Goal: Communication & Community: Answer question/provide support

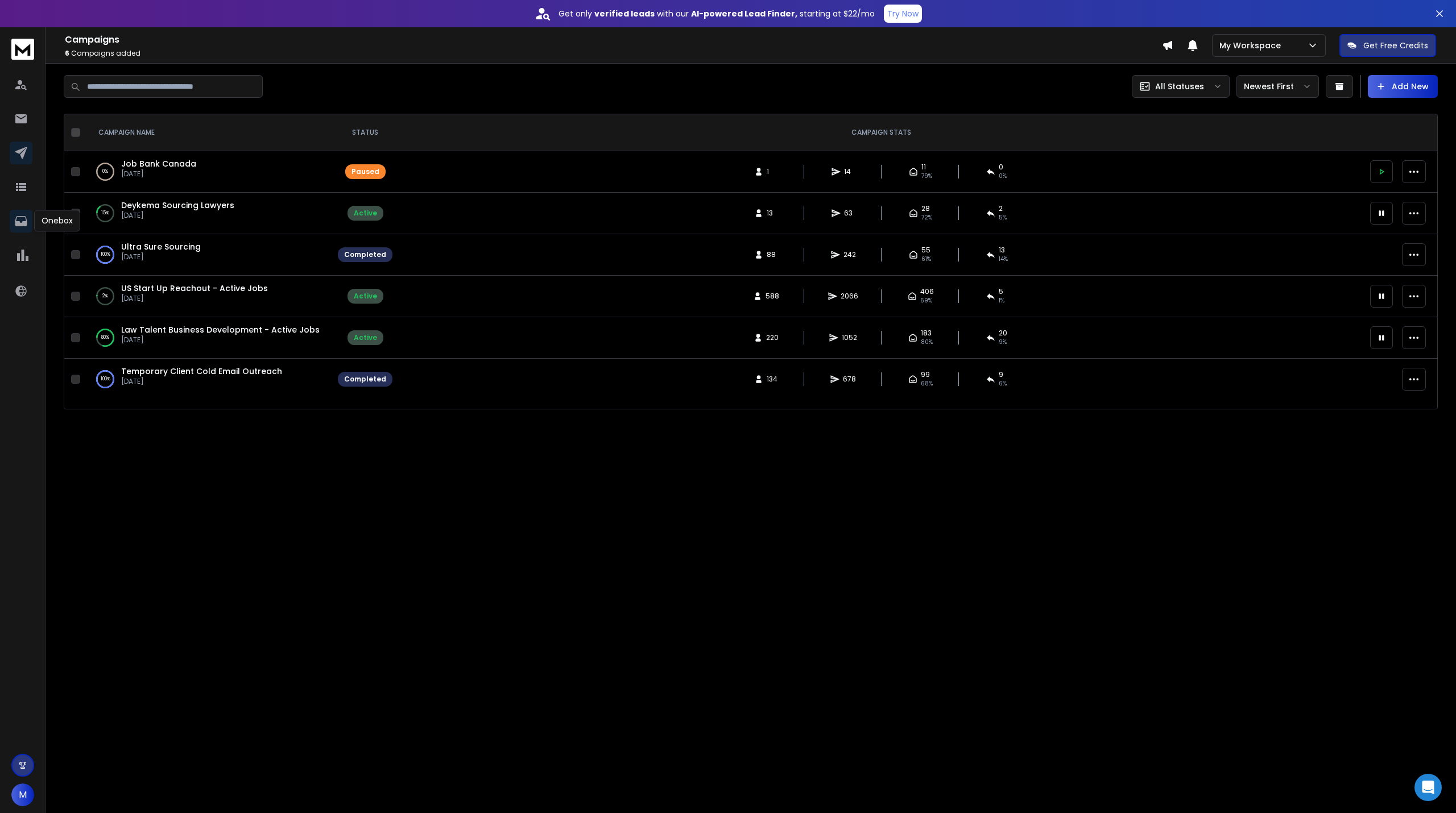
click at [19, 222] on icon at bounding box center [21, 221] width 14 height 14
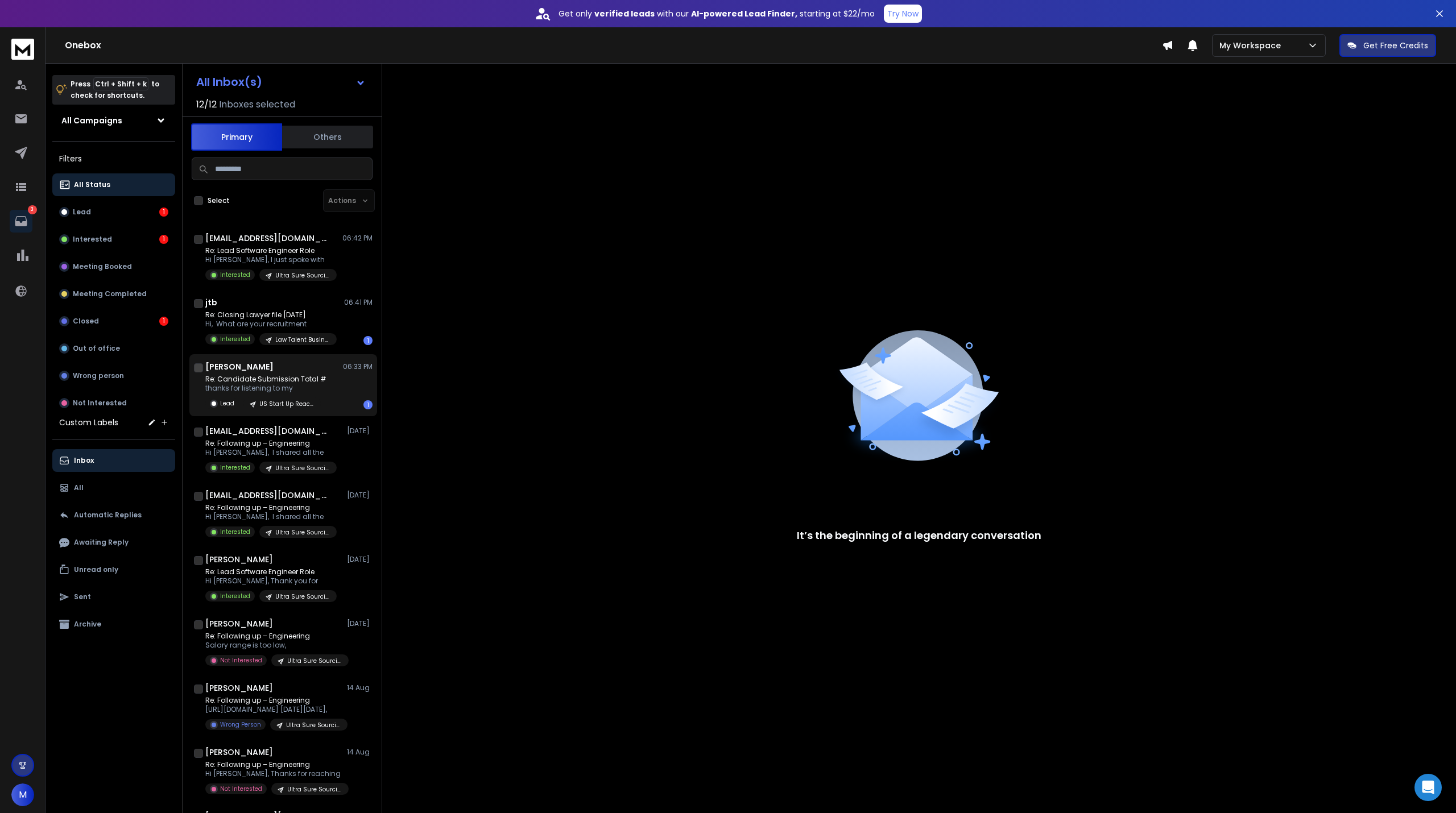
click at [314, 384] on p "Re: Candidate Submission Total #" at bounding box center [266, 380] width 121 height 9
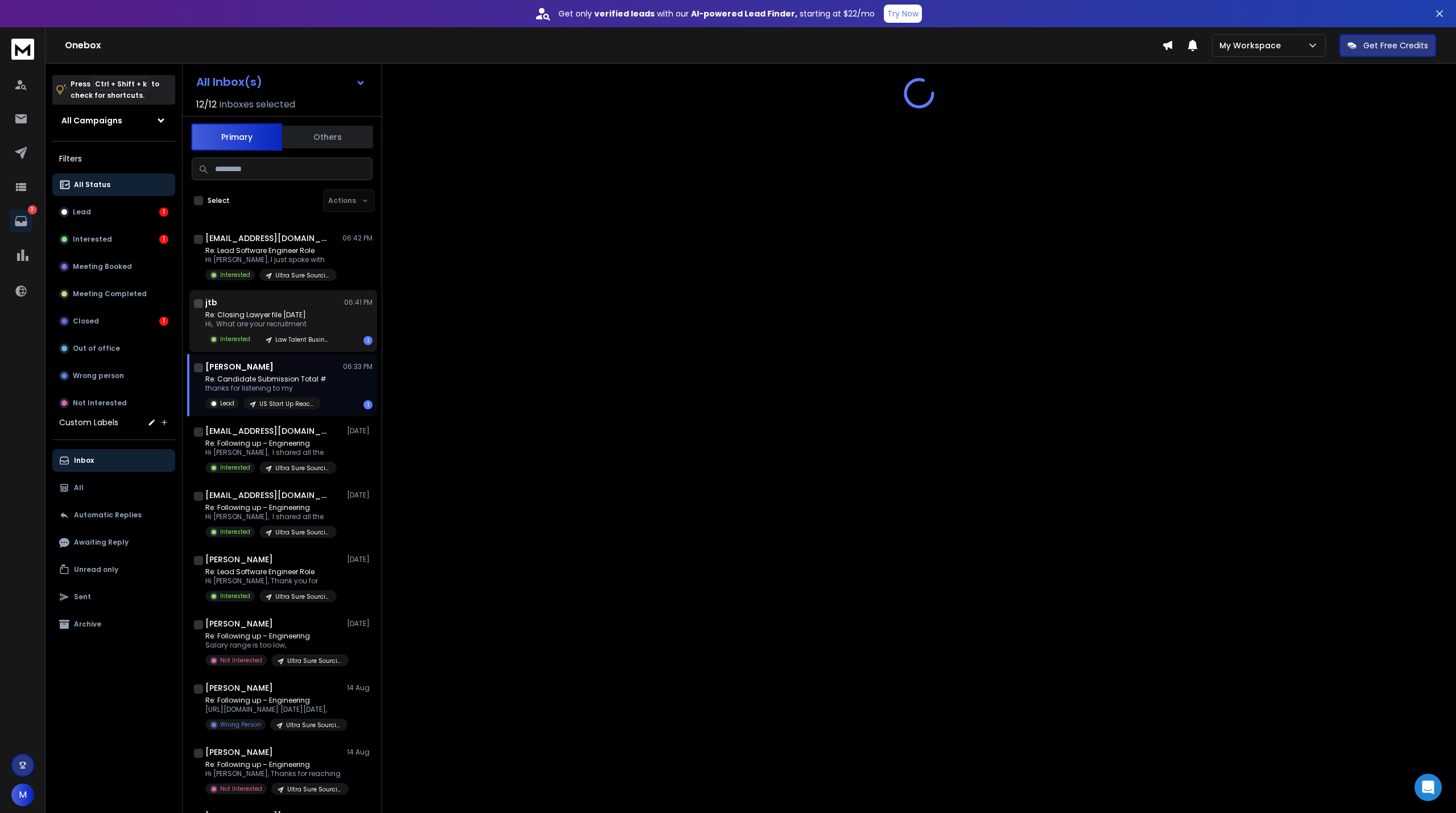
click at [276, 312] on p "Re: Closing Lawyer file [DATE]" at bounding box center [271, 315] width 132 height 9
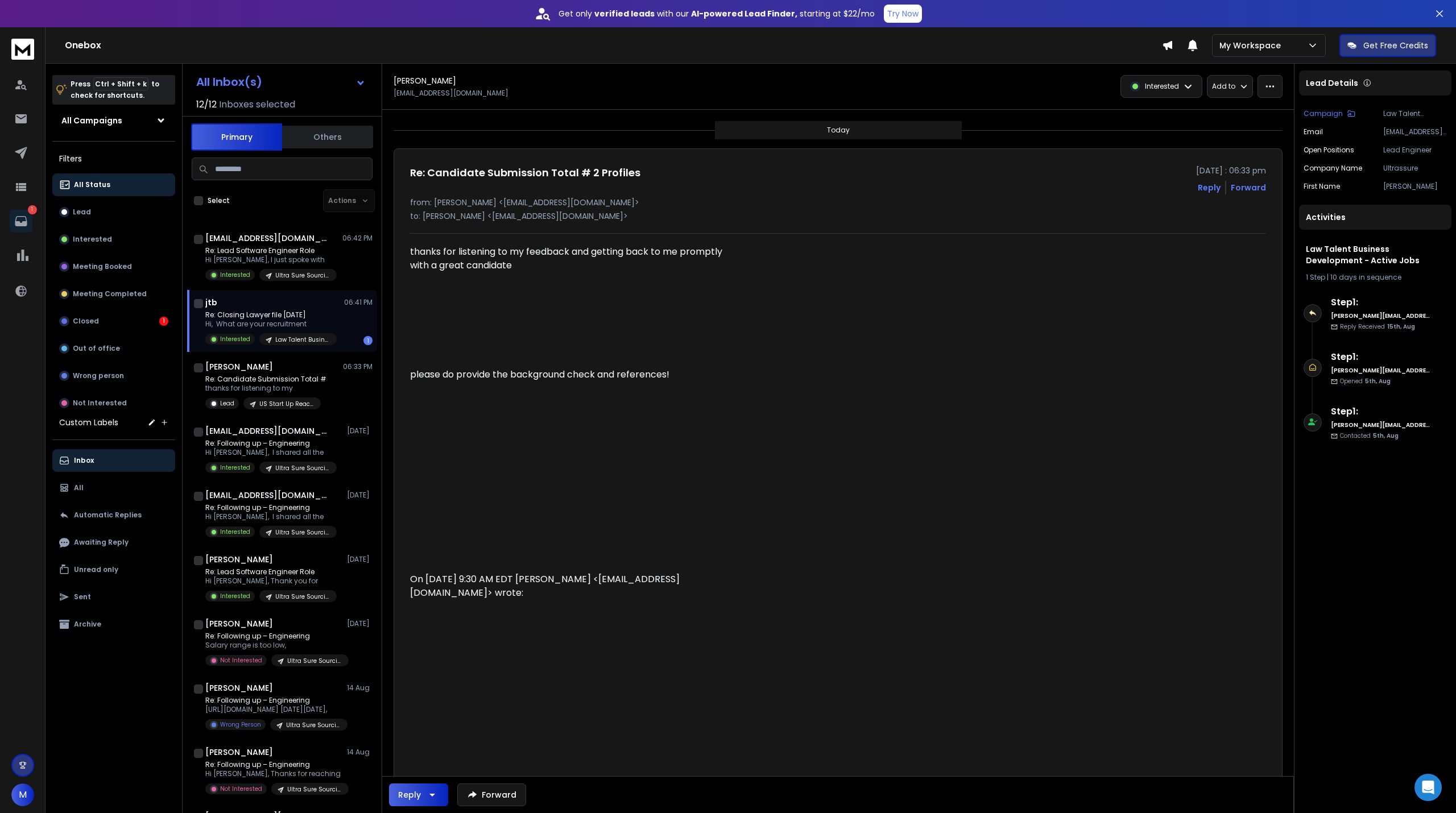
click at [297, 308] on div "jtb 06:41 PM Re: Closing Lawyer file tomorrow Hi, What are your recruitment Int…" at bounding box center [289, 321] width 167 height 49
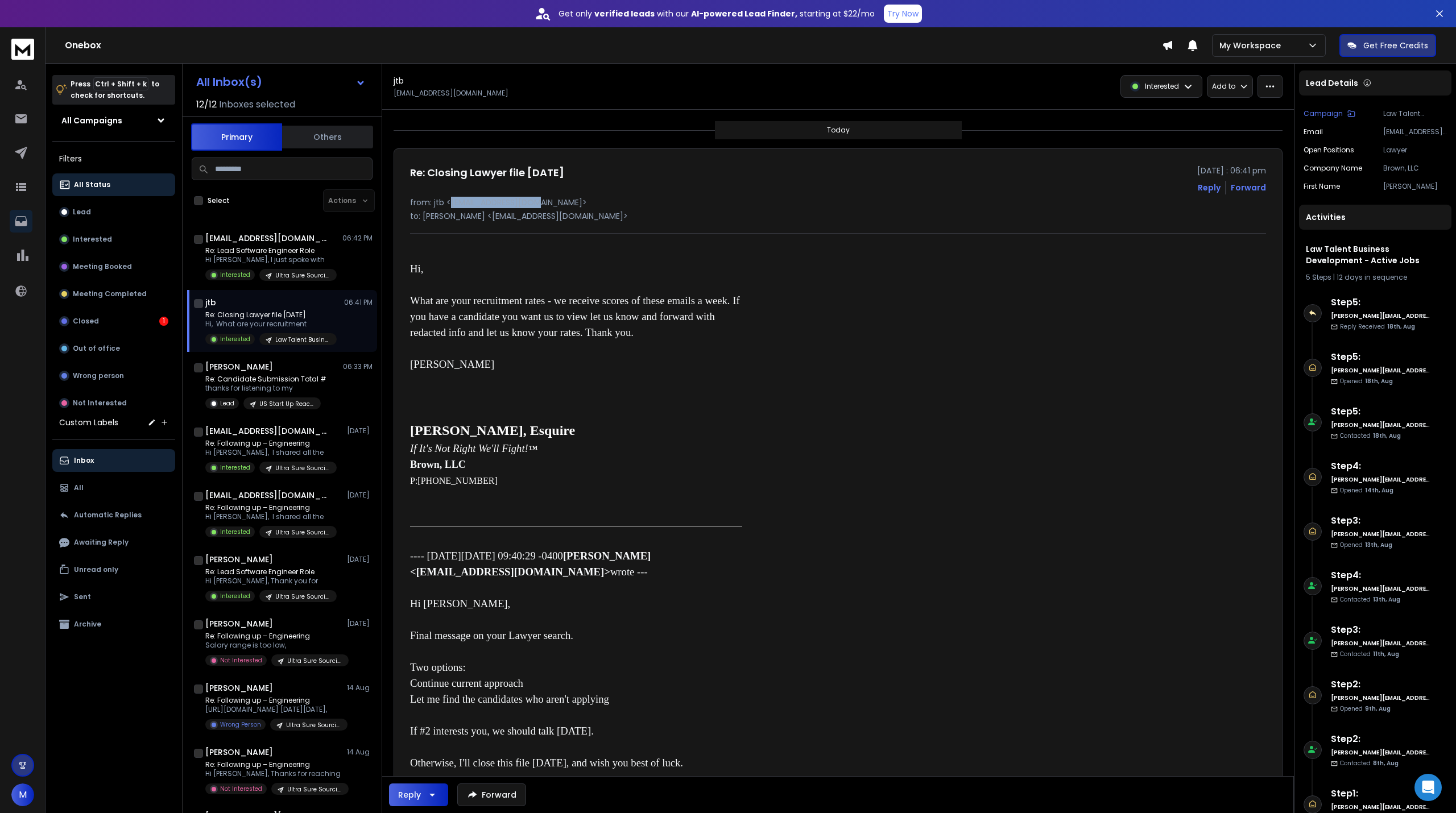
drag, startPoint x: 533, startPoint y: 201, endPoint x: 449, endPoint y: 198, distance: 84.1
click at [449, 198] on p "from: jtb <jtb@jtblawgroup.com>" at bounding box center [838, 203] width 856 height 12
copy p "jtb@jtblawgroup.com"
click at [106, 317] on button "Closed 1" at bounding box center [114, 321] width 123 height 23
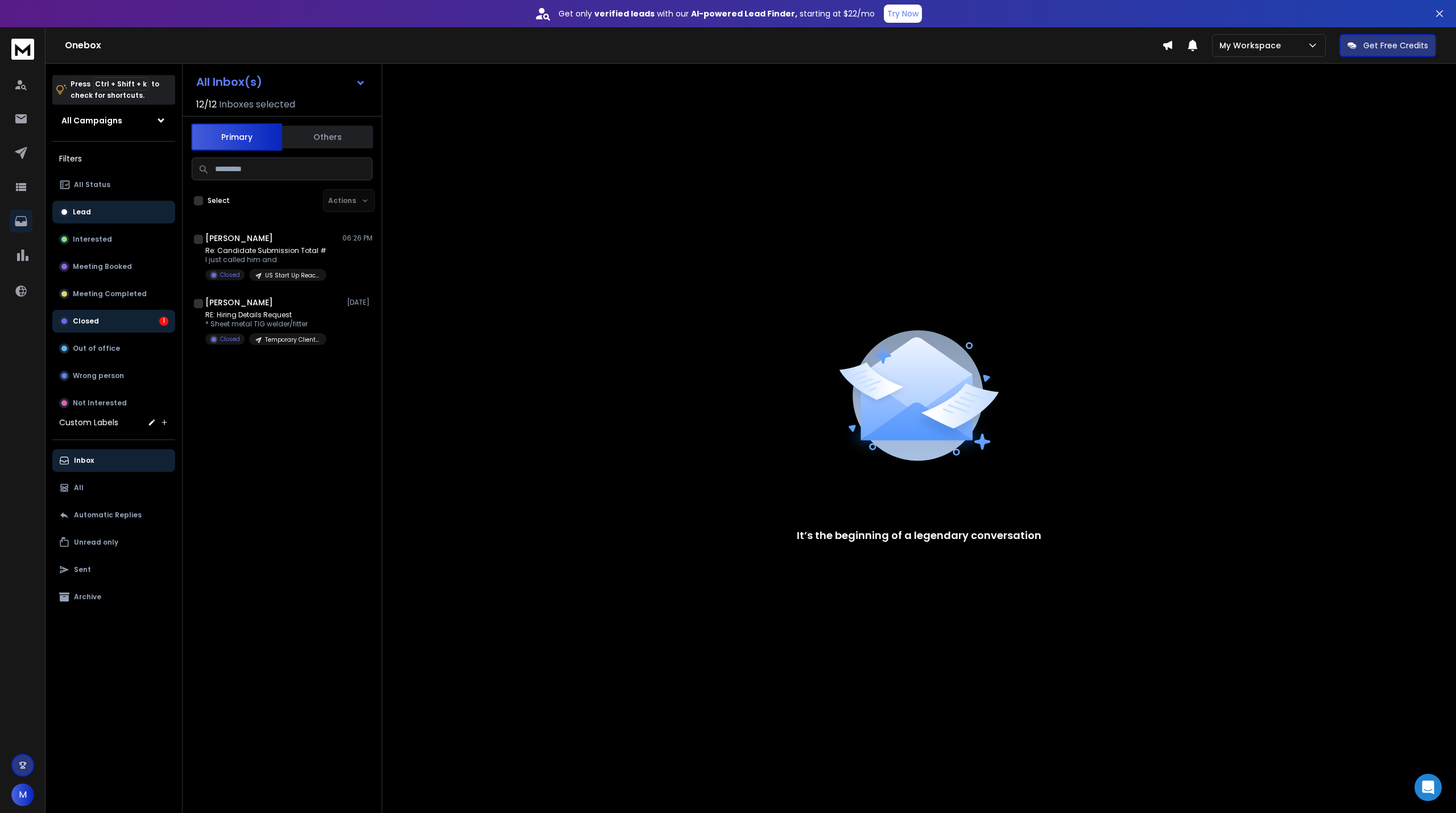
click at [116, 205] on button "Lead" at bounding box center [114, 212] width 123 height 23
click at [114, 322] on button "Closed 1" at bounding box center [114, 321] width 123 height 23
click at [18, 160] on link at bounding box center [21, 153] width 23 height 23
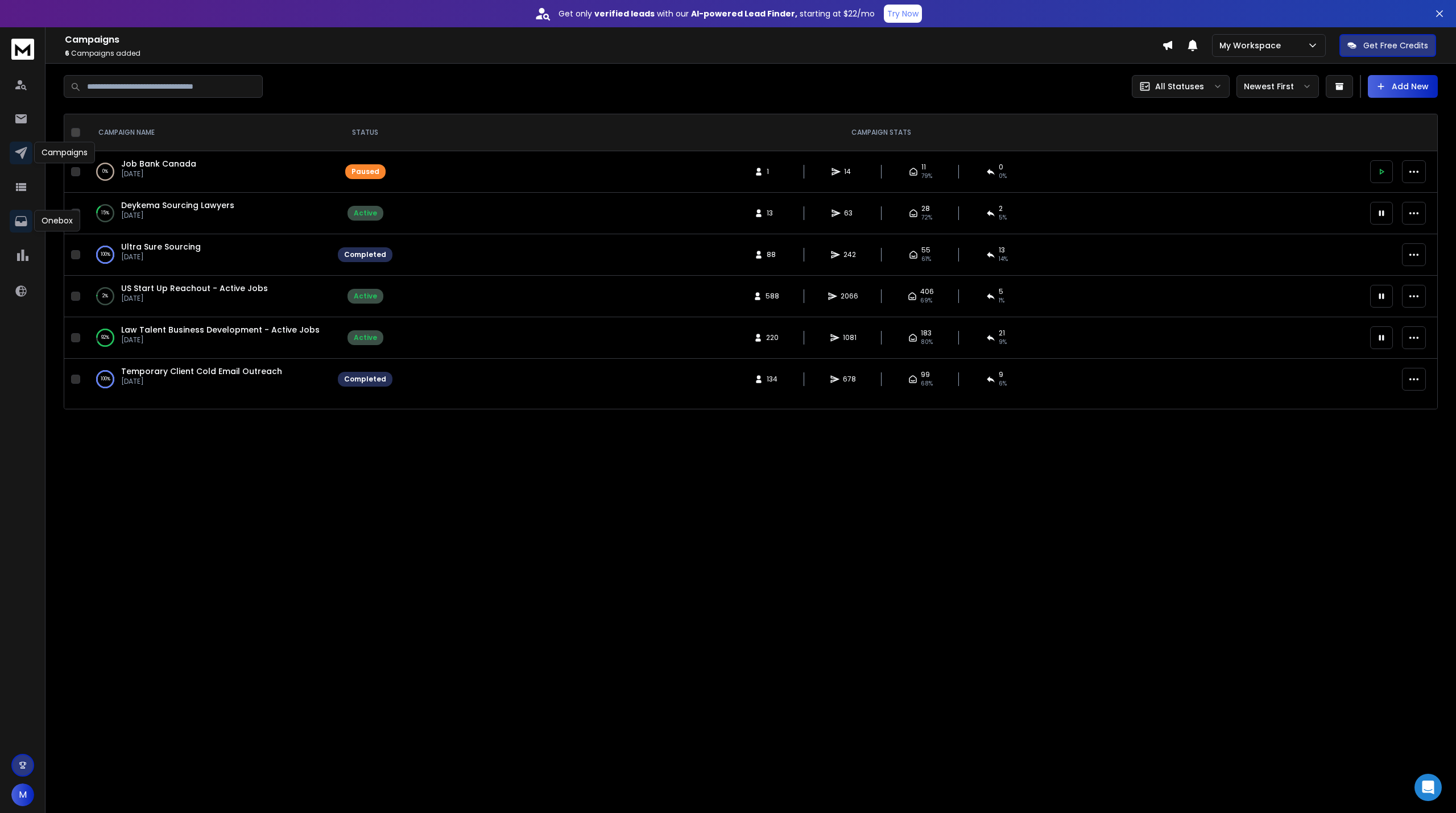
click at [21, 216] on icon at bounding box center [21, 222] width 12 height 10
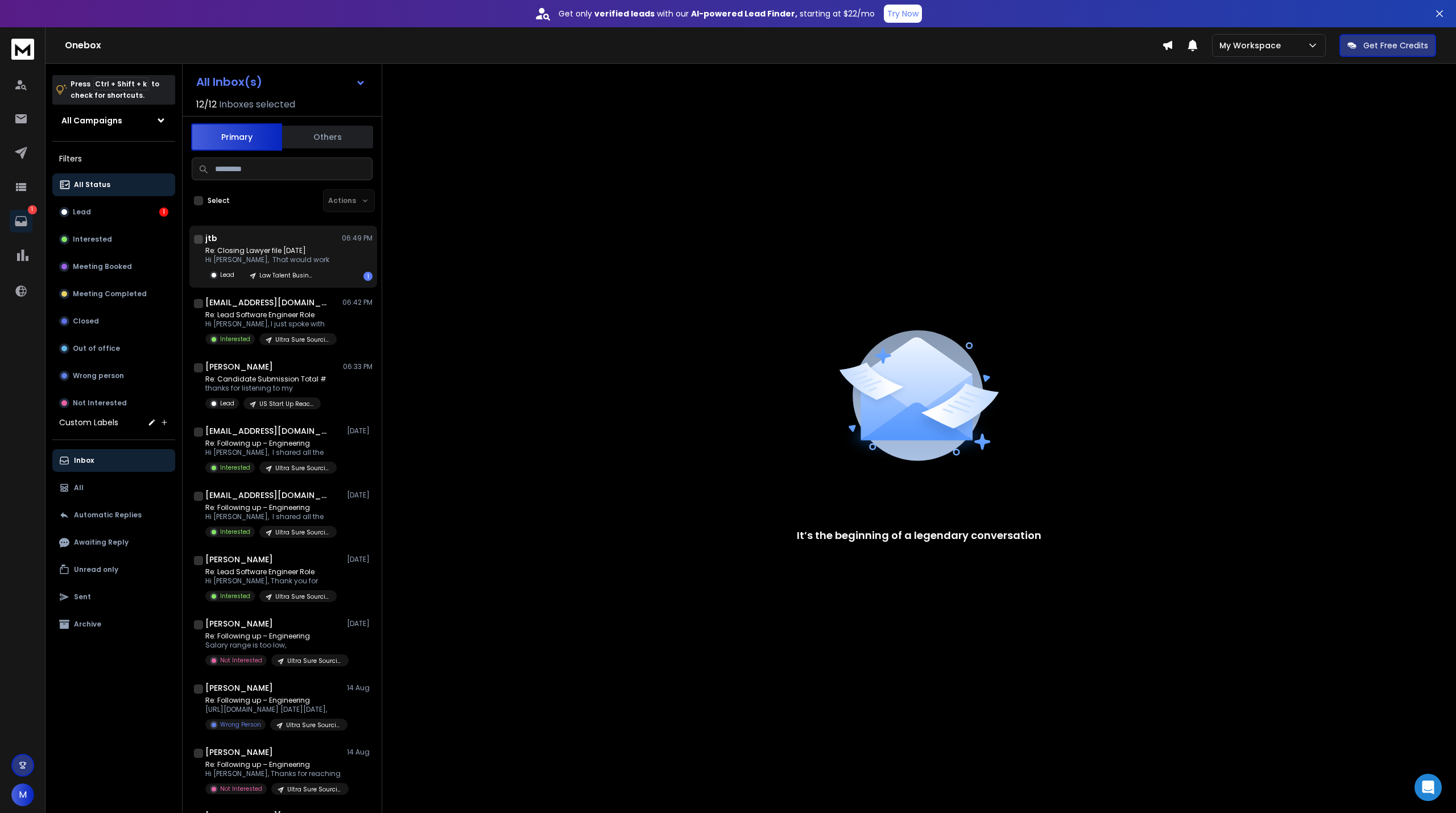
click at [284, 250] on p "Re: Closing Lawyer file [DATE]" at bounding box center [267, 251] width 124 height 9
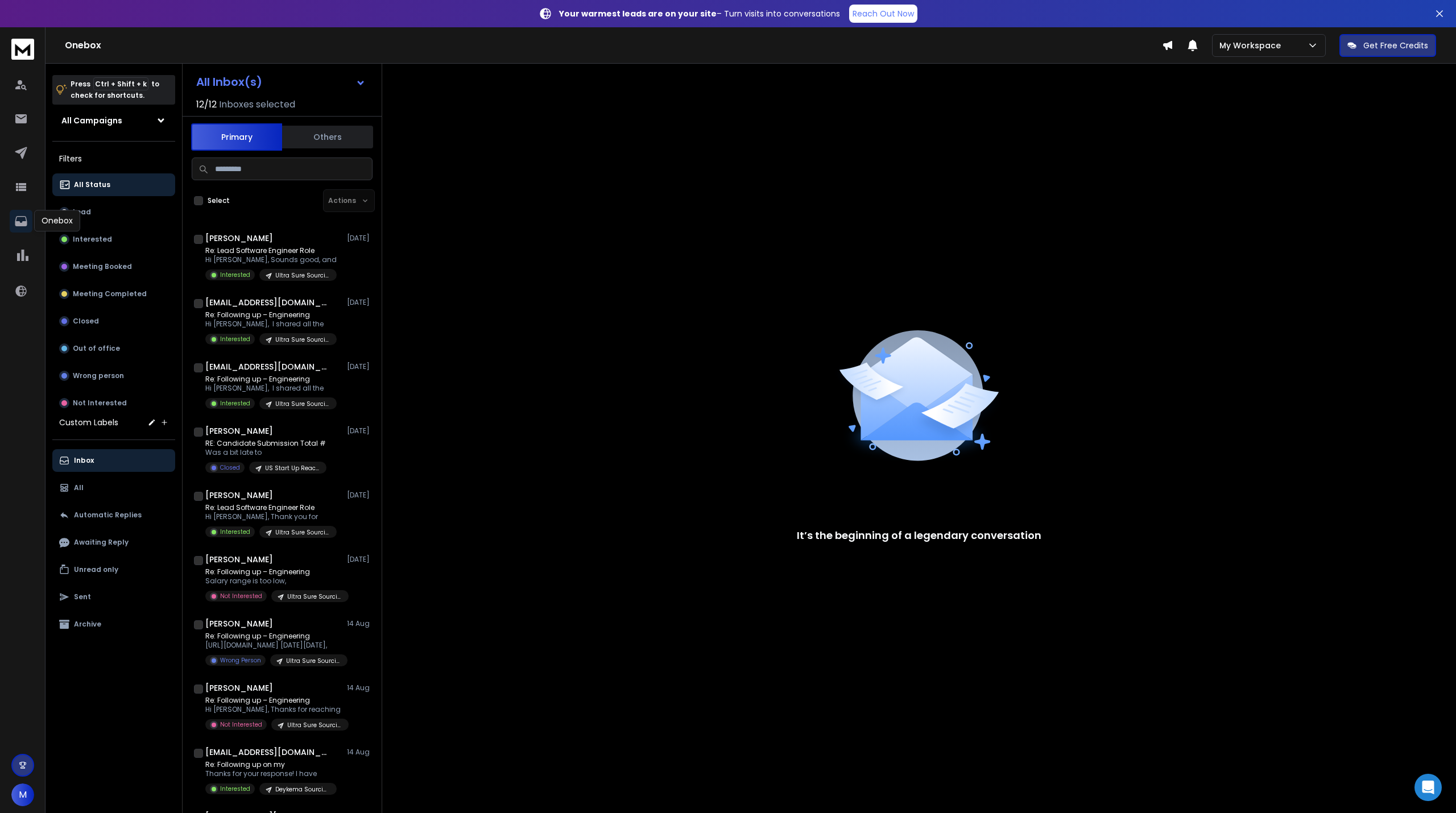
click at [264, 236] on div "Lohit Talasila 16 Aug" at bounding box center [289, 238] width 167 height 12
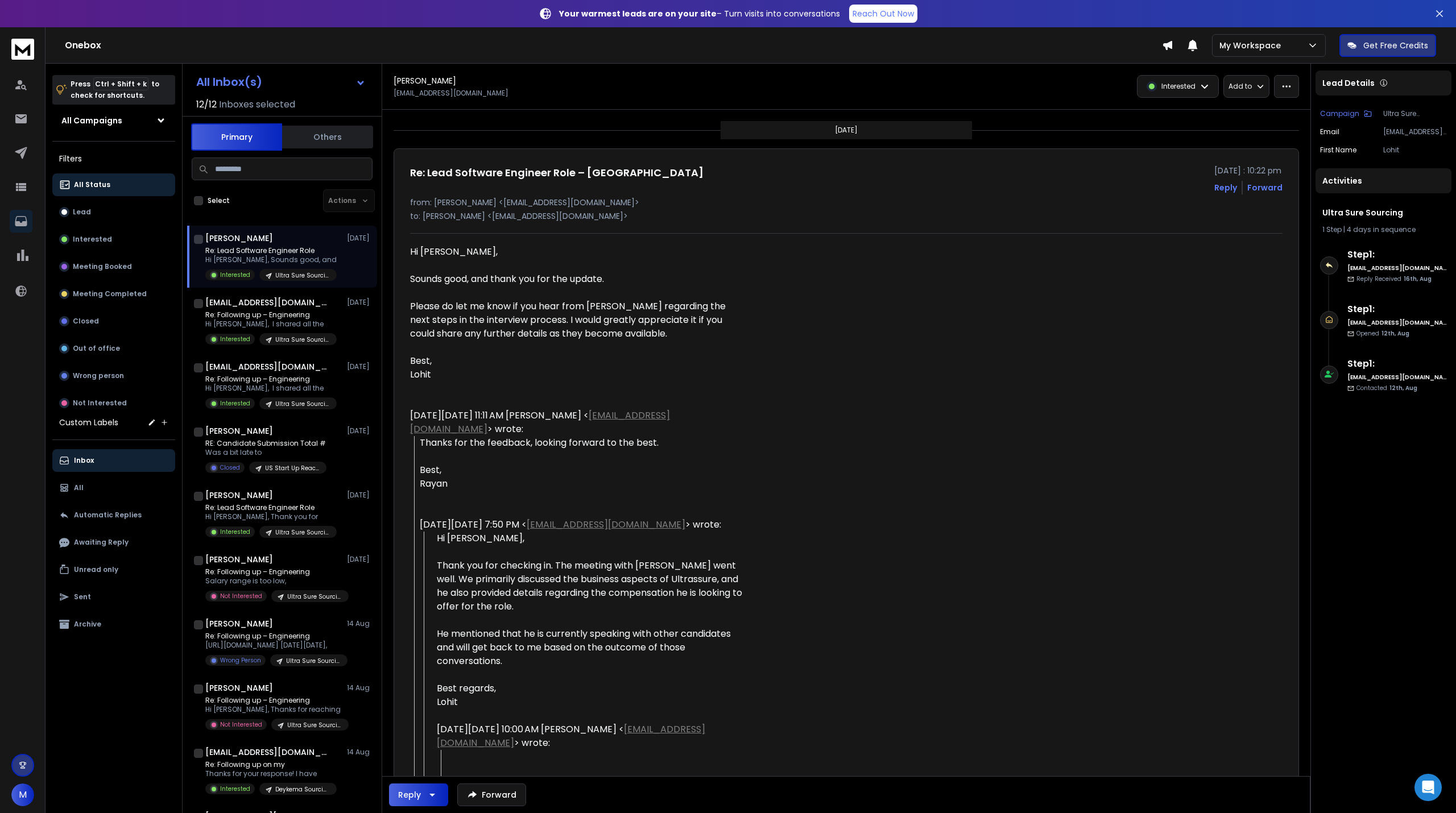
click at [397, 803] on button "Reply" at bounding box center [418, 795] width 59 height 23
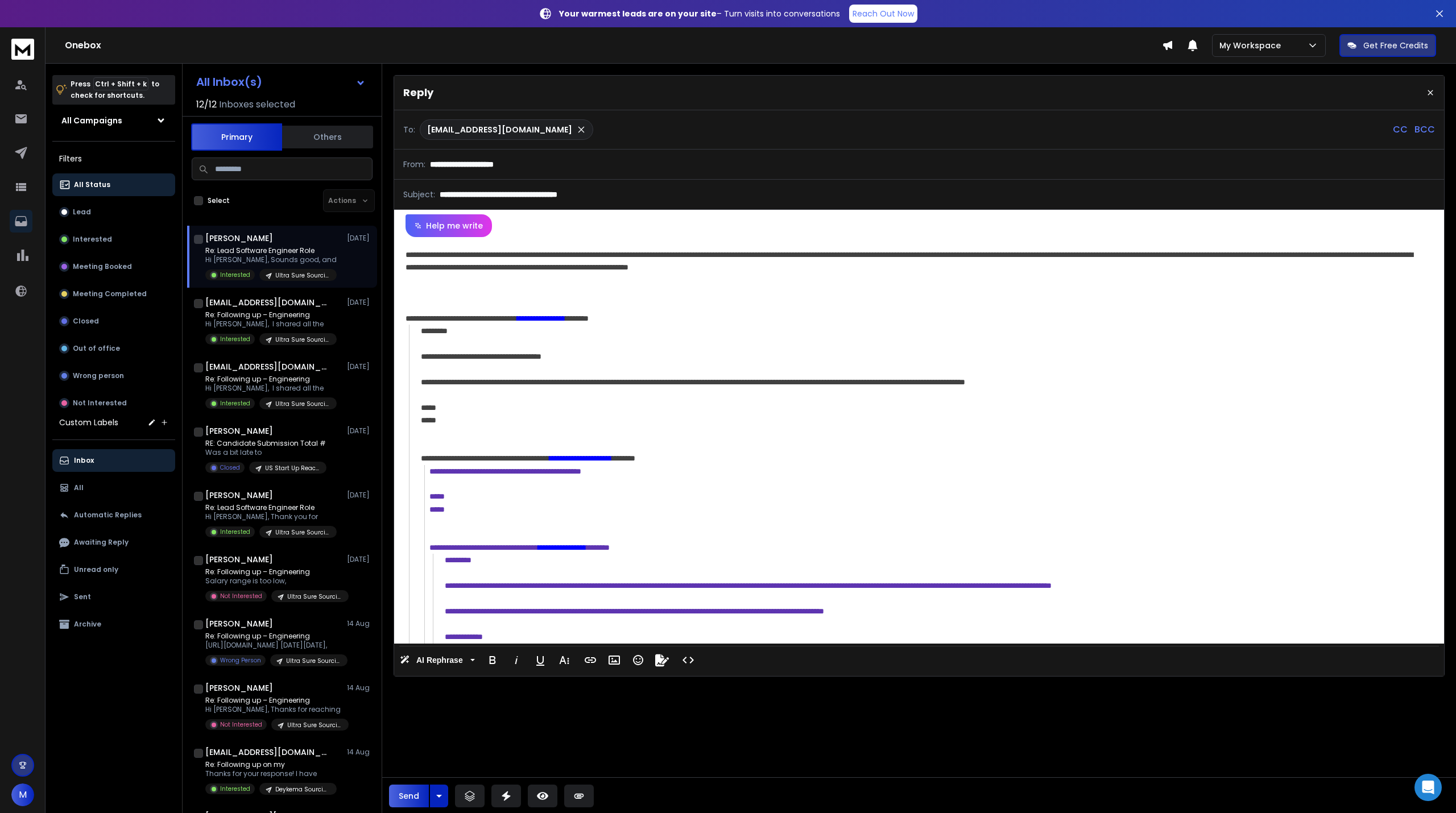
click at [435, 255] on div "**********" at bounding box center [912, 262] width 1013 height 26
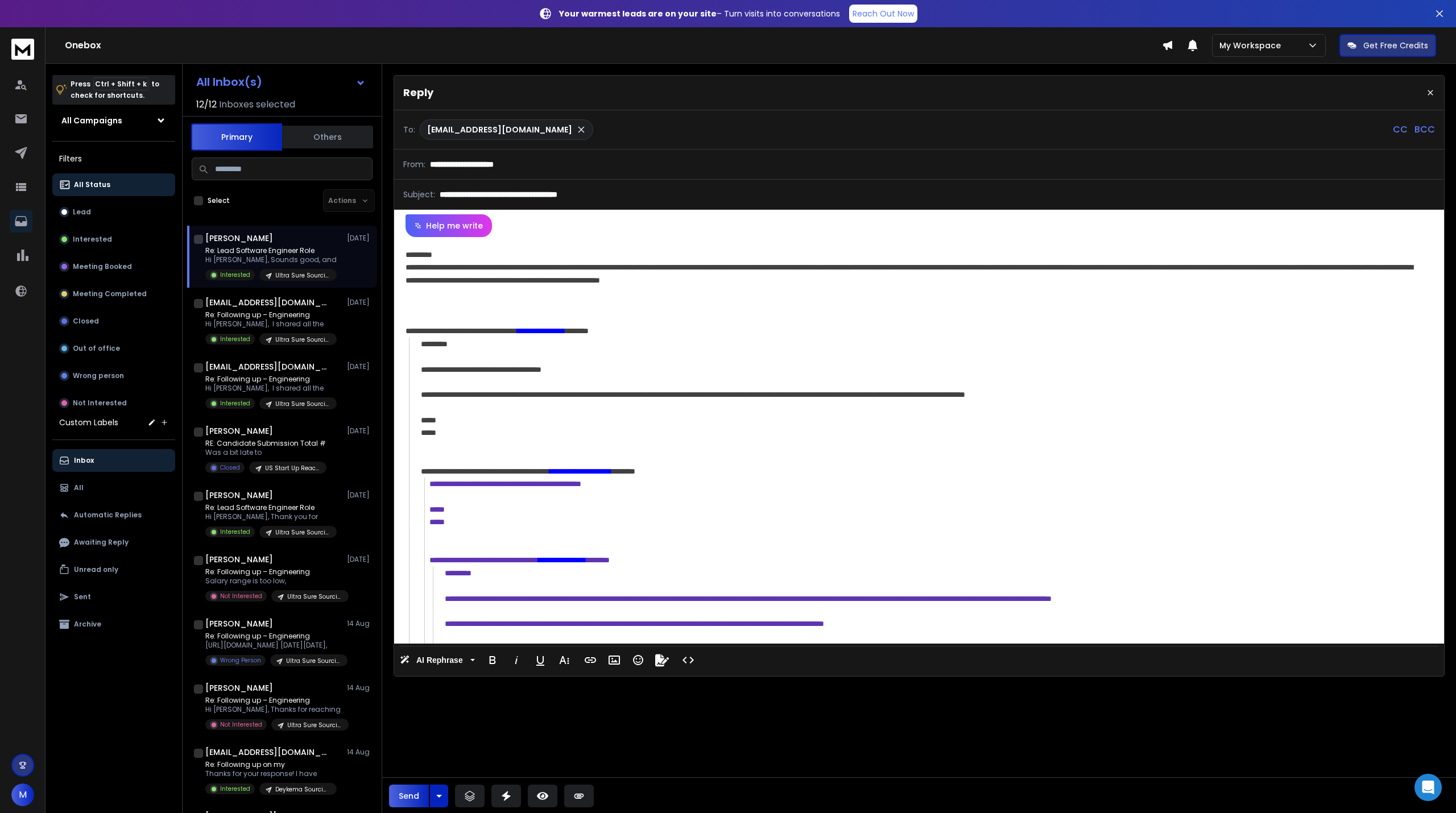
click at [485, 269] on div "**********" at bounding box center [912, 268] width 1013 height 38
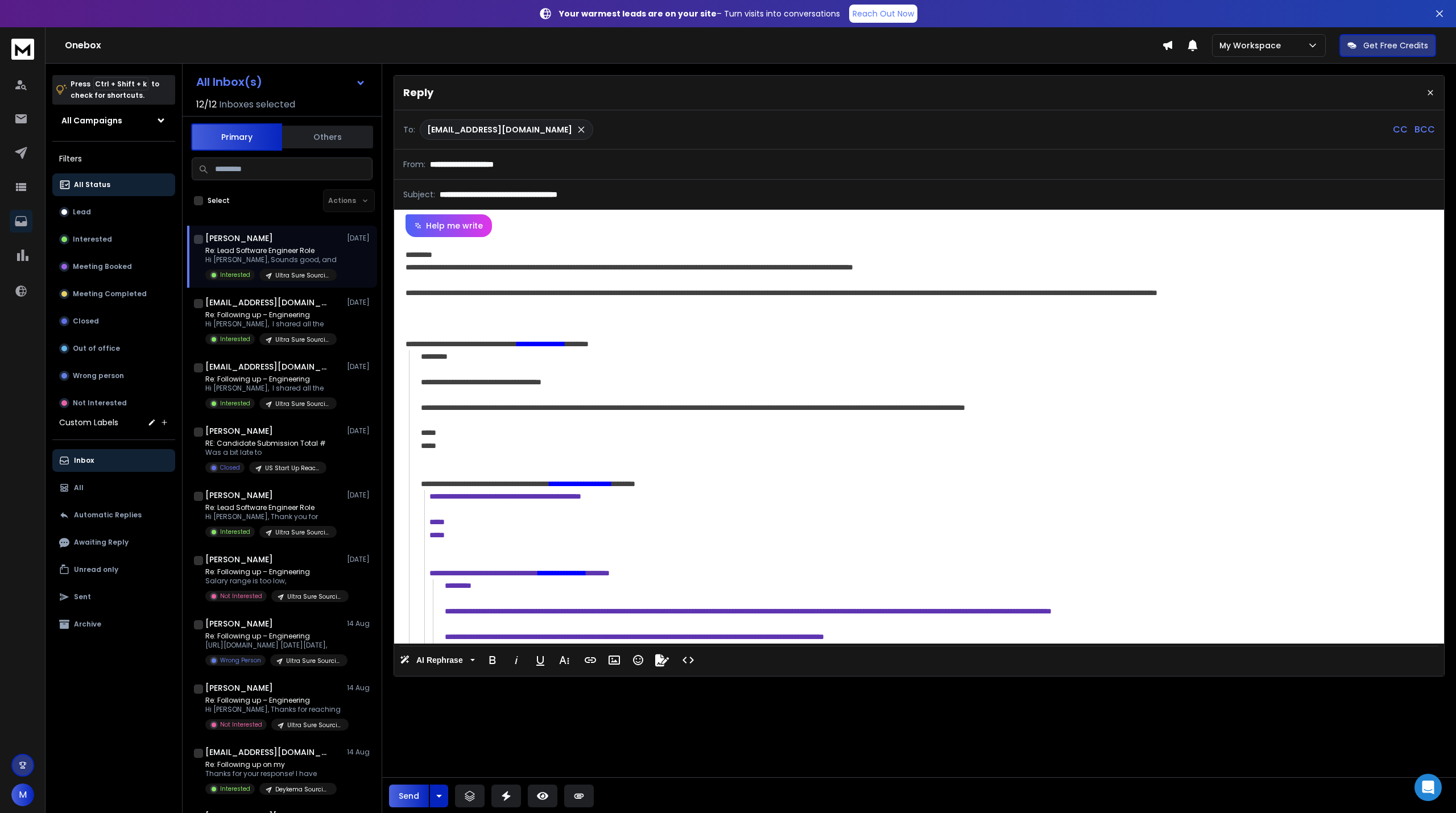
click at [938, 301] on div at bounding box center [919, 306] width 1027 height 12
click at [938, 298] on div "**********" at bounding box center [912, 274] width 1013 height 51
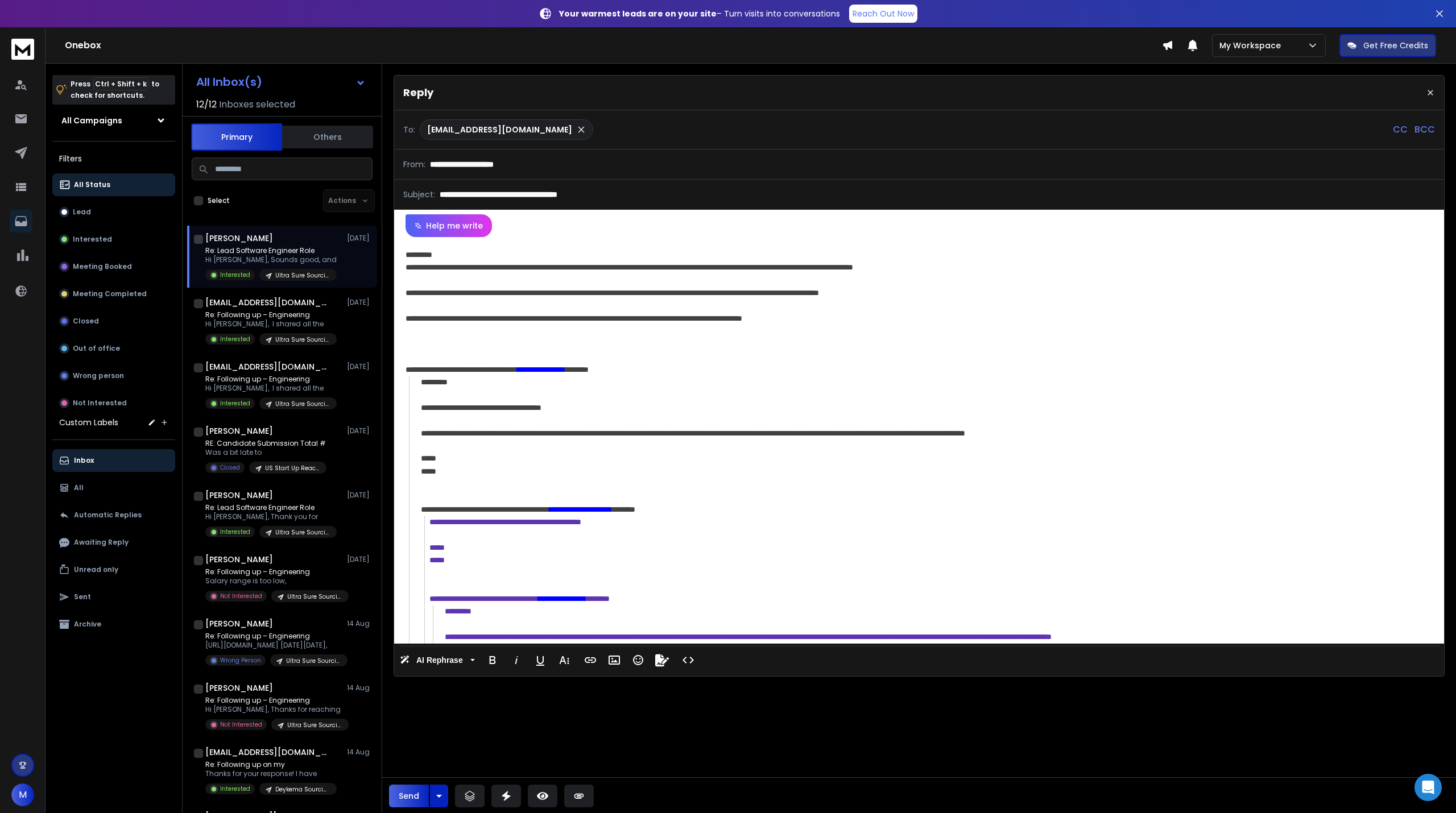
click at [517, 315] on div "**********" at bounding box center [912, 287] width 1013 height 76
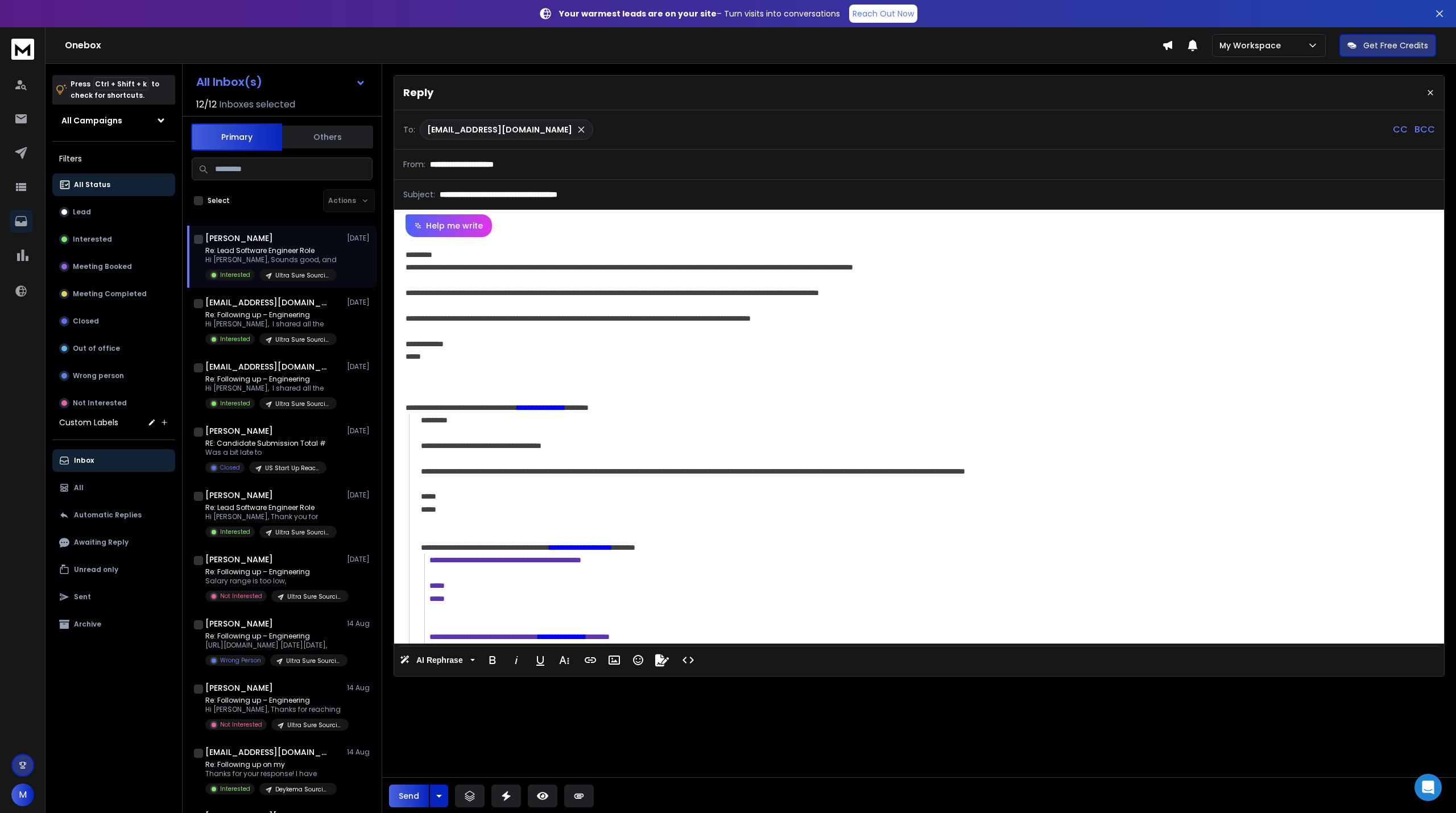
click at [403, 794] on button "Send" at bounding box center [408, 796] width 40 height 23
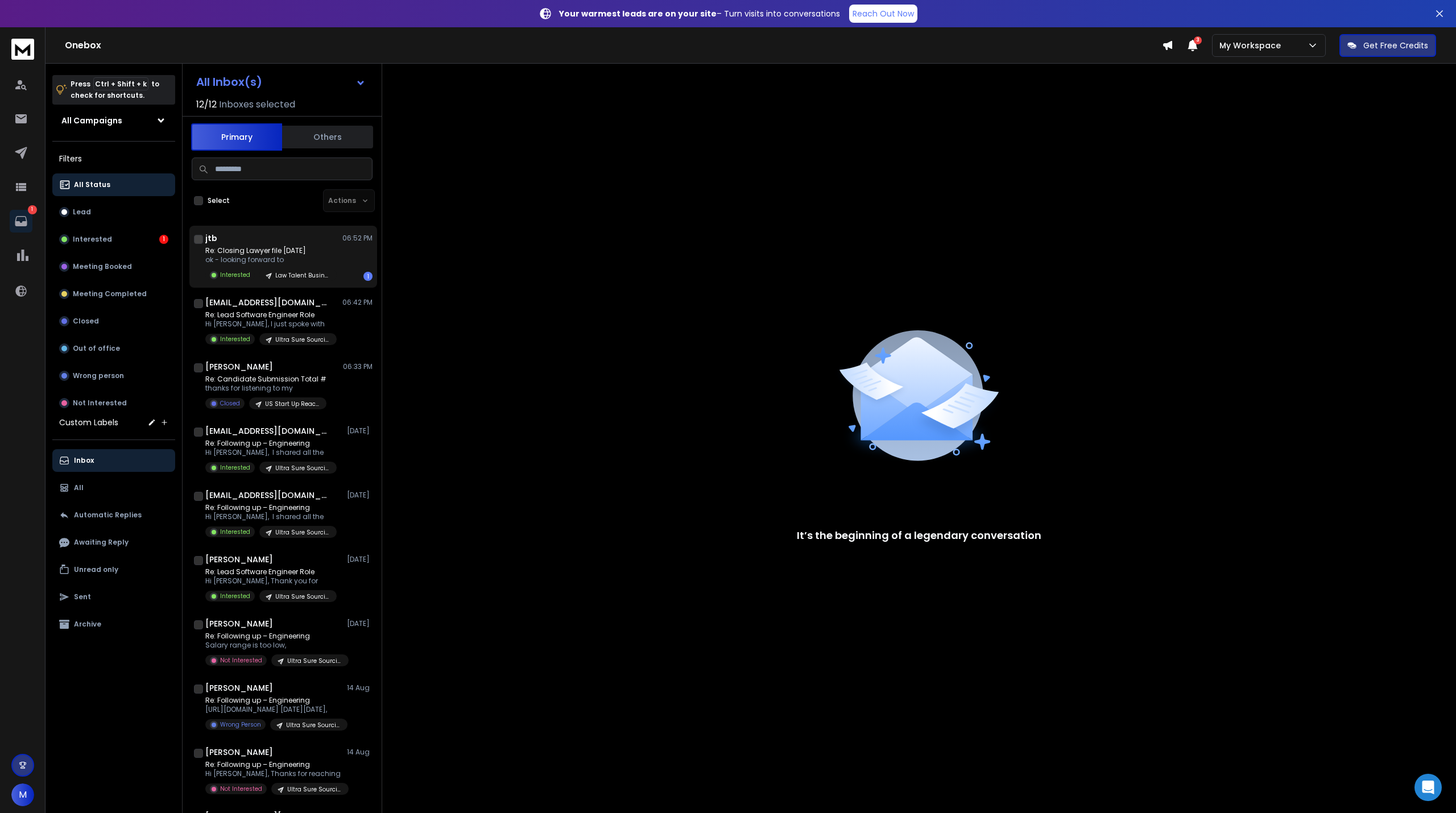
click at [282, 240] on div "jtb 06:52 PM" at bounding box center [289, 238] width 167 height 12
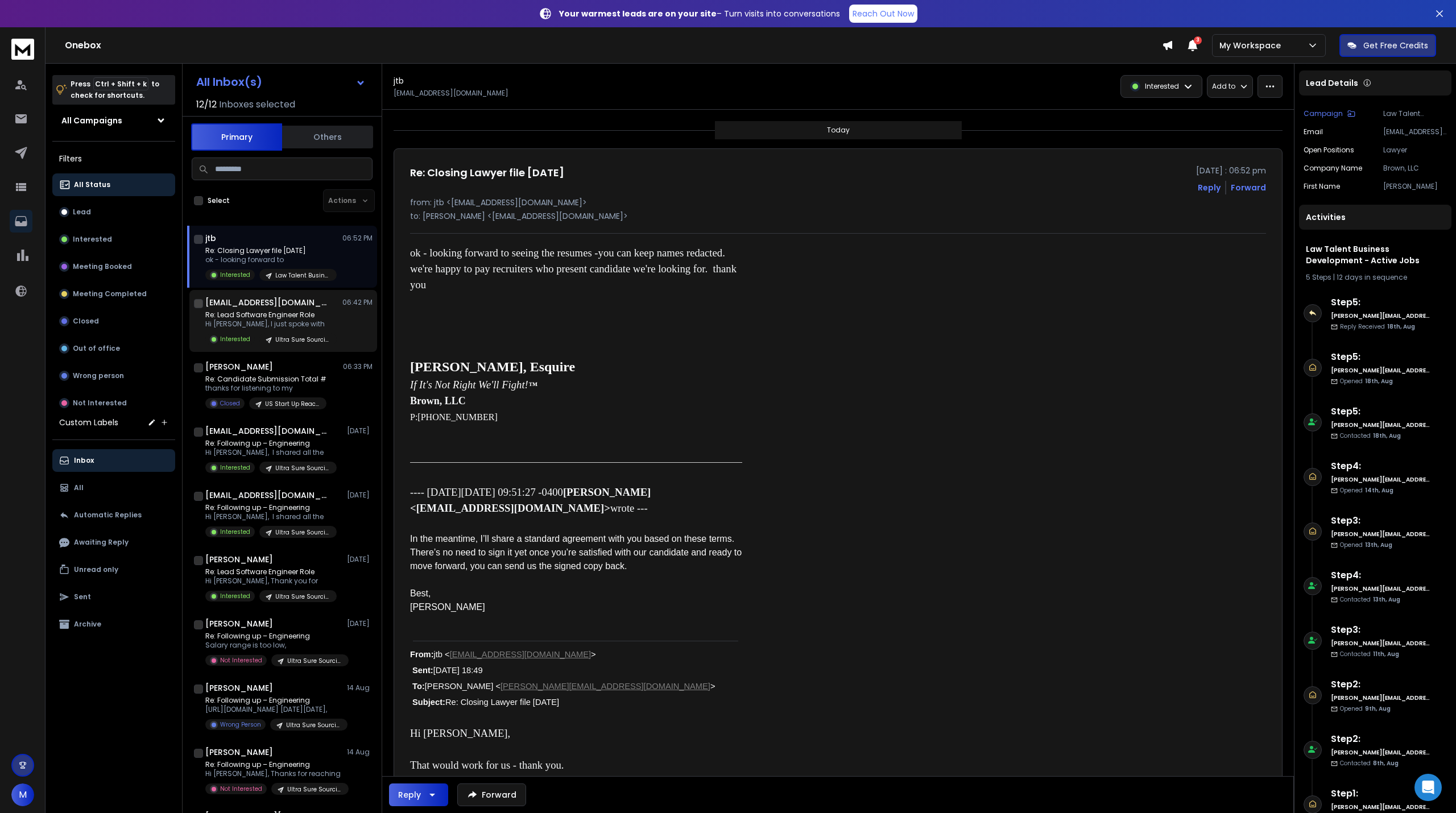
click at [231, 310] on p "Re: Lead Software Engineer Role" at bounding box center [271, 315] width 132 height 9
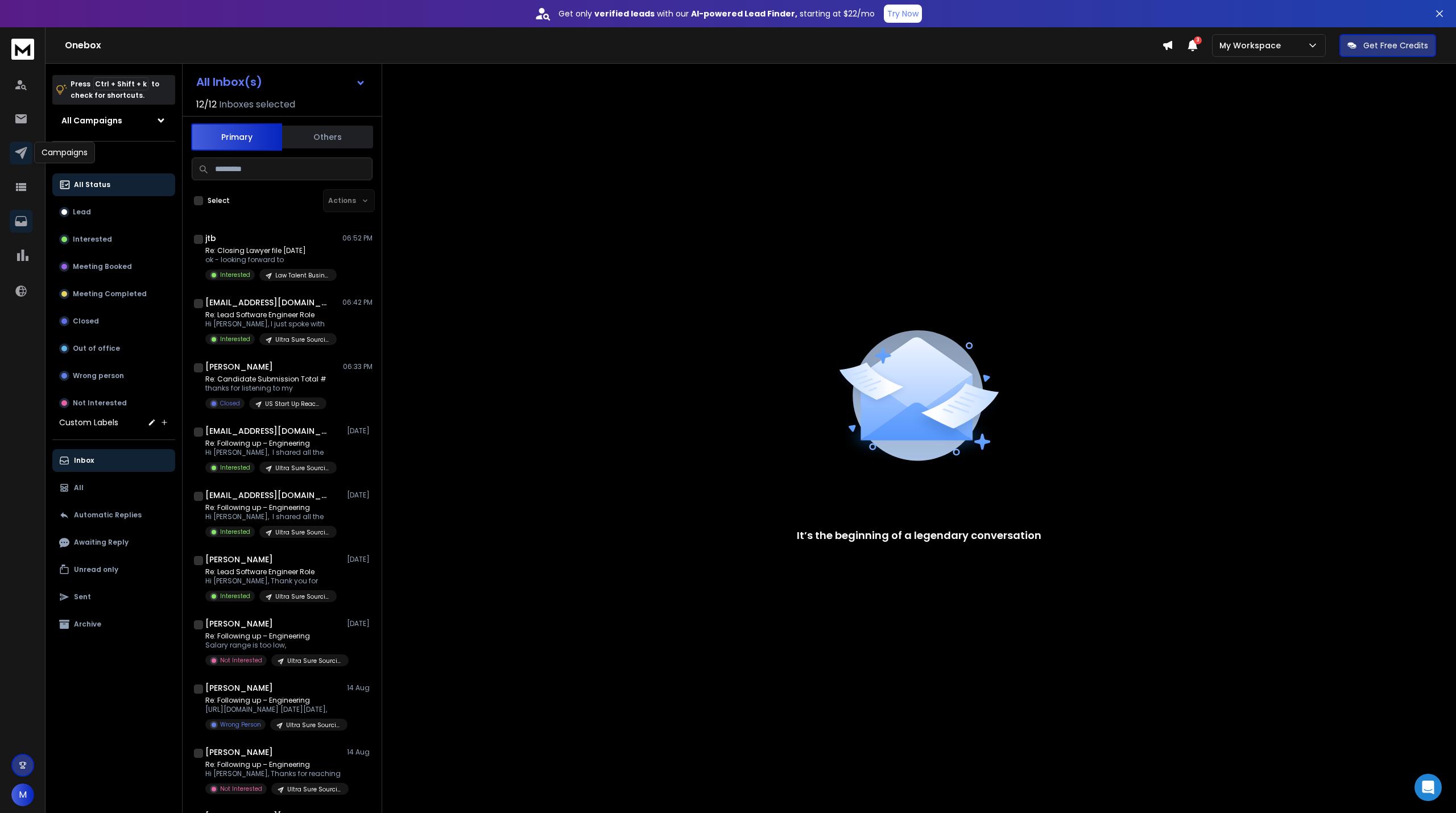
click at [24, 157] on icon at bounding box center [21, 153] width 14 height 14
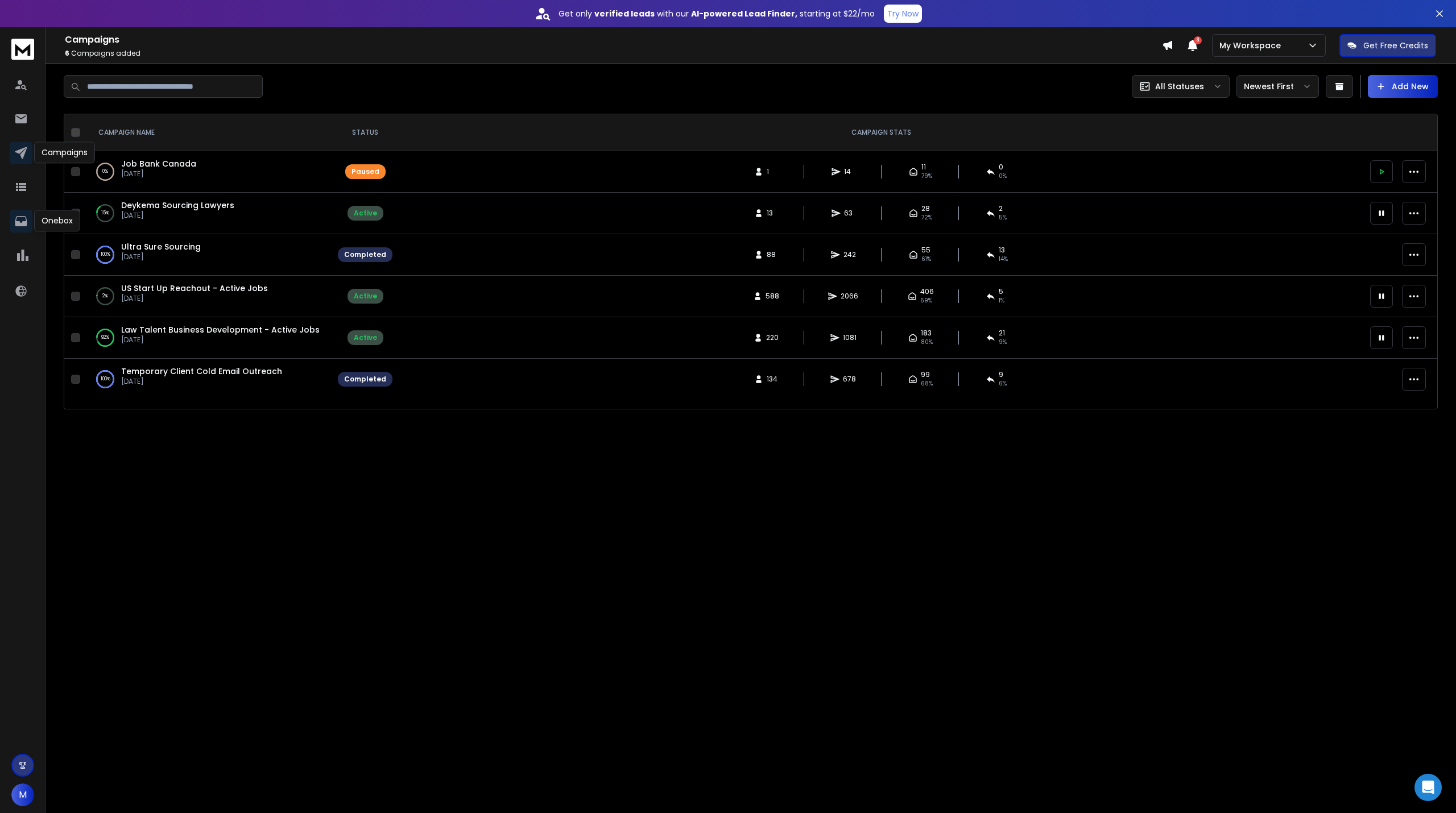
click at [21, 212] on link at bounding box center [21, 221] width 23 height 23
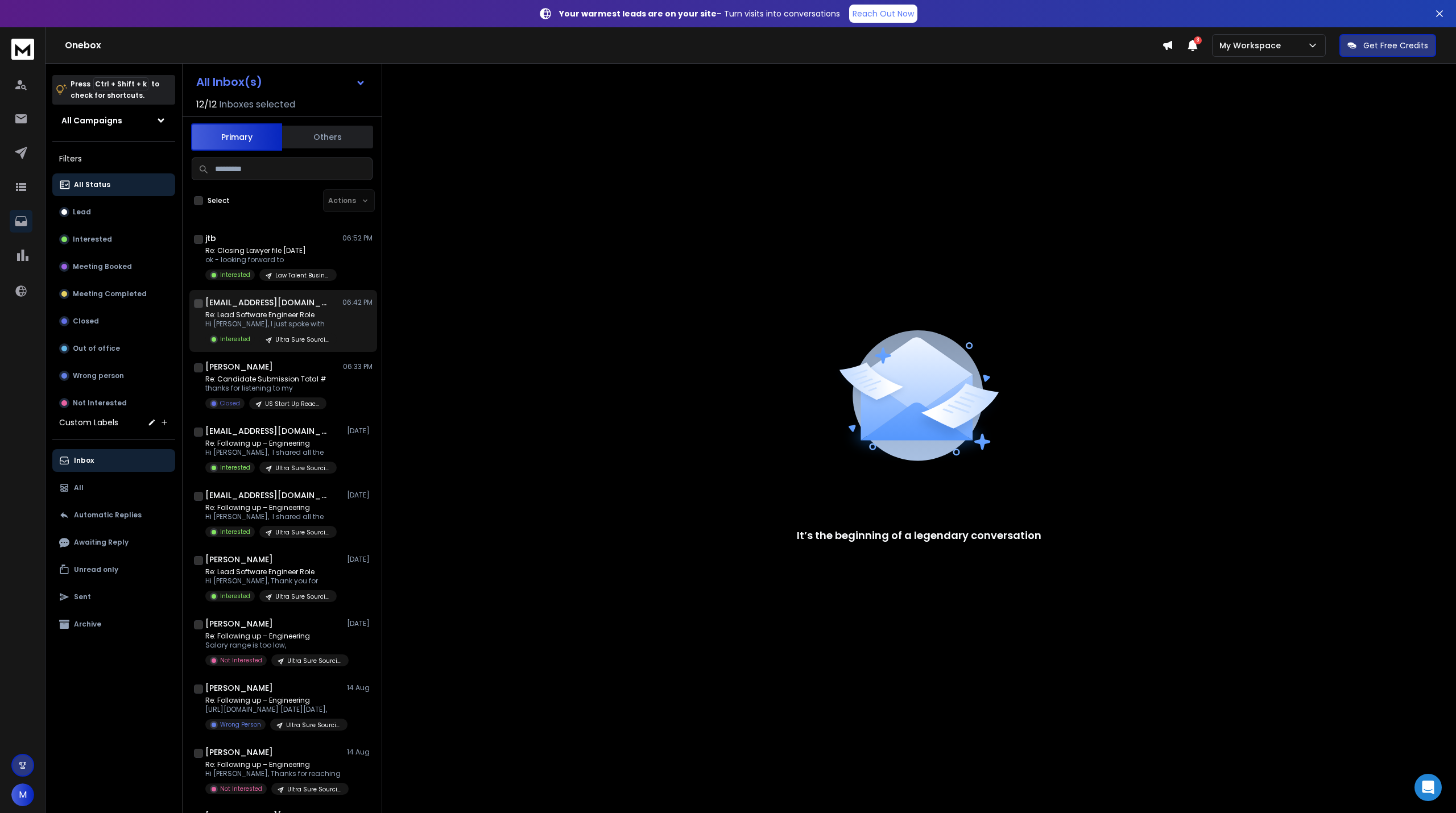
click at [263, 308] on h1 "[EMAIL_ADDRESS][DOMAIN_NAME]" at bounding box center [268, 303] width 125 height 12
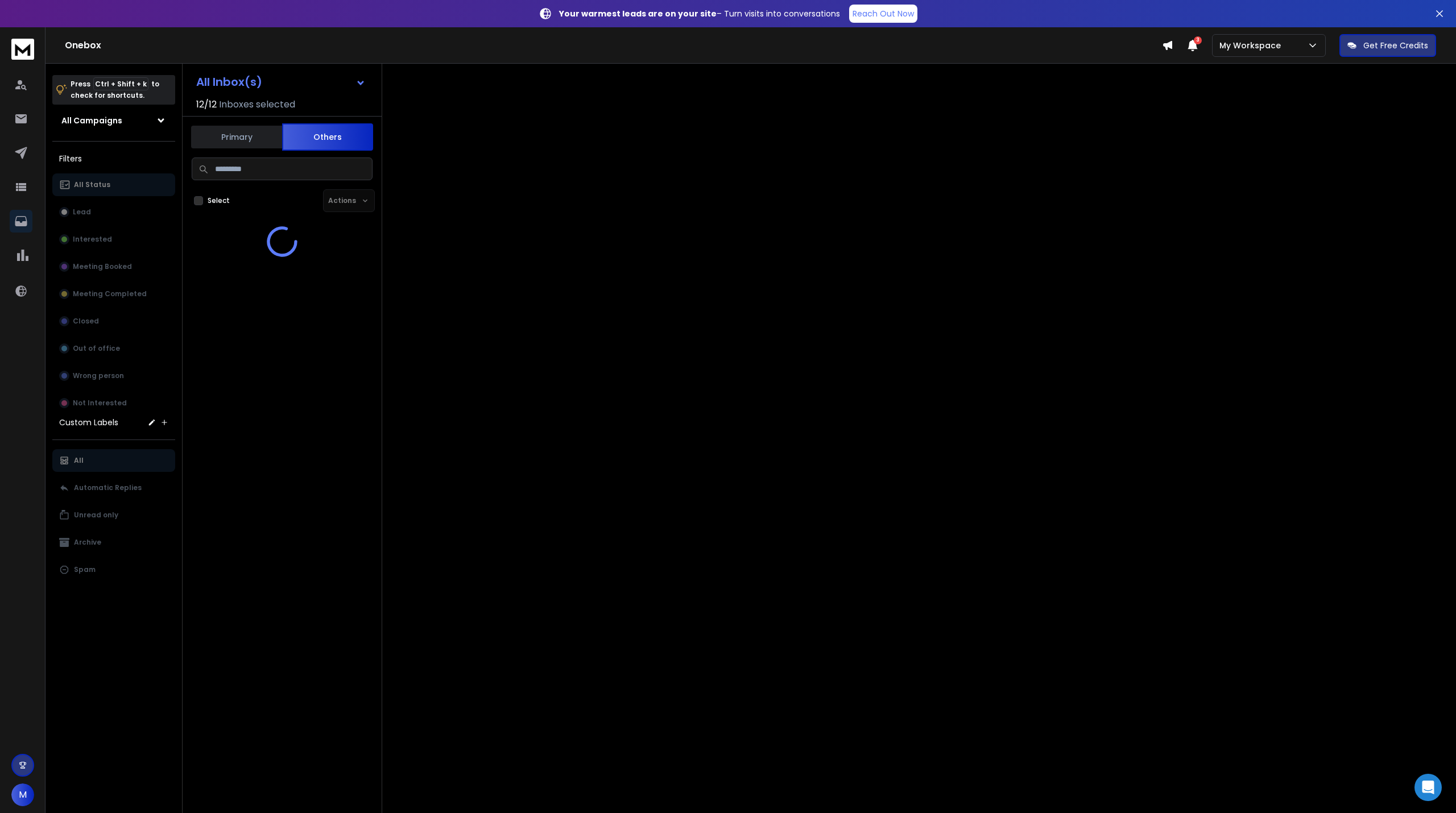
click at [358, 139] on button "Others" at bounding box center [327, 137] width 91 height 27
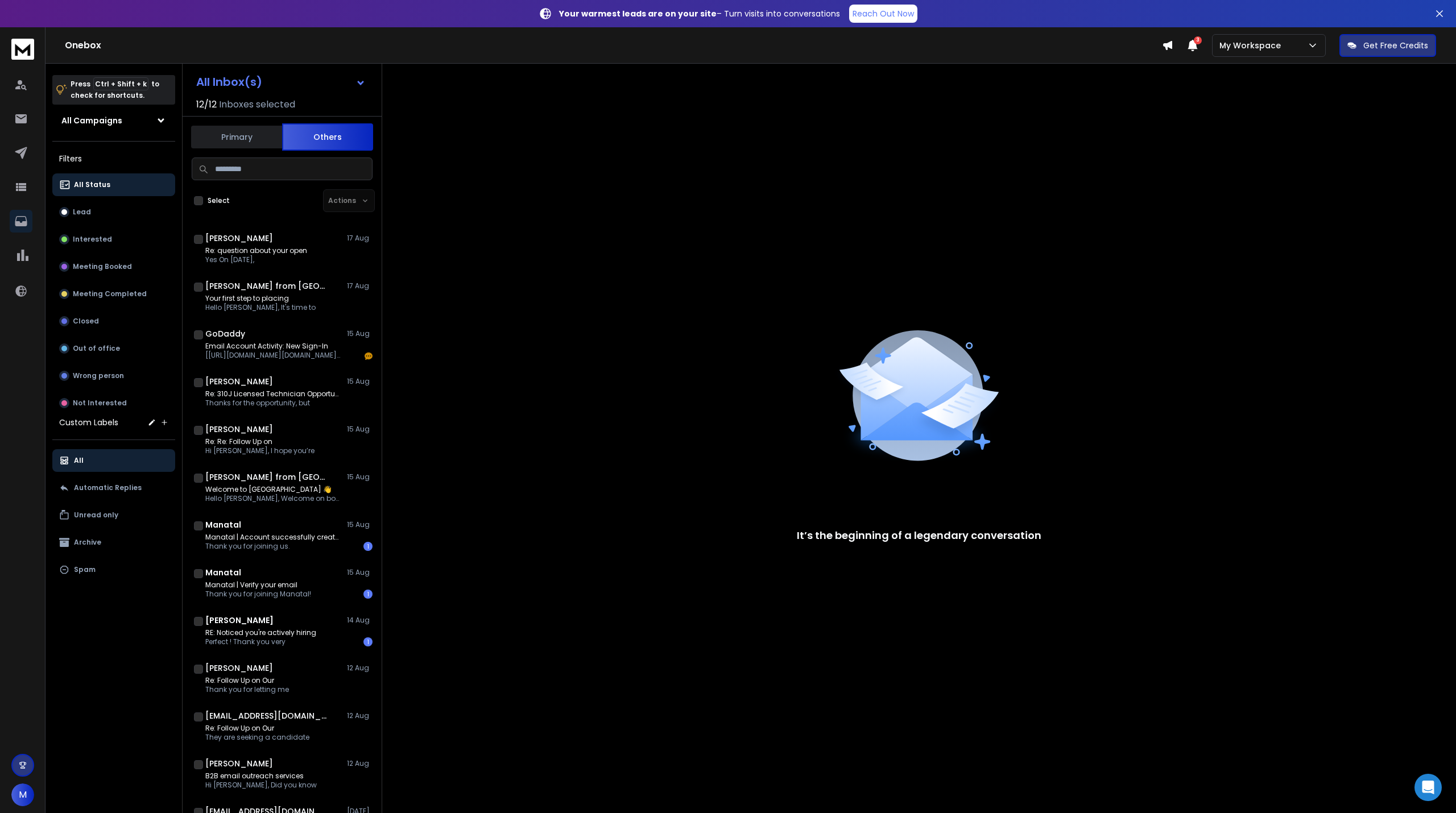
click at [255, 130] on button "Primary" at bounding box center [237, 137] width 91 height 25
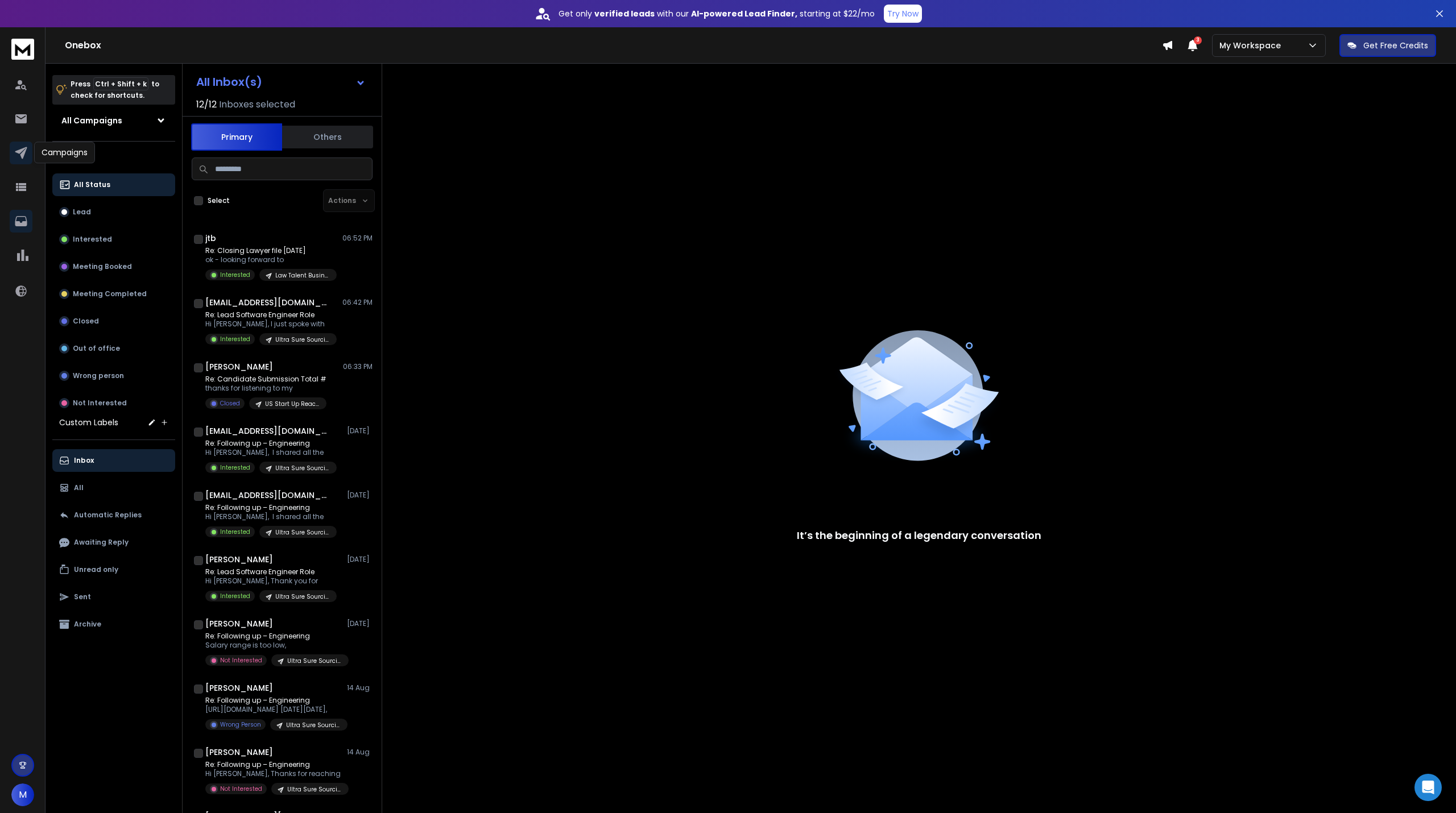
click at [23, 157] on icon at bounding box center [21, 153] width 14 height 14
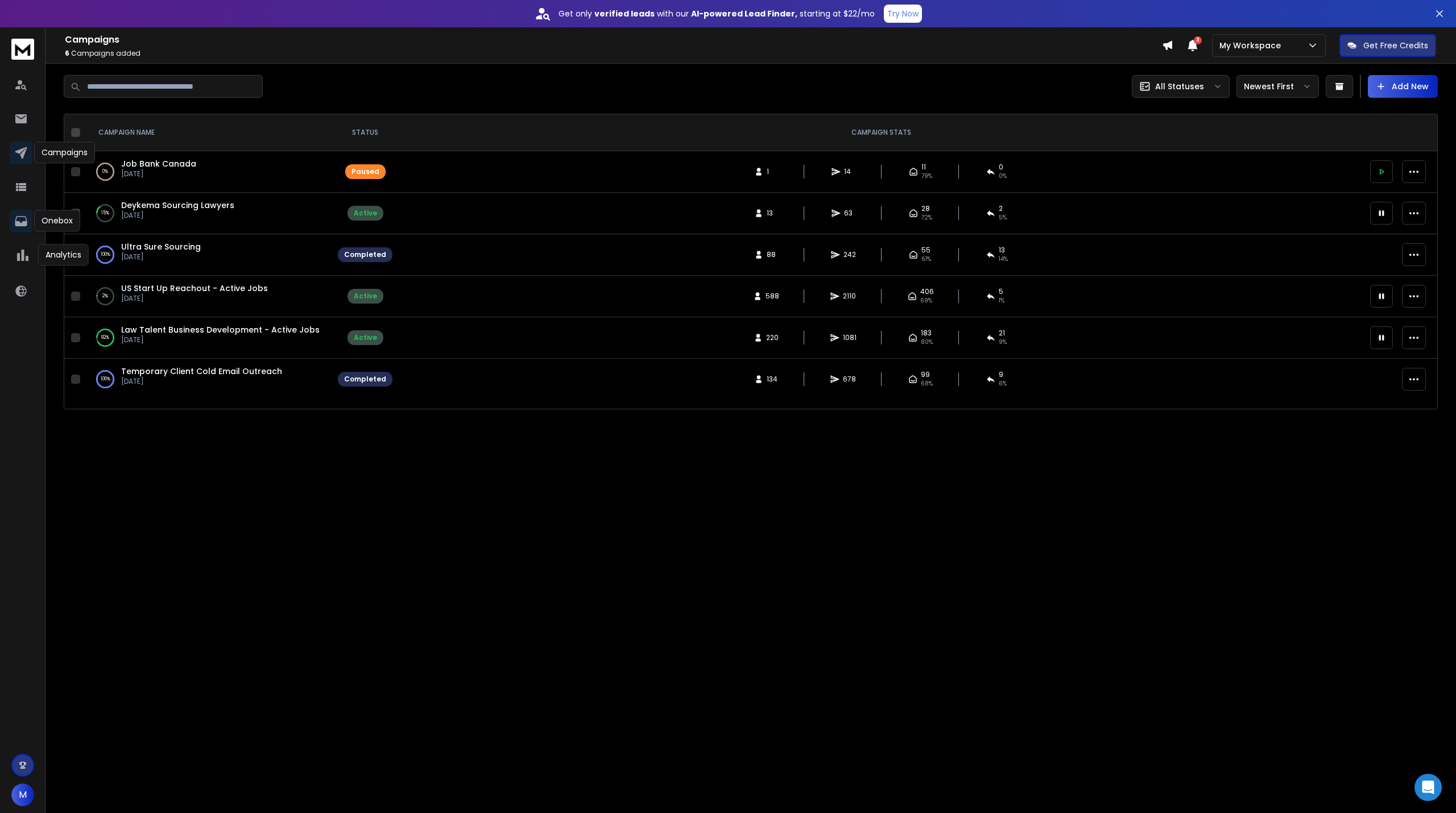
click at [16, 223] on icon at bounding box center [21, 222] width 12 height 10
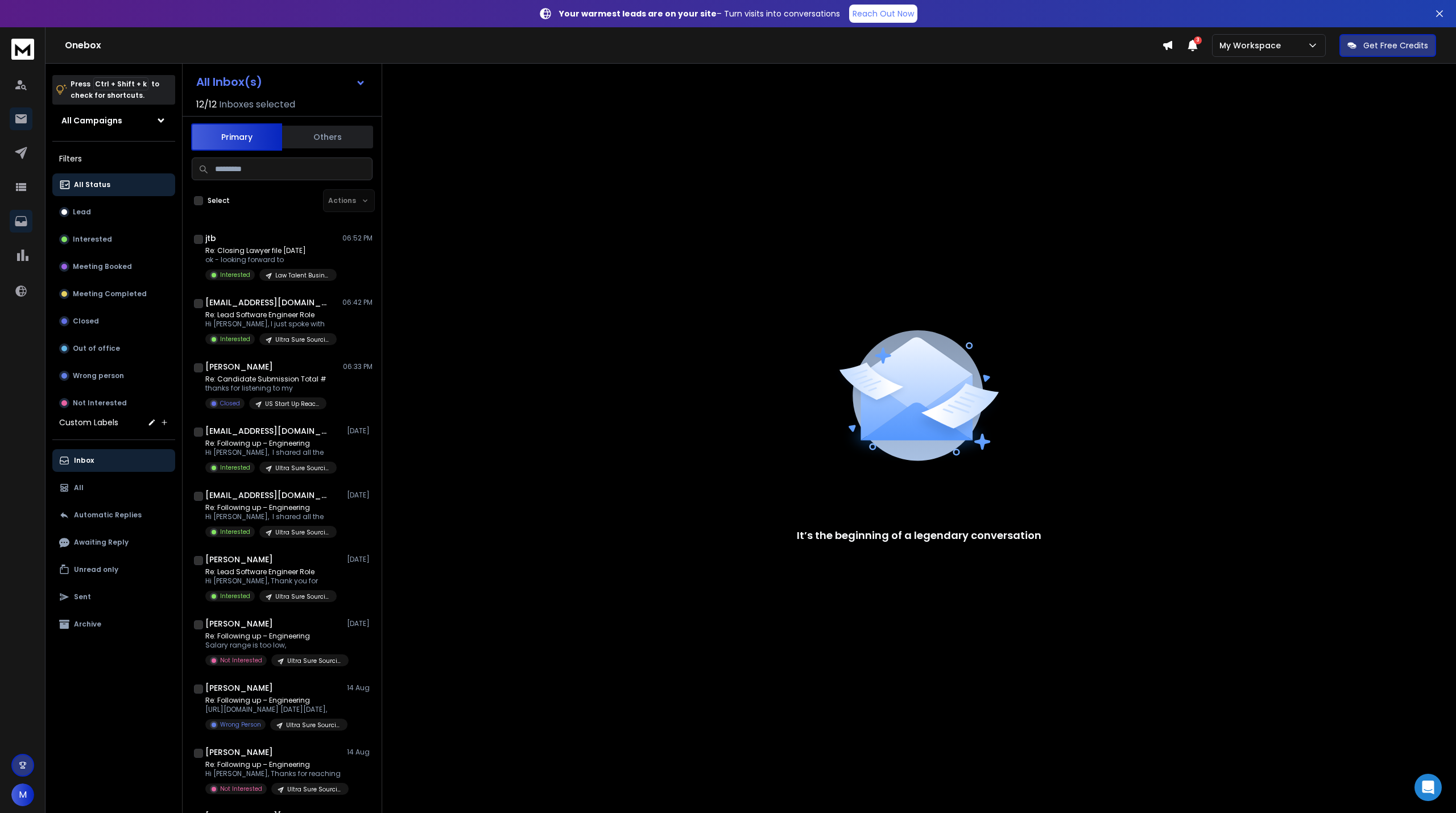
click at [21, 120] on icon at bounding box center [21, 119] width 12 height 9
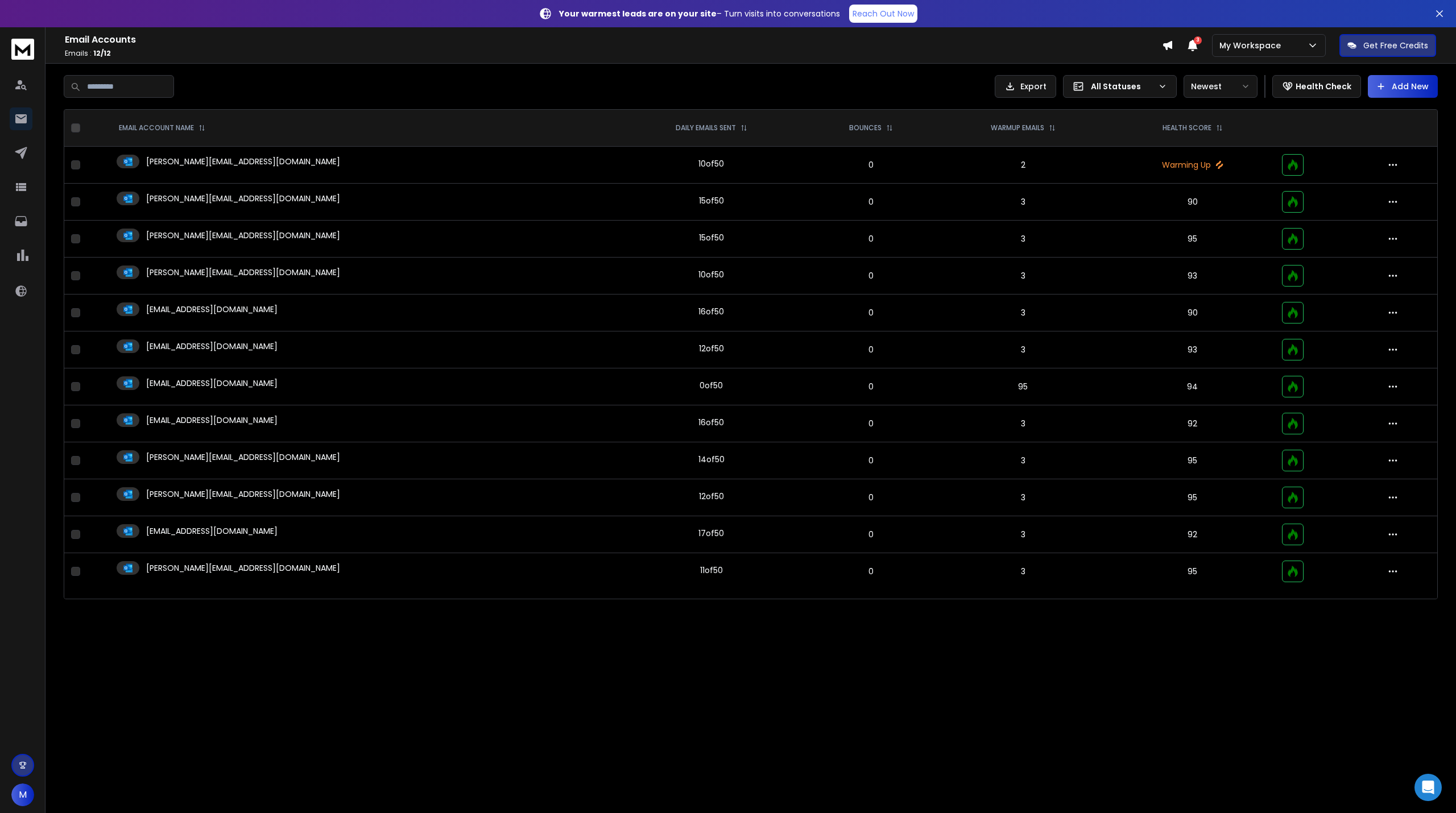
click at [1198, 53] on div "3 My Workspace Get Free Credits" at bounding box center [1299, 45] width 274 height 23
click at [1198, 51] on div "3 My Workspace Get Free Credits" at bounding box center [1299, 45] width 274 height 23
click at [1196, 45] on icon at bounding box center [1193, 45] width 10 height 12
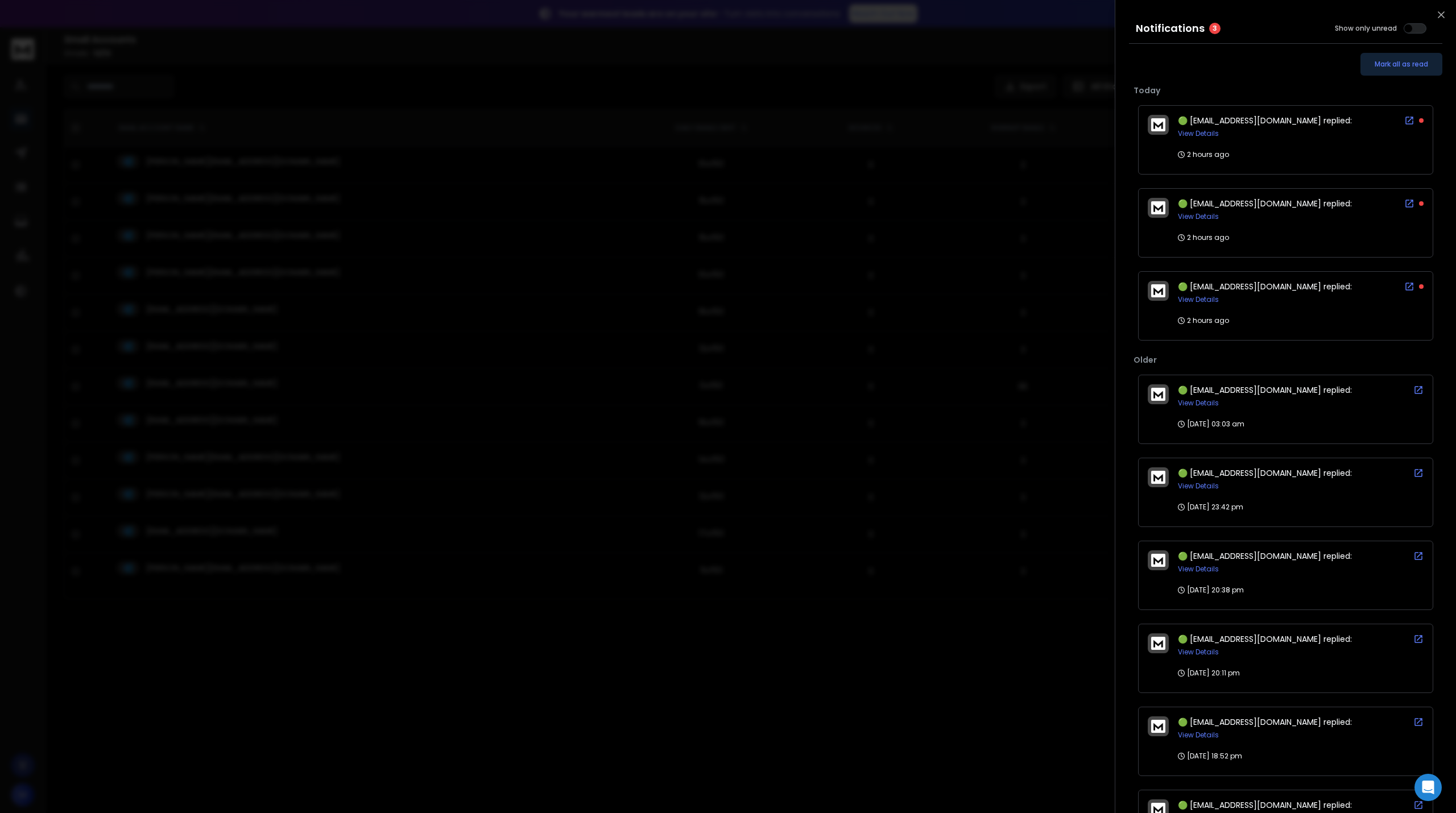
click at [1411, 58] on button "Mark all as read" at bounding box center [1402, 64] width 82 height 23
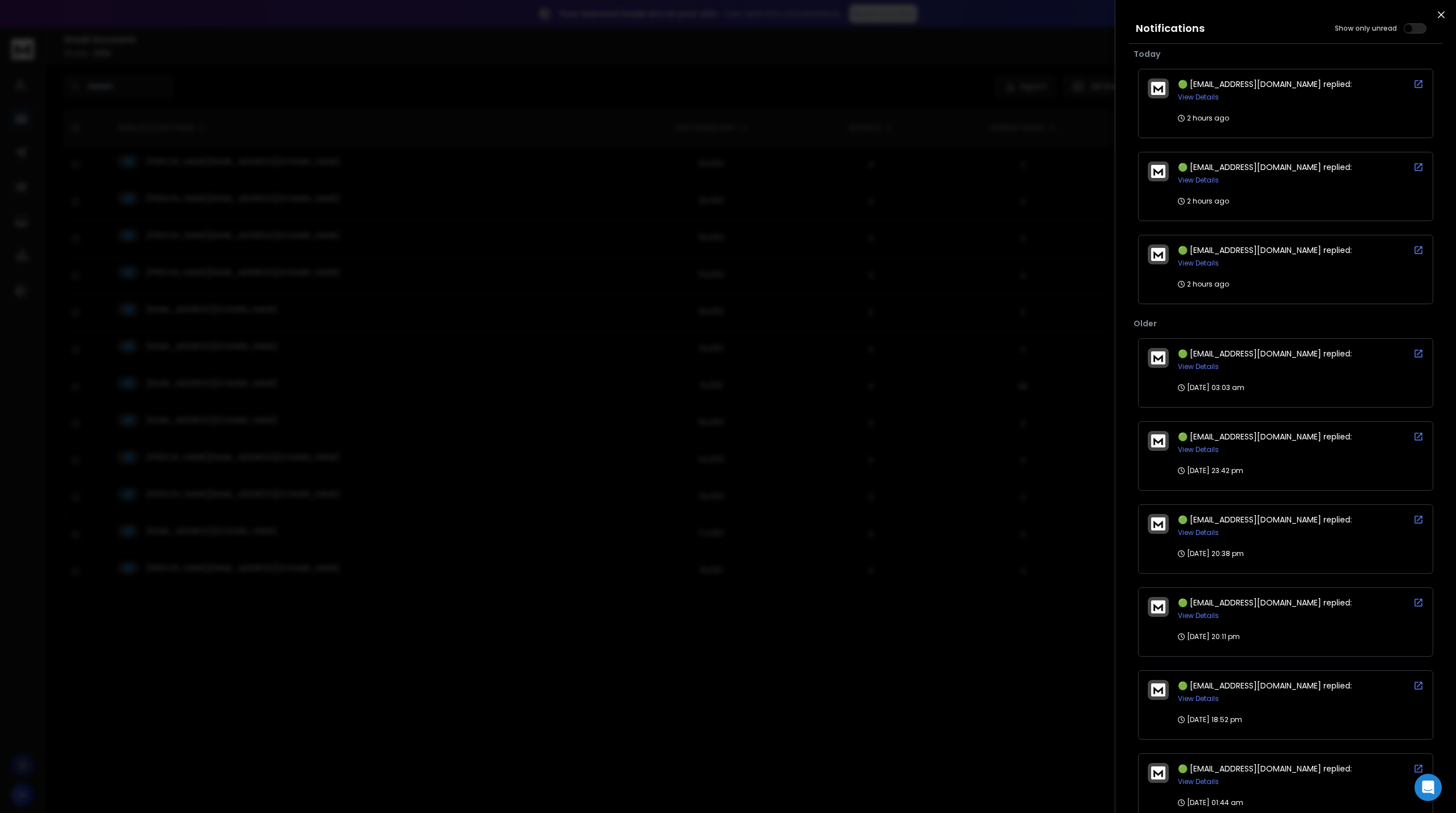
click at [1439, 12] on icon "button" at bounding box center [1442, 15] width 12 height 12
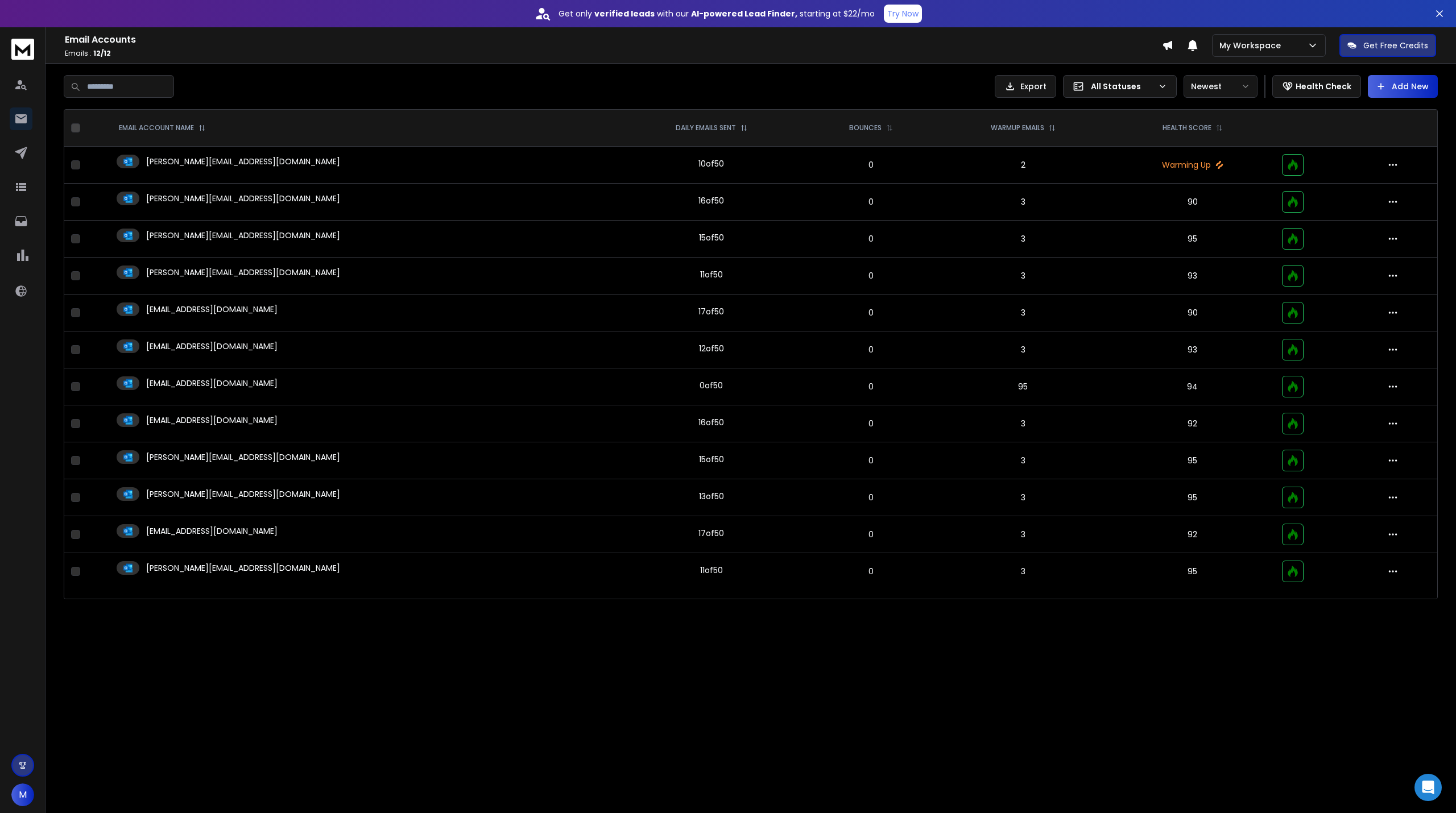
click at [1181, 571] on td "95" at bounding box center [1193, 571] width 165 height 37
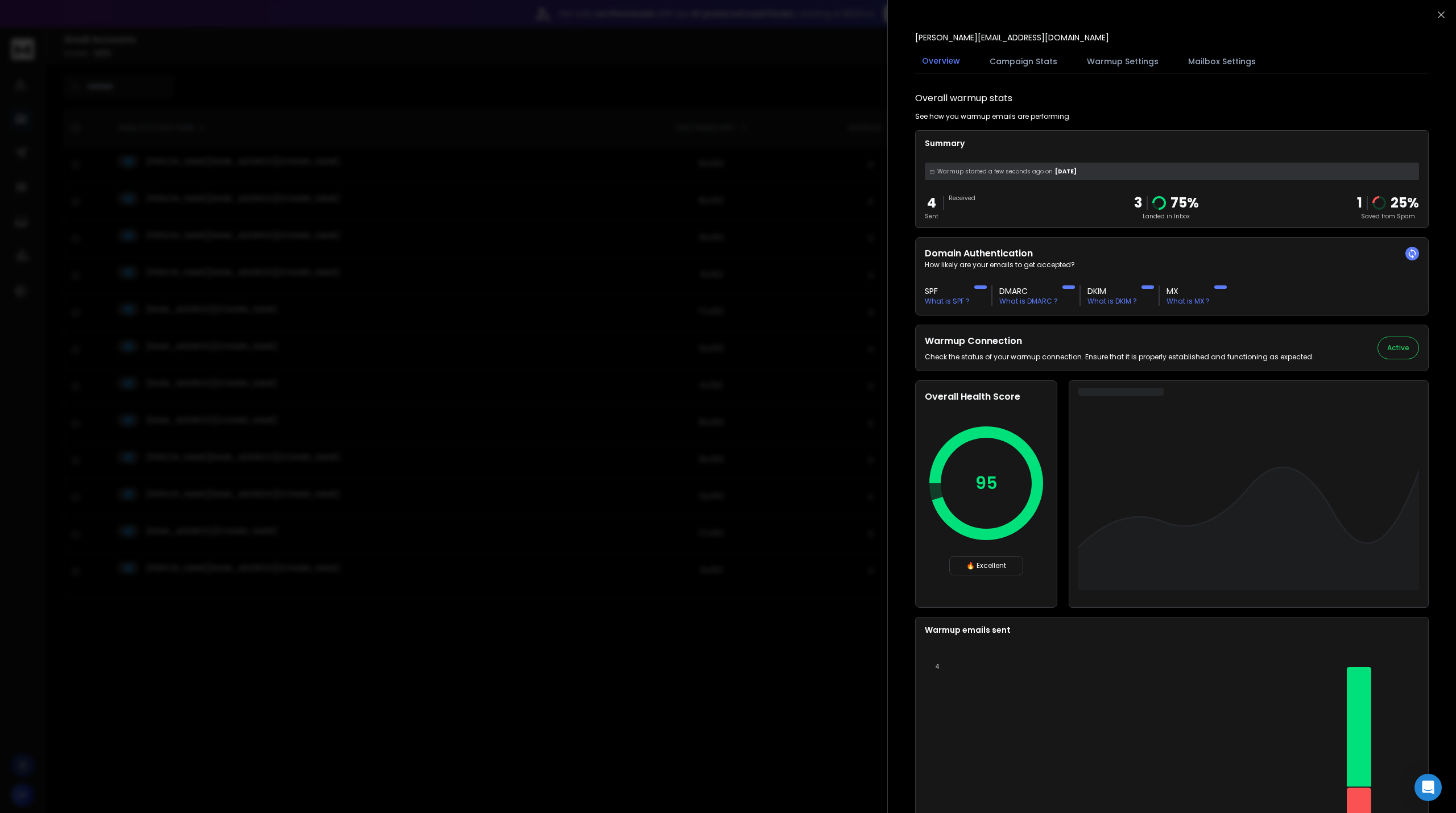
click at [1127, 56] on button "Warmup Settings" at bounding box center [1123, 61] width 86 height 25
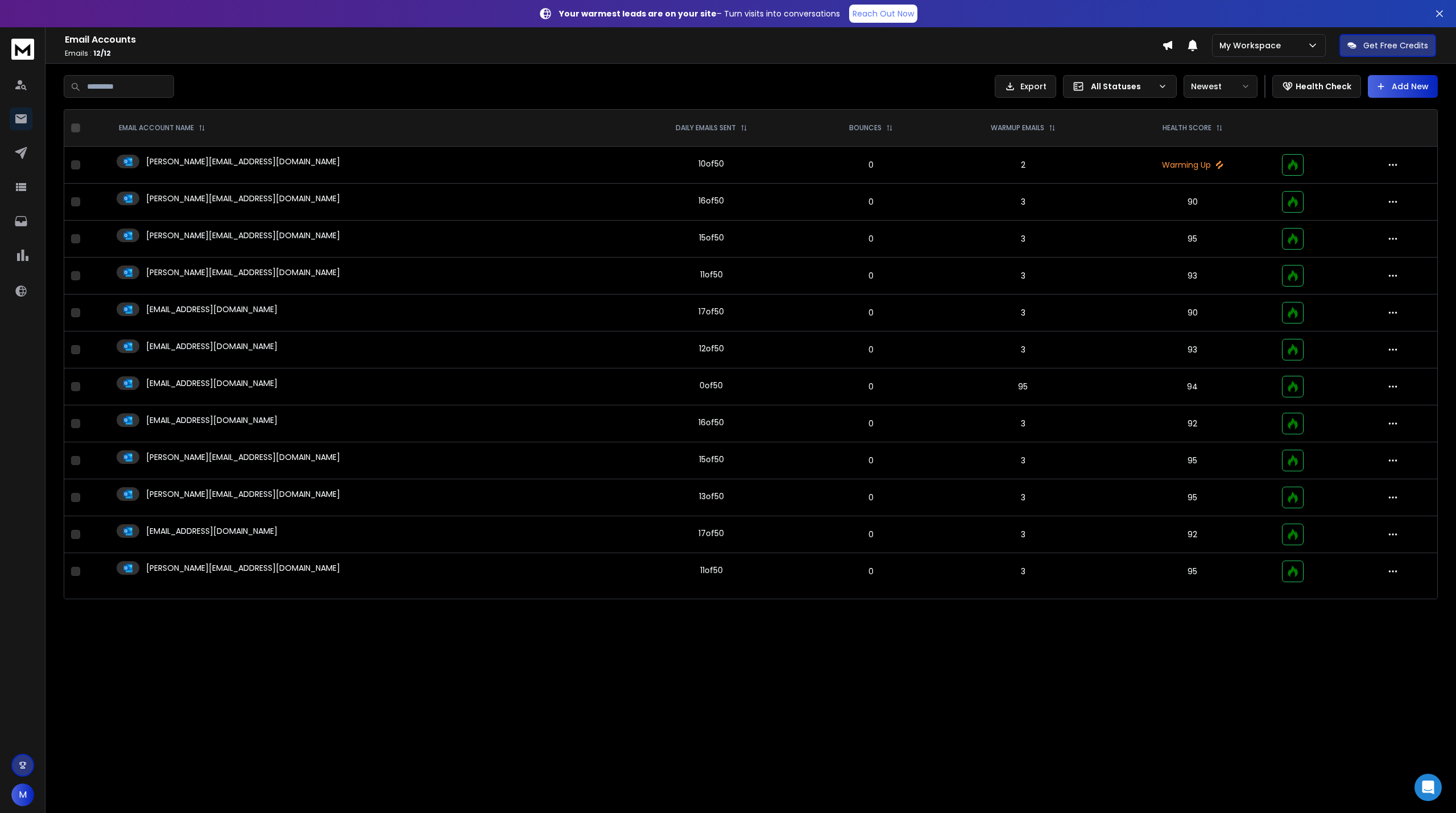
click at [944, 567] on td "3" at bounding box center [1023, 571] width 174 height 37
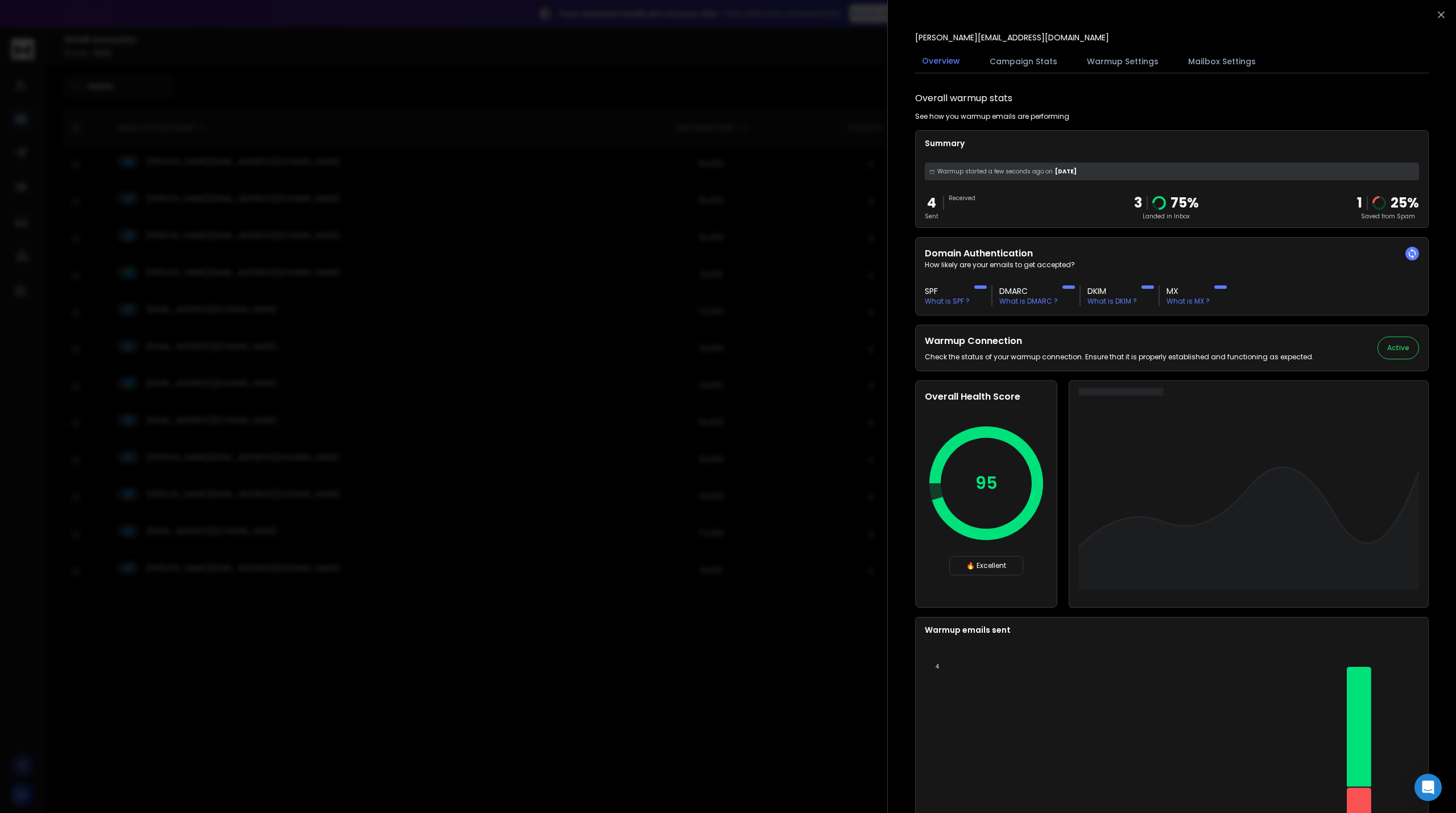
click at [1104, 58] on button "Warmup Settings" at bounding box center [1123, 61] width 86 height 25
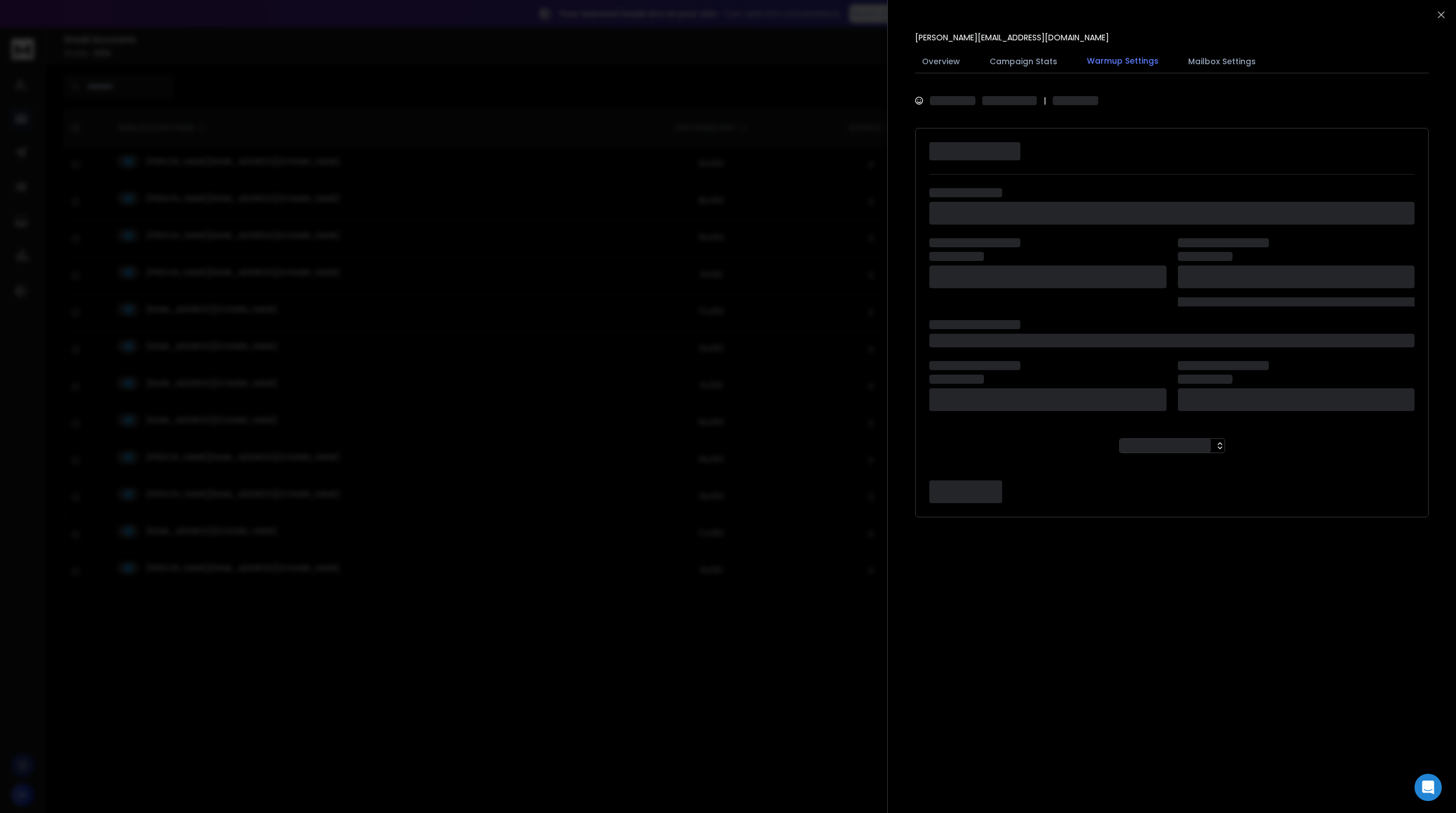
click at [803, 387] on div at bounding box center [728, 406] width 1456 height 813
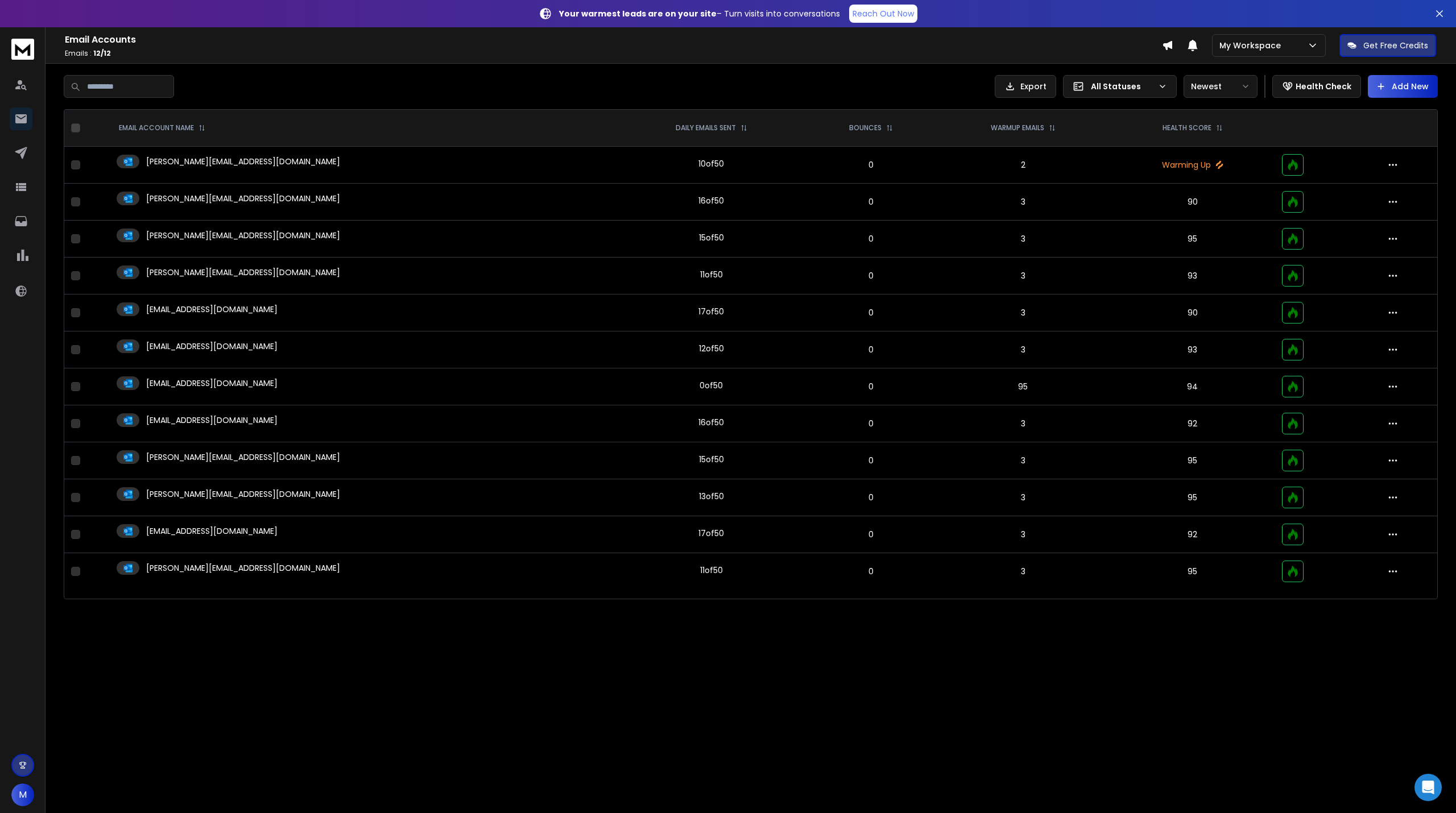
click at [806, 546] on td "0" at bounding box center [871, 534] width 130 height 37
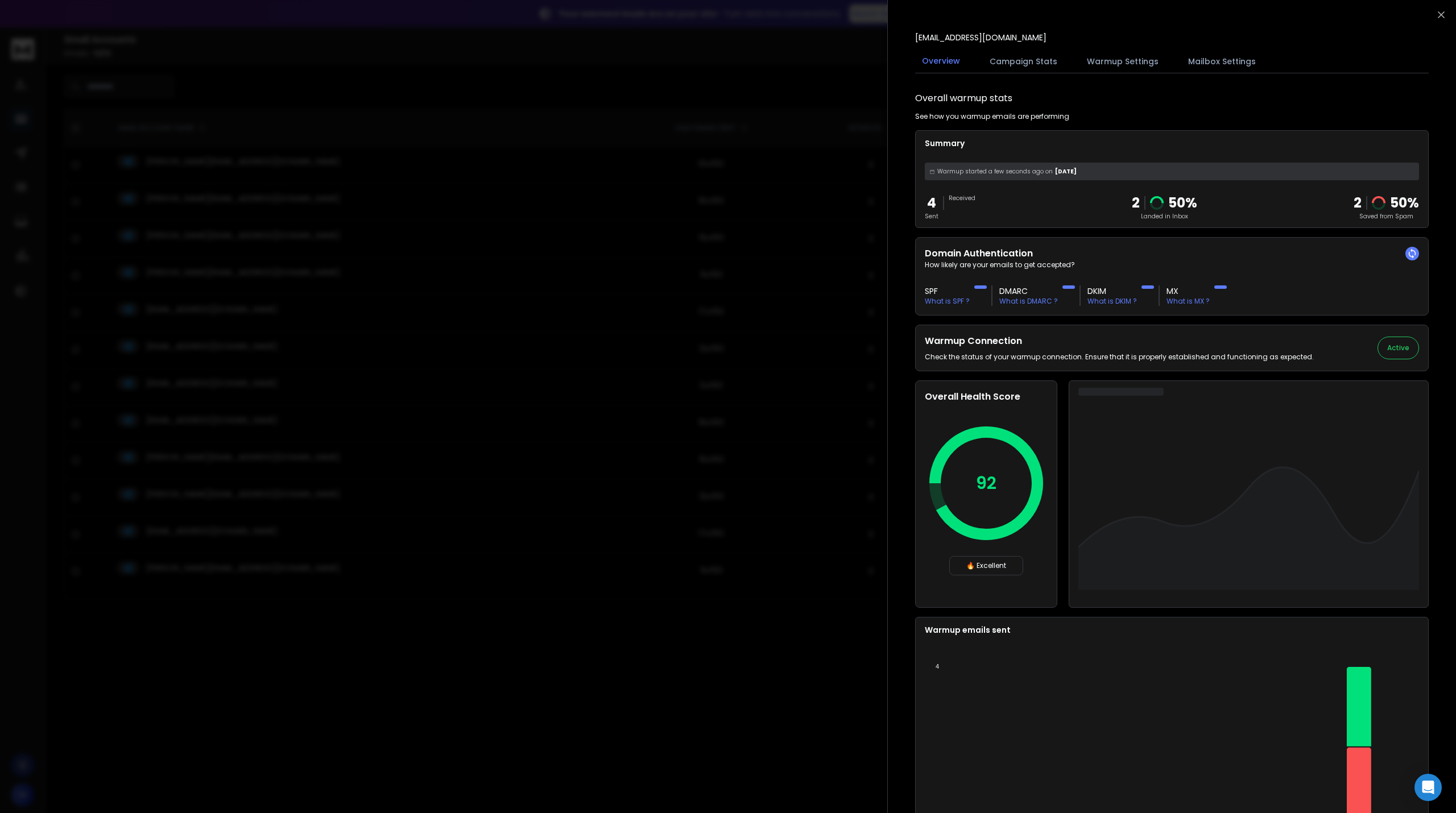
click at [1136, 52] on button "Warmup Settings" at bounding box center [1123, 61] width 86 height 25
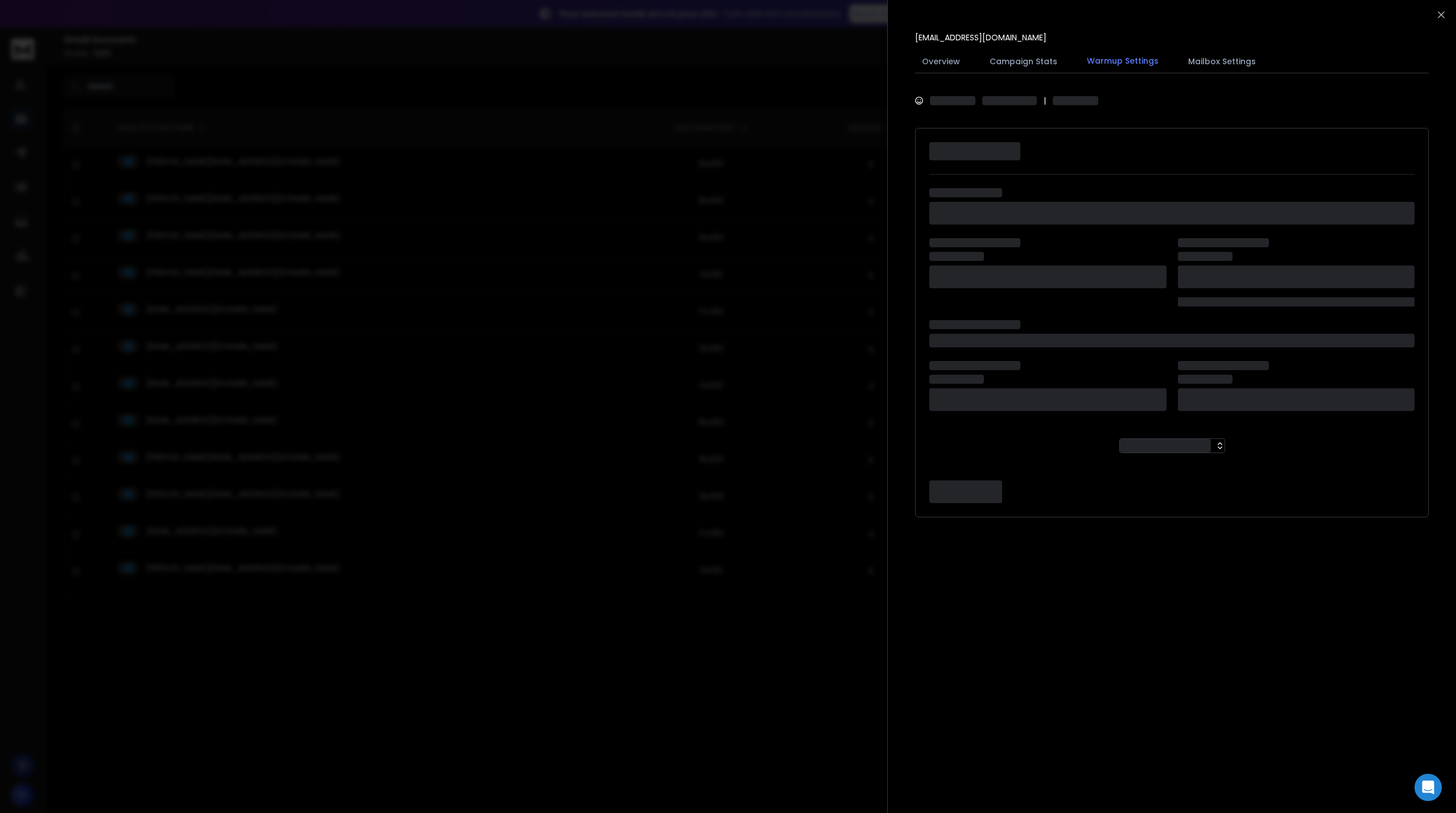
click at [1188, 54] on button "Mailbox Settings" at bounding box center [1222, 61] width 82 height 25
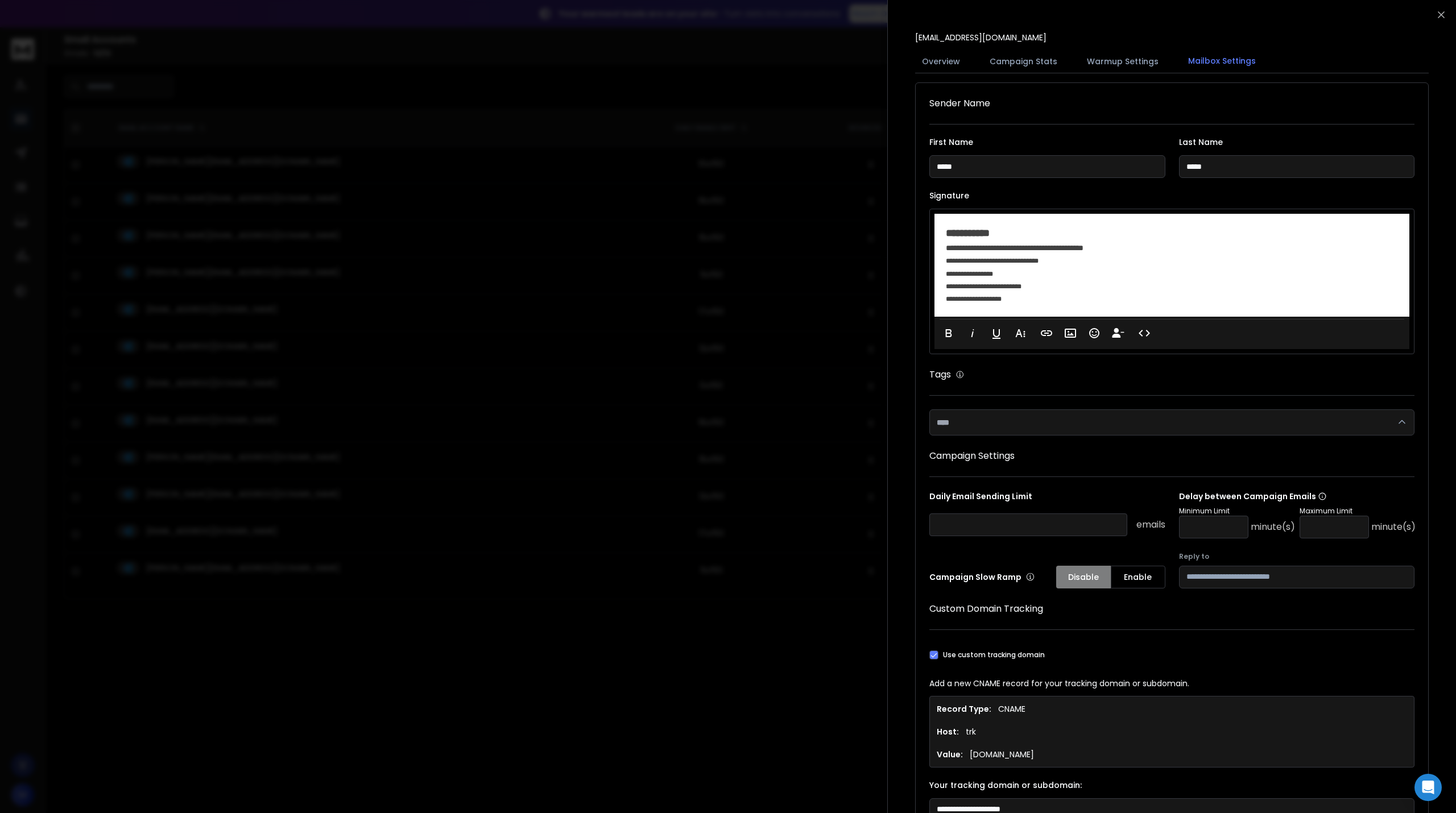
click at [1120, 55] on button "Warmup Settings" at bounding box center [1123, 61] width 86 height 25
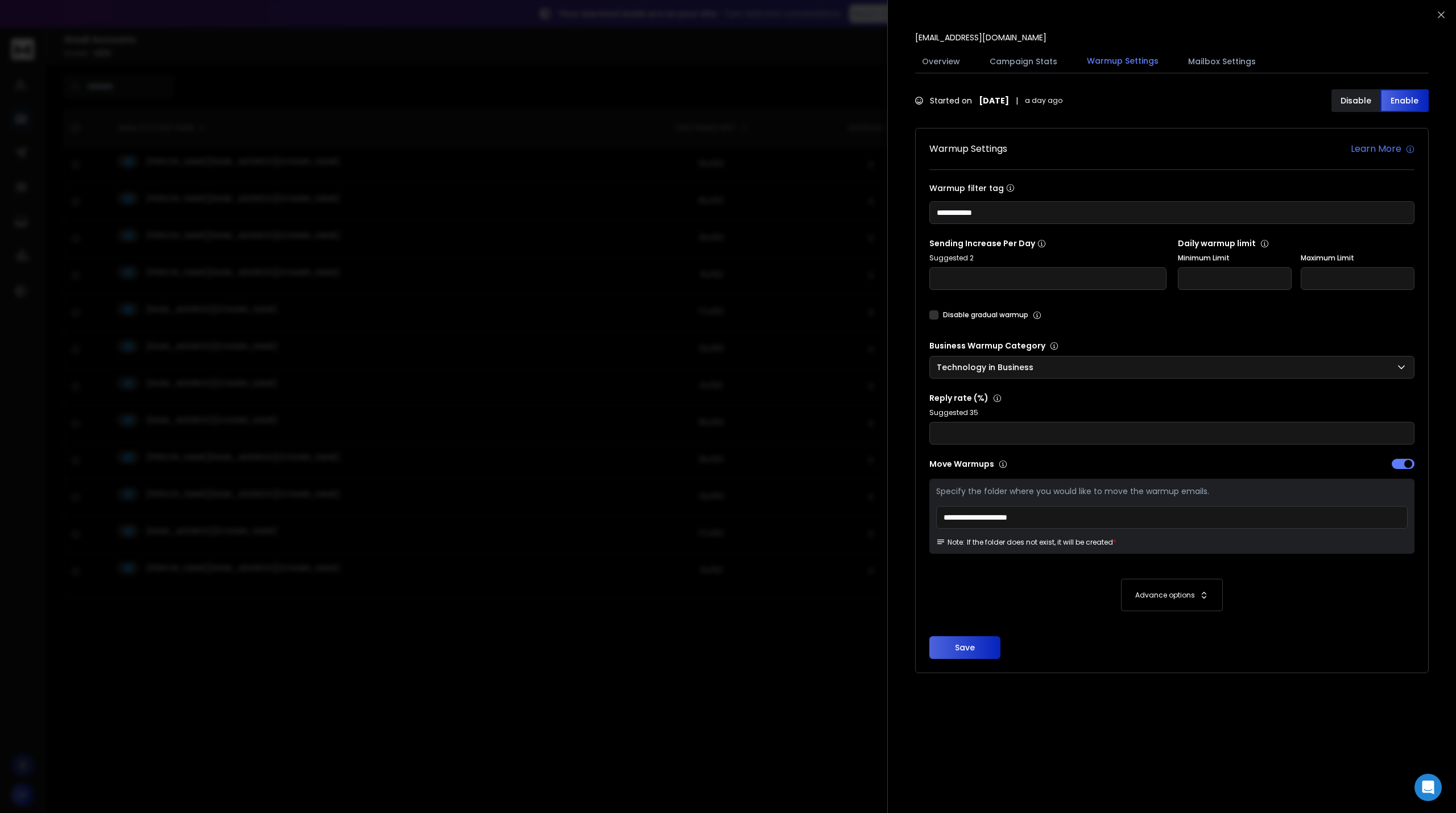
type input "**********"
drag, startPoint x: 1224, startPoint y: 280, endPoint x: 1139, endPoint y: 279, distance: 85.0
click at [1139, 279] on div "Sending Increase Per Day Suggested 2 * Daily warmup limit Minimum Limit * Maxim…" at bounding box center [1172, 264] width 485 height 52
type input "*"
drag, startPoint x: 1059, startPoint y: 289, endPoint x: 900, endPoint y: 299, distance: 159.3
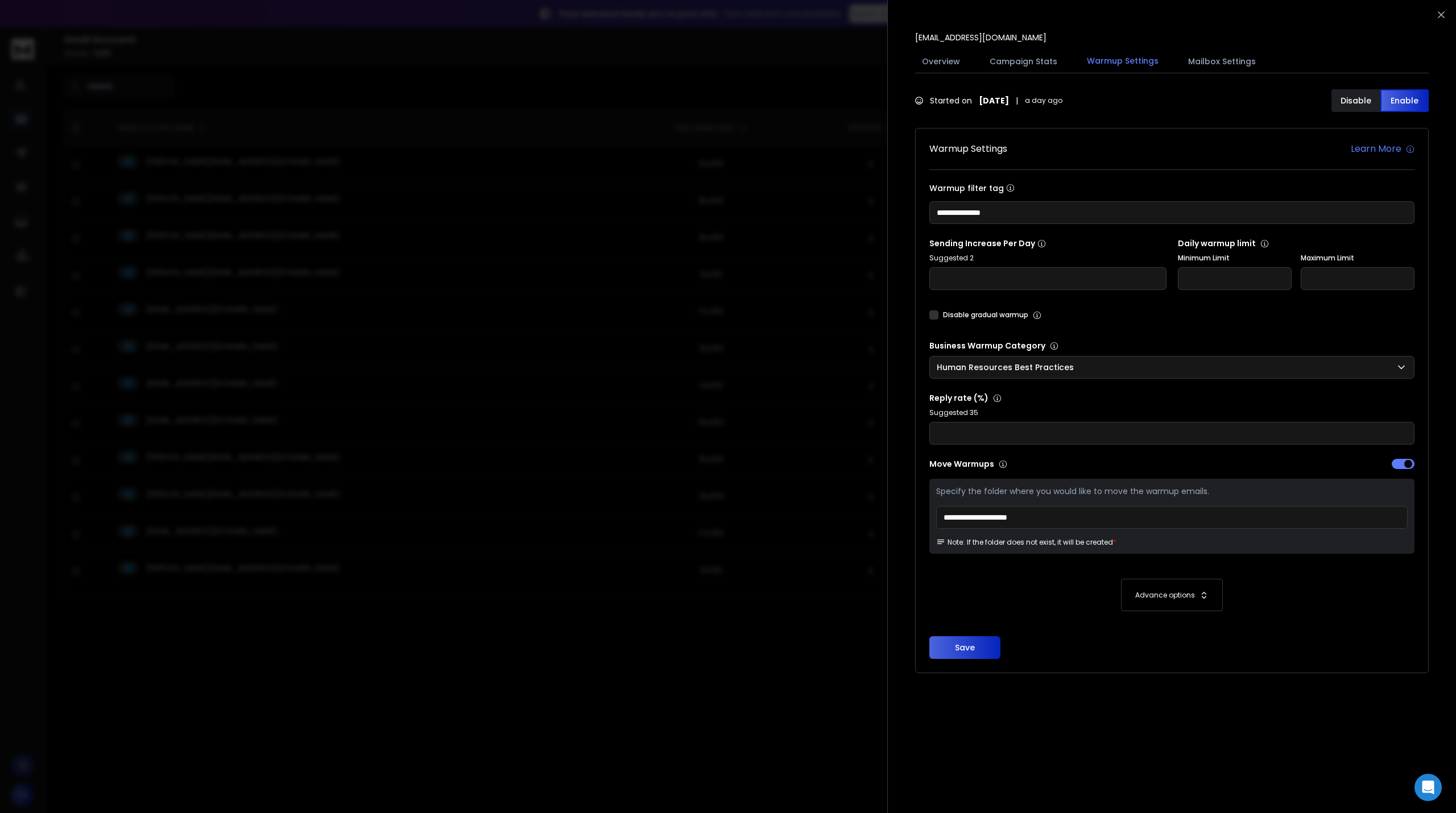
click at [900, 299] on div "**********" at bounding box center [1172, 406] width 569 height 813
type input "*"
click at [954, 650] on button "Save" at bounding box center [965, 647] width 71 height 23
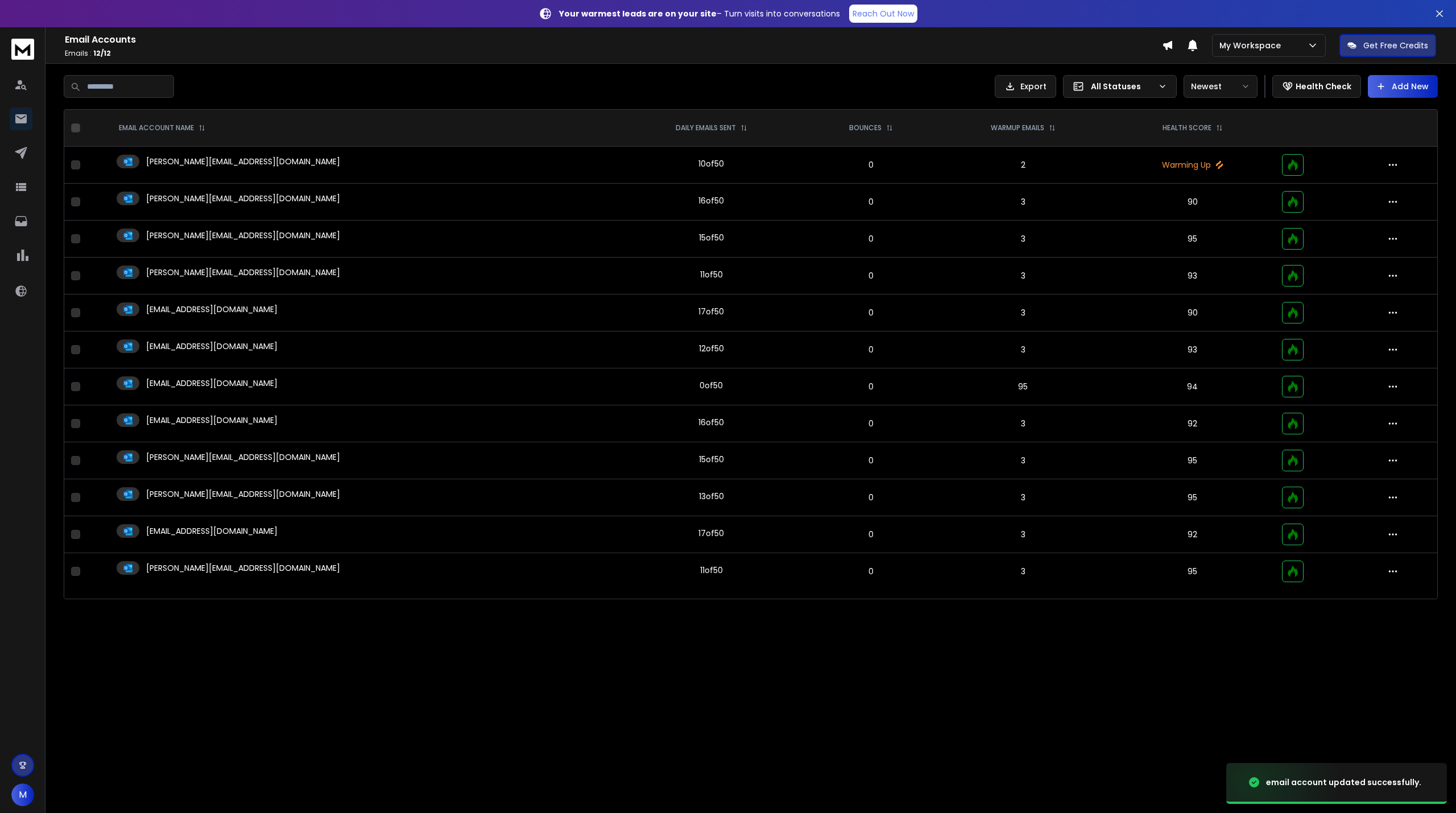
click at [1004, 538] on td "3" at bounding box center [1023, 534] width 174 height 37
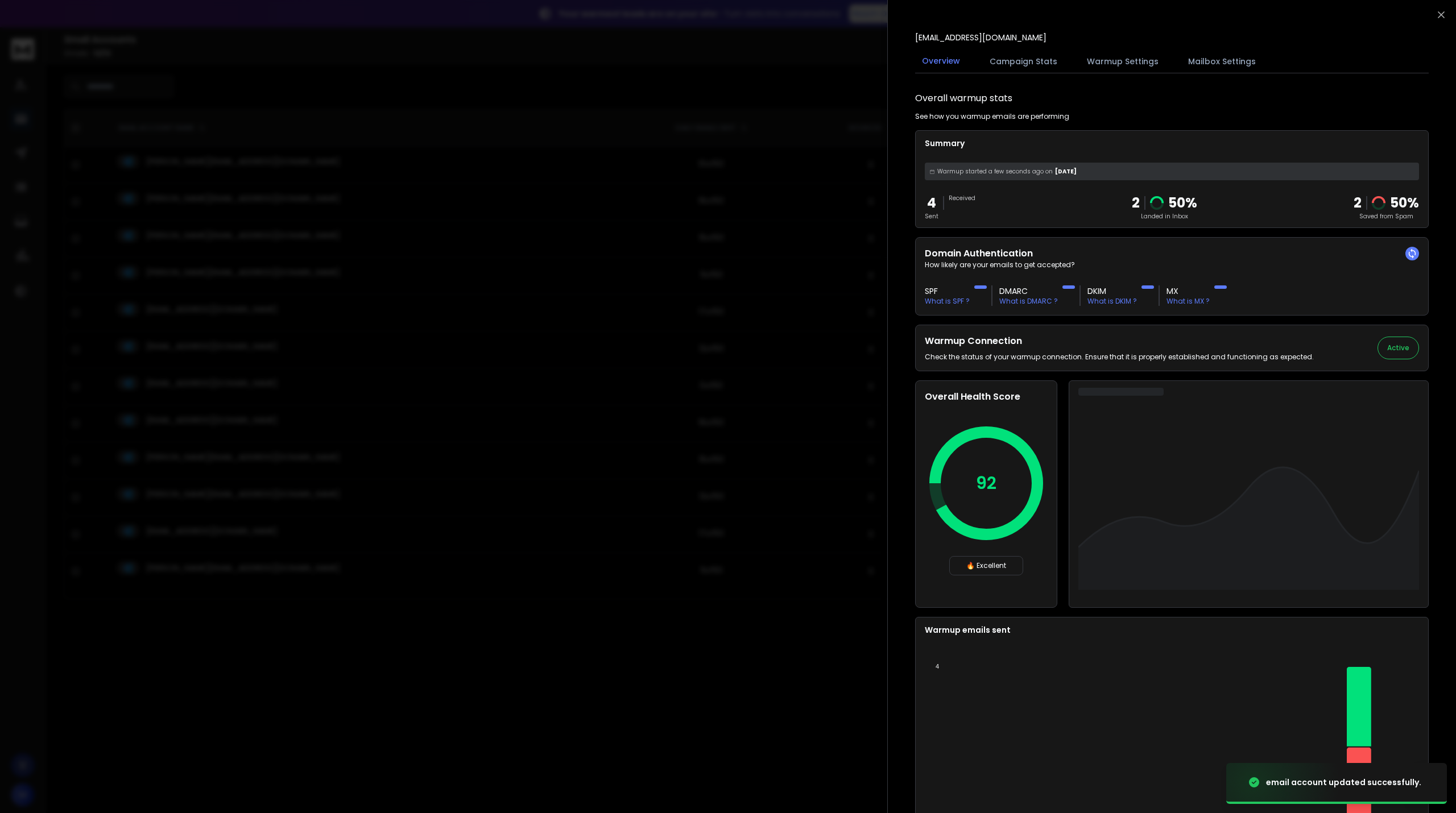
click at [1135, 55] on button "Warmup Settings" at bounding box center [1123, 61] width 86 height 25
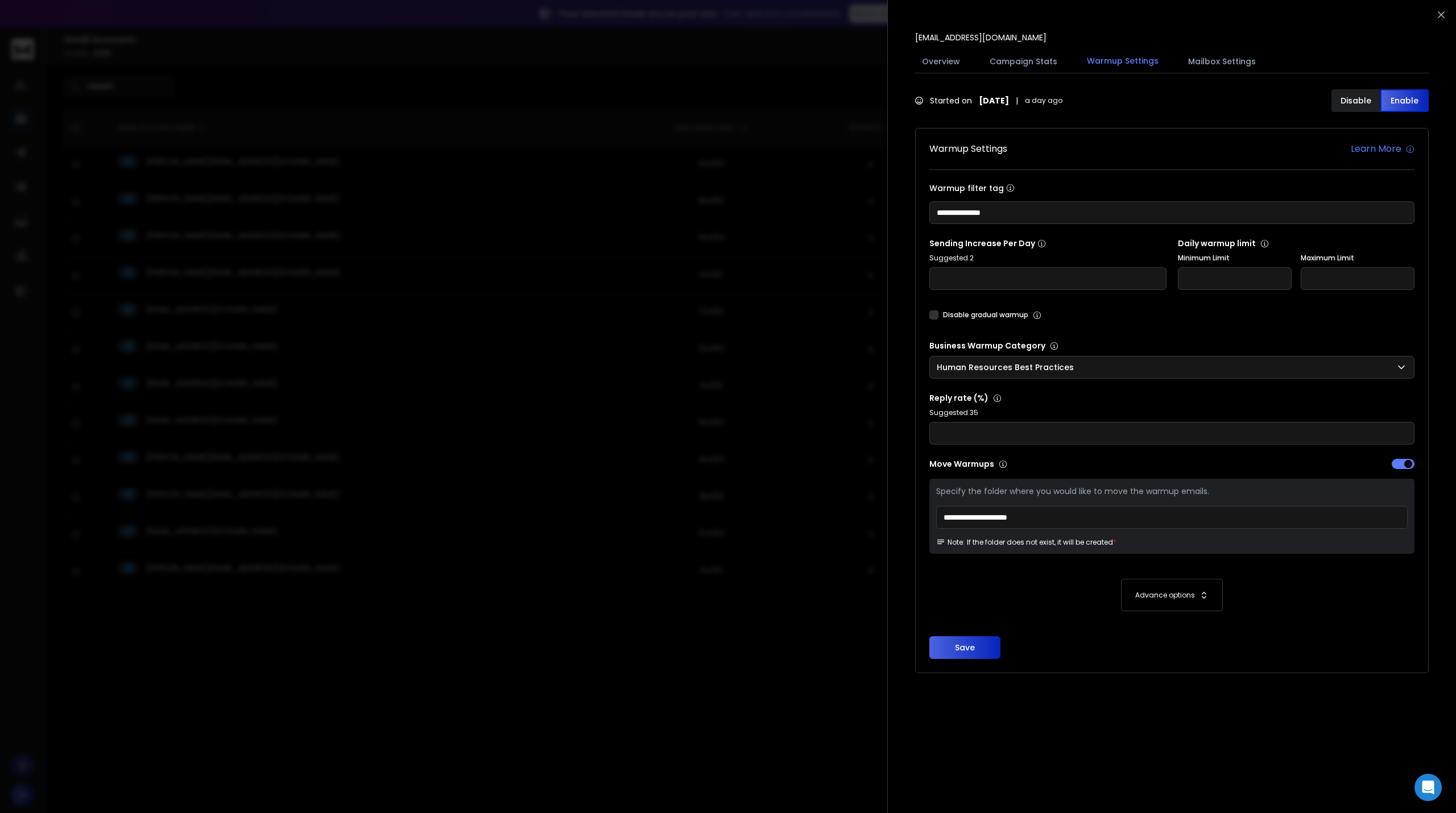
drag, startPoint x: 1200, startPoint y: 281, endPoint x: 1168, endPoint y: 281, distance: 32.0
click at [1168, 281] on div "Sending Increase Per Day Suggested 2 * Daily warmup limit Minimum Limit * Maxim…" at bounding box center [1172, 264] width 485 height 52
click at [762, 403] on div at bounding box center [728, 406] width 1456 height 813
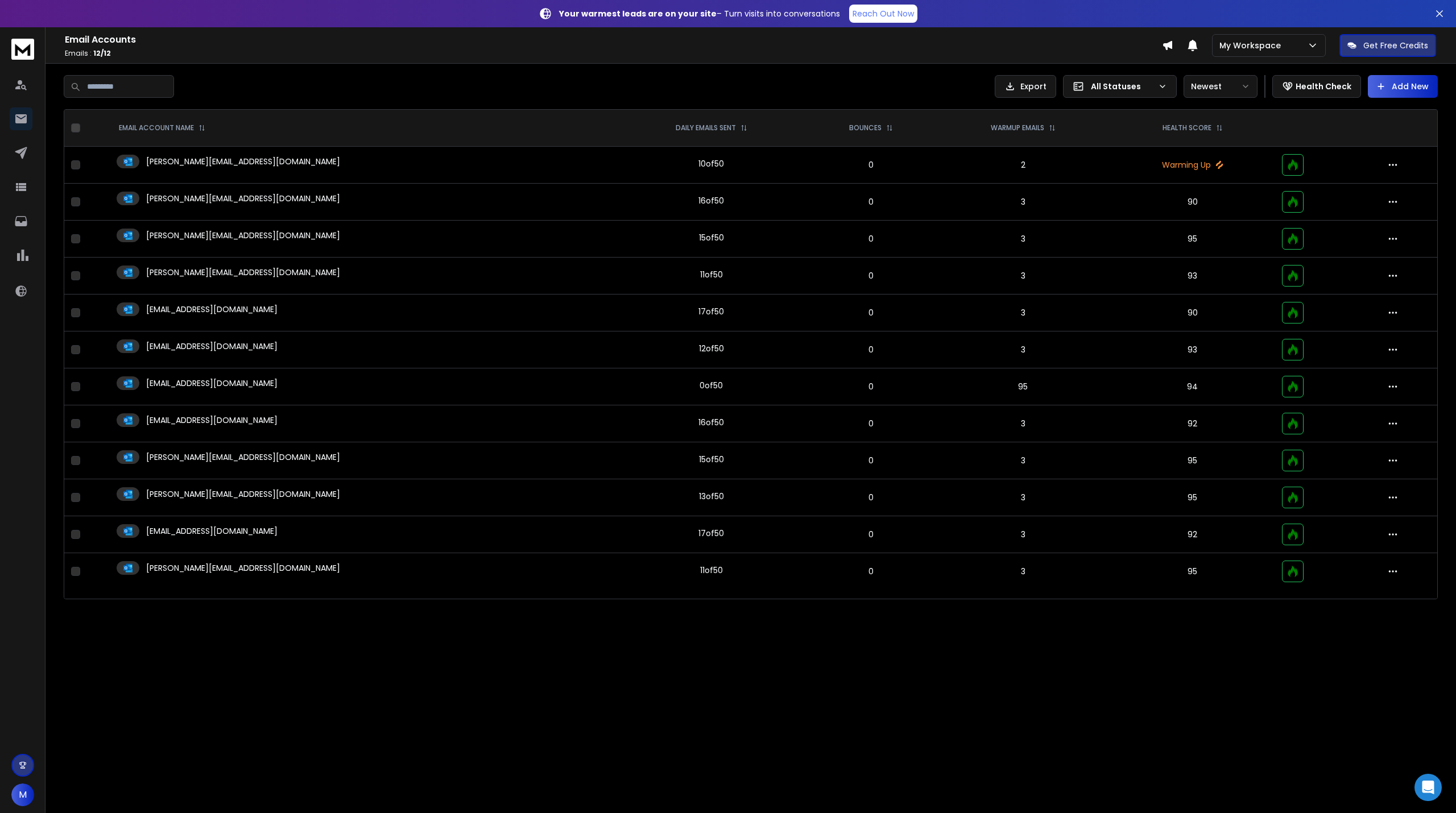
click at [862, 501] on p "0" at bounding box center [871, 498] width 117 height 12
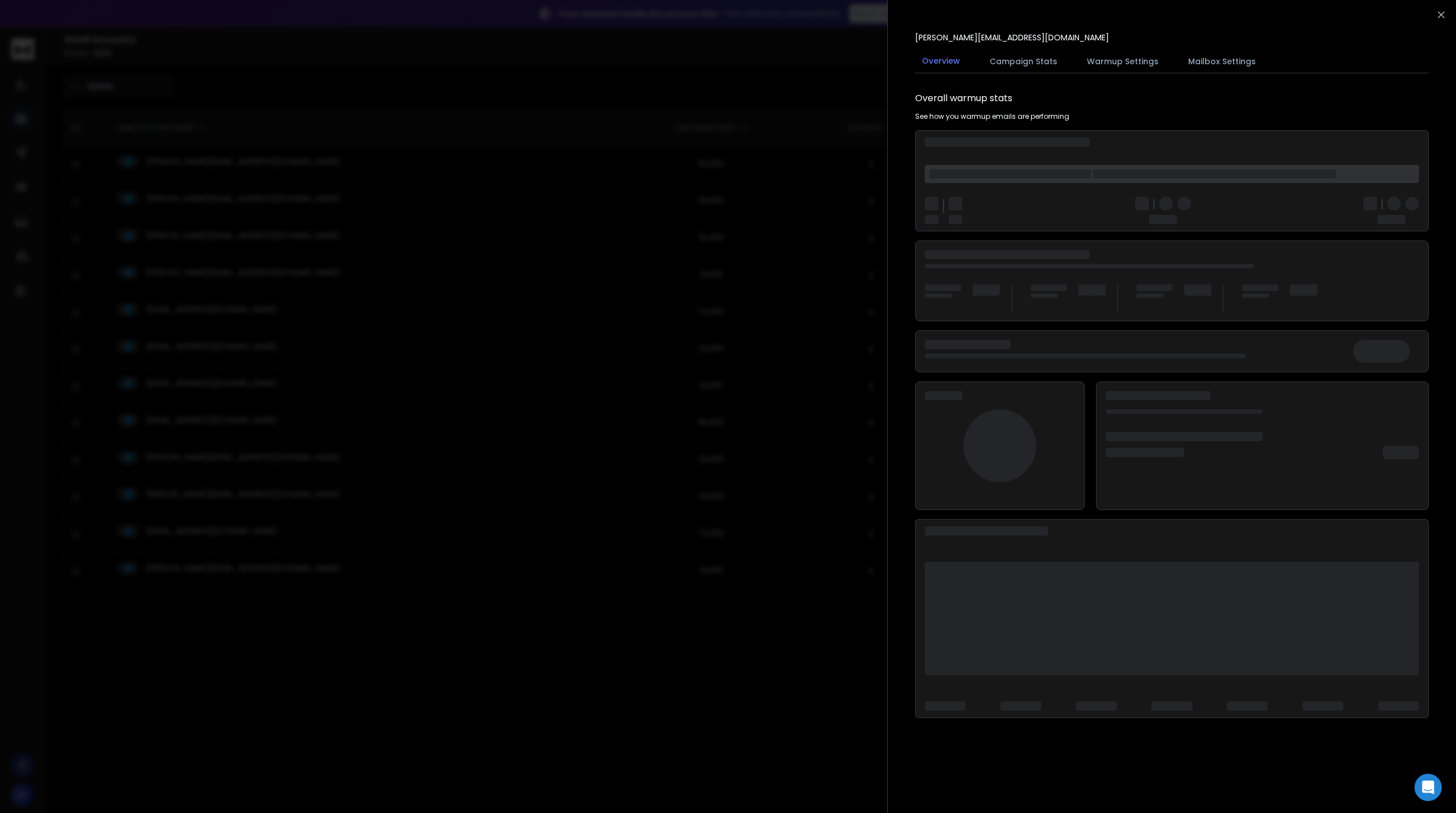
click at [834, 387] on div at bounding box center [728, 406] width 1456 height 813
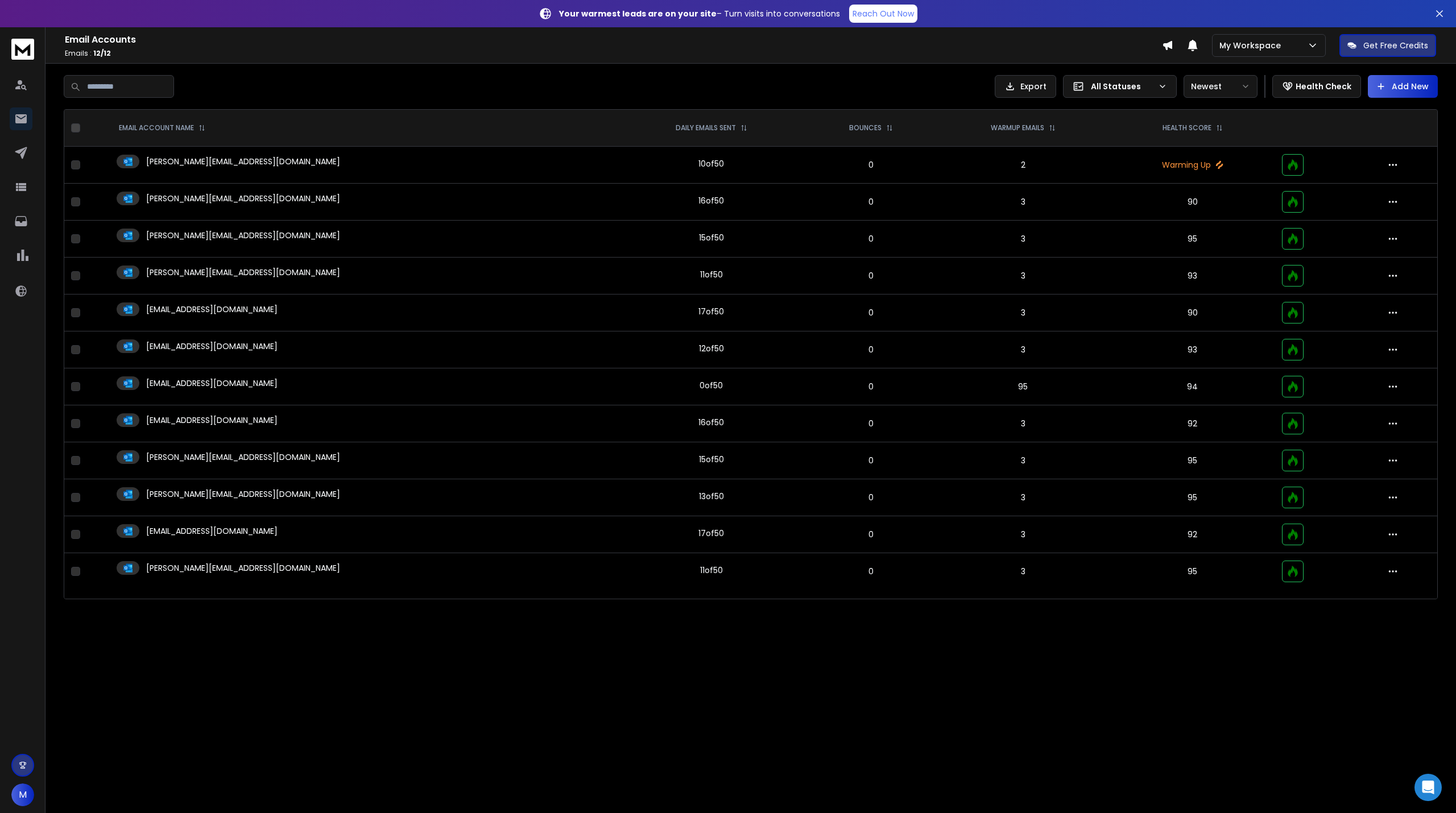
click at [447, 167] on div "mohsin@hiretalentvibe.com" at bounding box center [364, 161] width 494 height 14
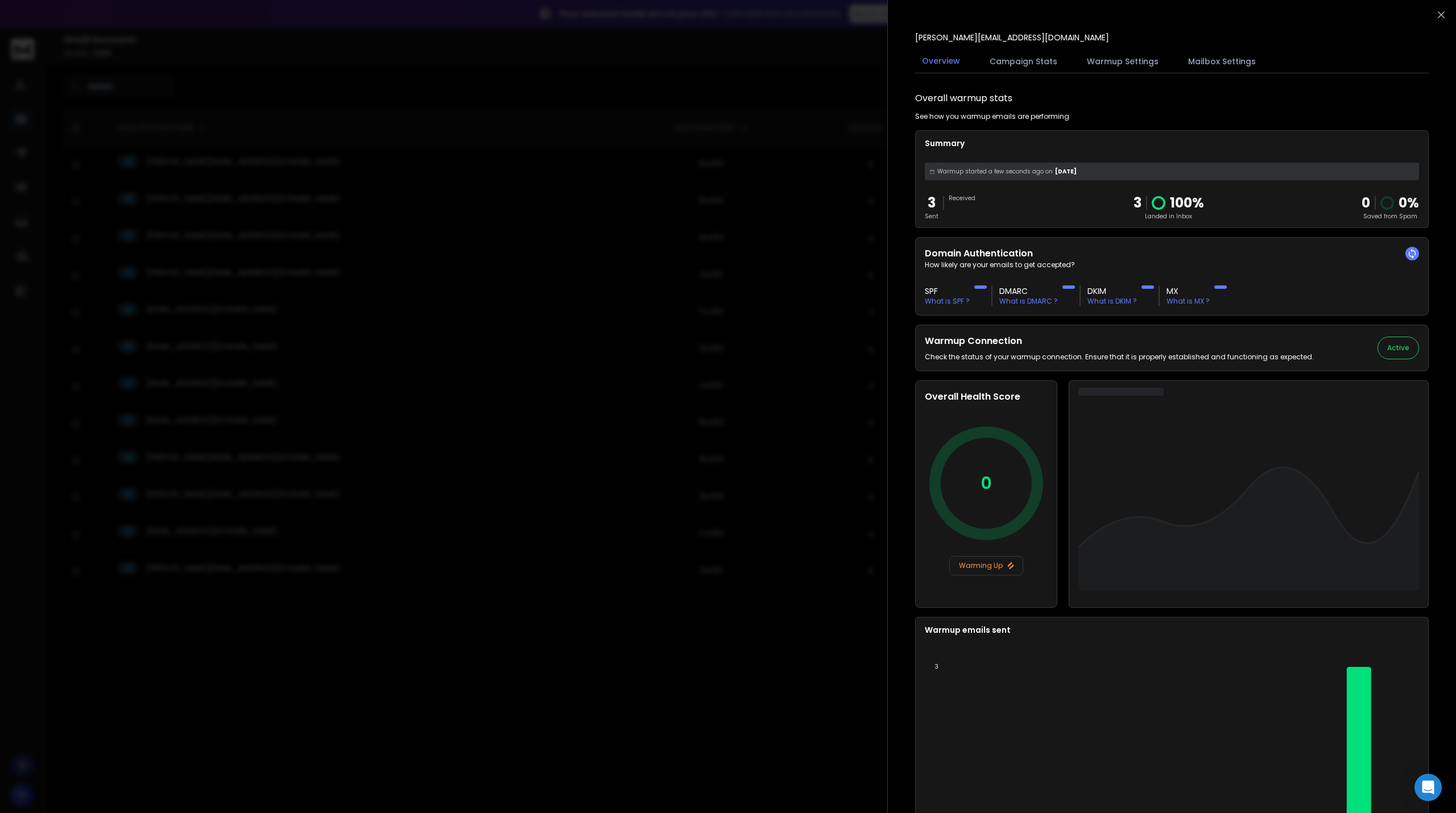
click at [695, 315] on div at bounding box center [728, 406] width 1456 height 813
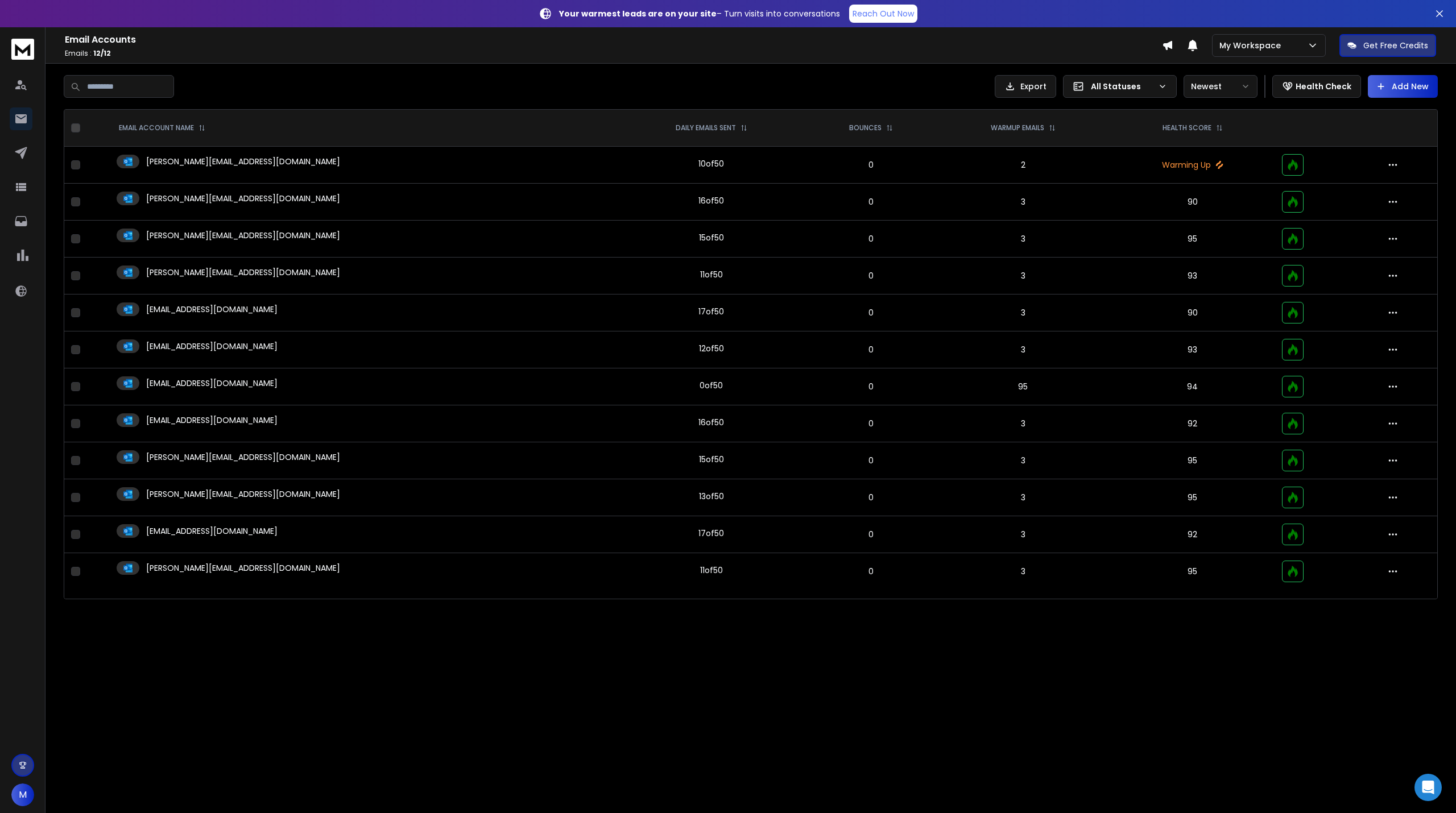
click at [936, 531] on td "3" at bounding box center [1023, 534] width 174 height 37
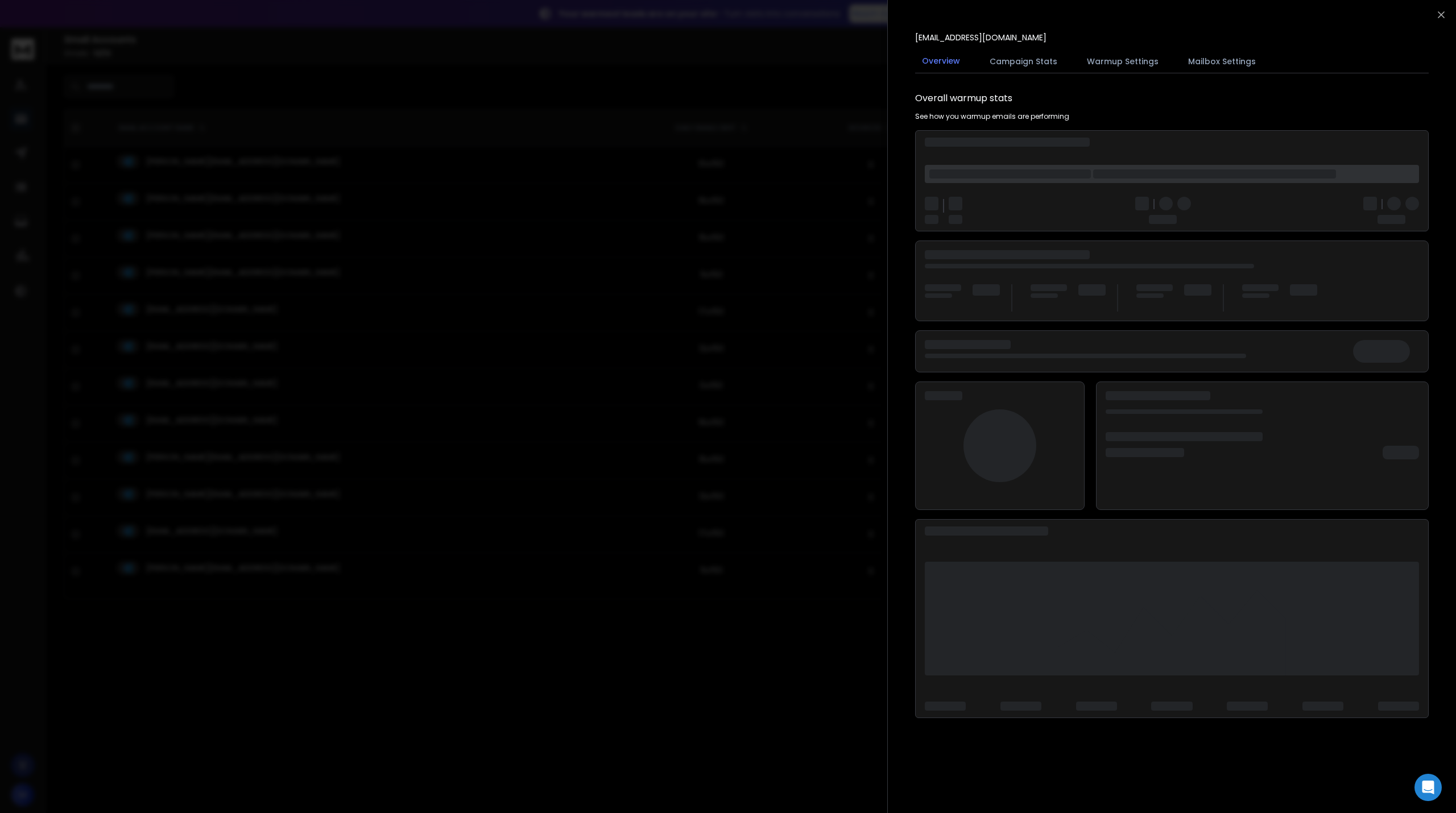
click at [1137, 54] on button "Warmup Settings" at bounding box center [1123, 61] width 86 height 25
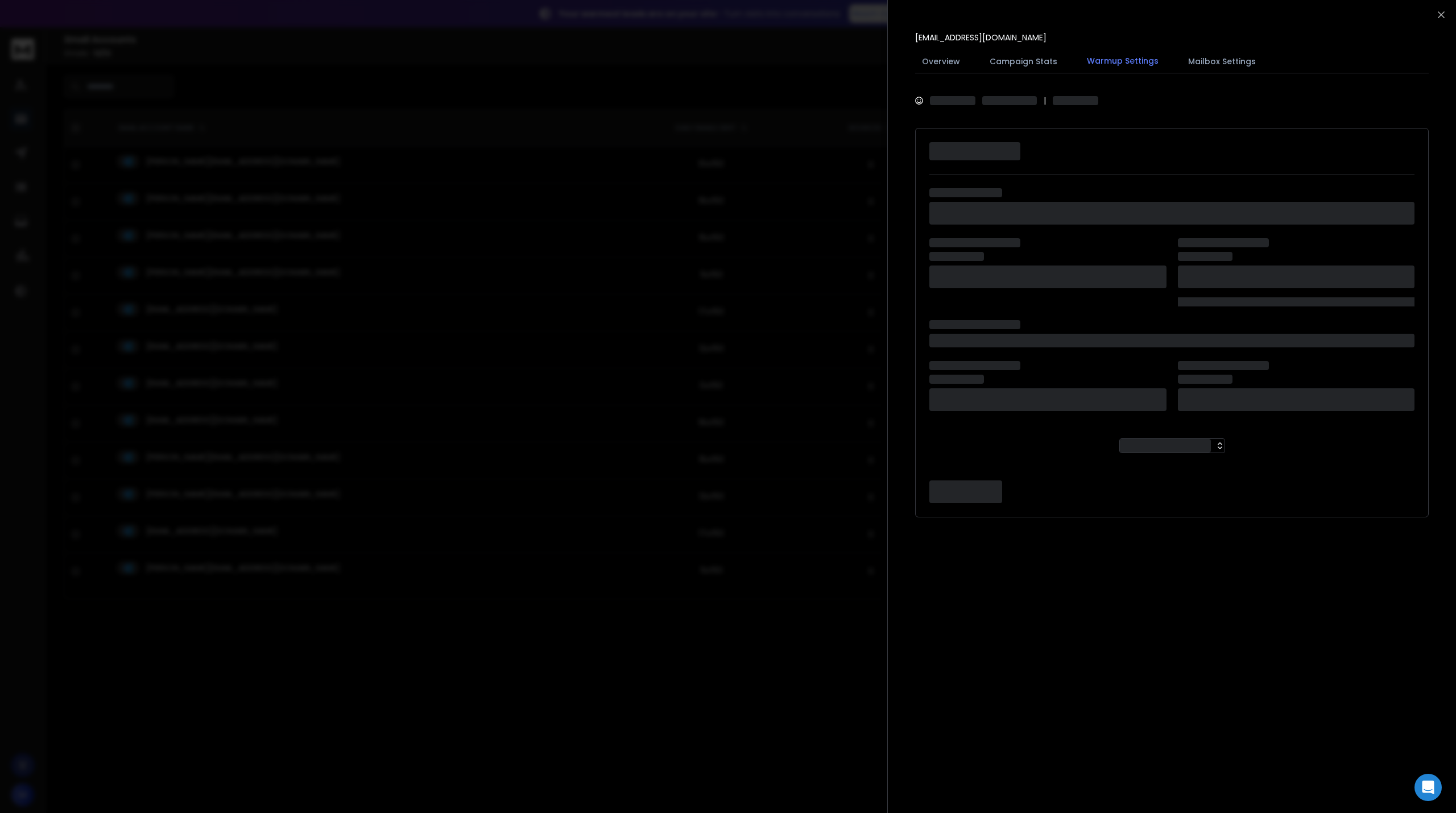
click at [627, 396] on div at bounding box center [728, 406] width 1456 height 813
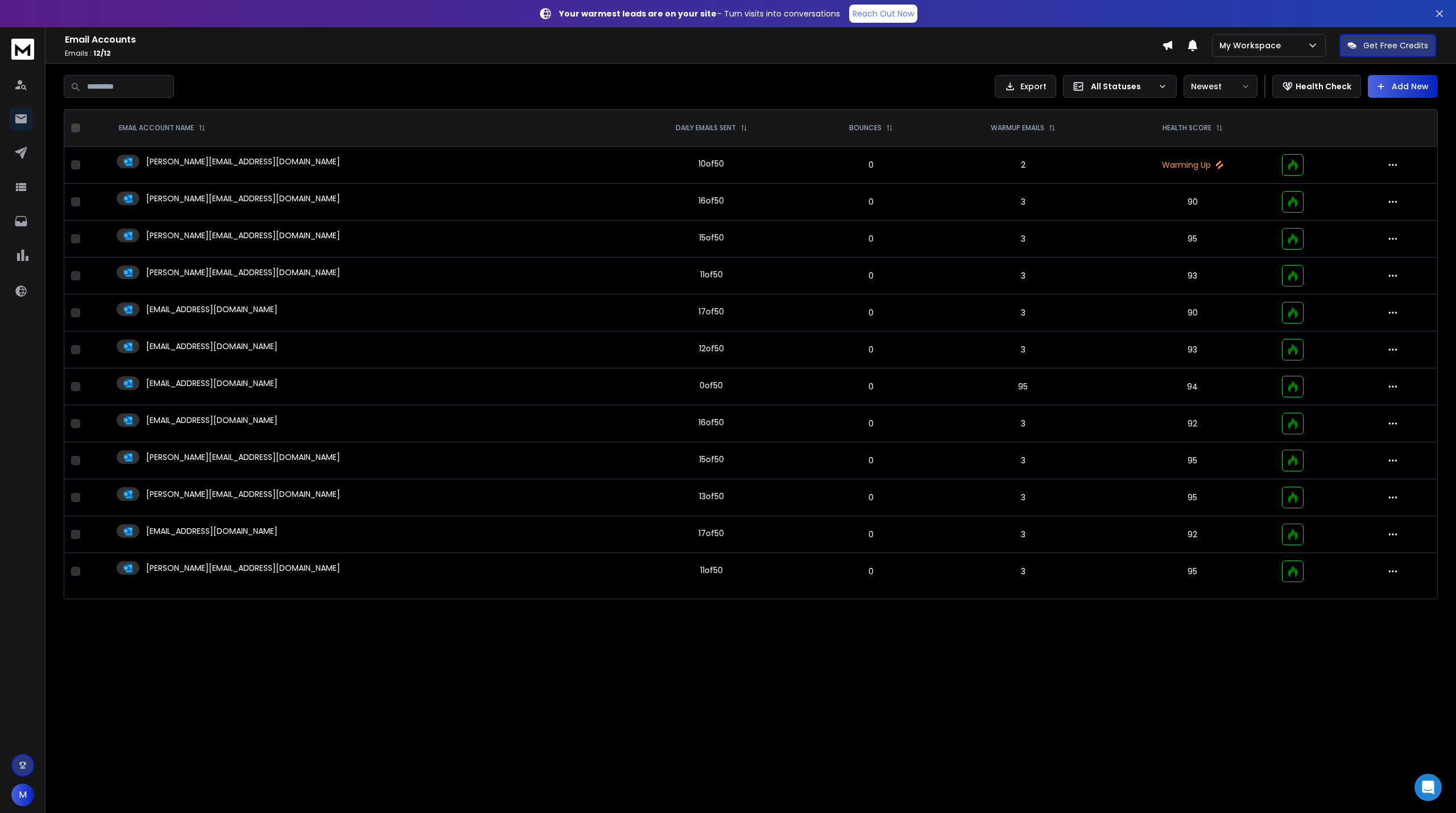
click at [806, 506] on td "0" at bounding box center [871, 498] width 130 height 37
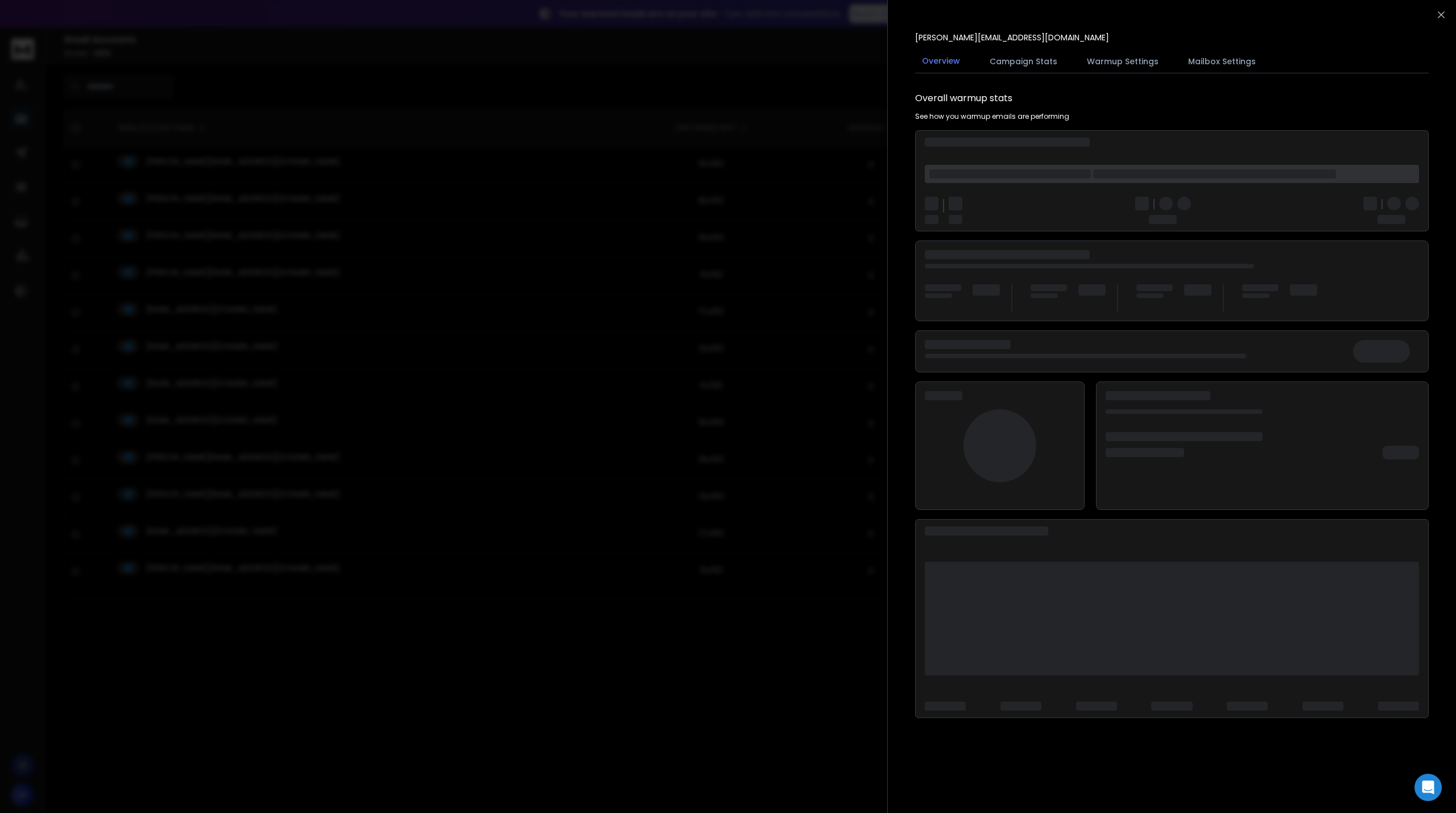
click at [1120, 55] on button "Warmup Settings" at bounding box center [1123, 61] width 86 height 25
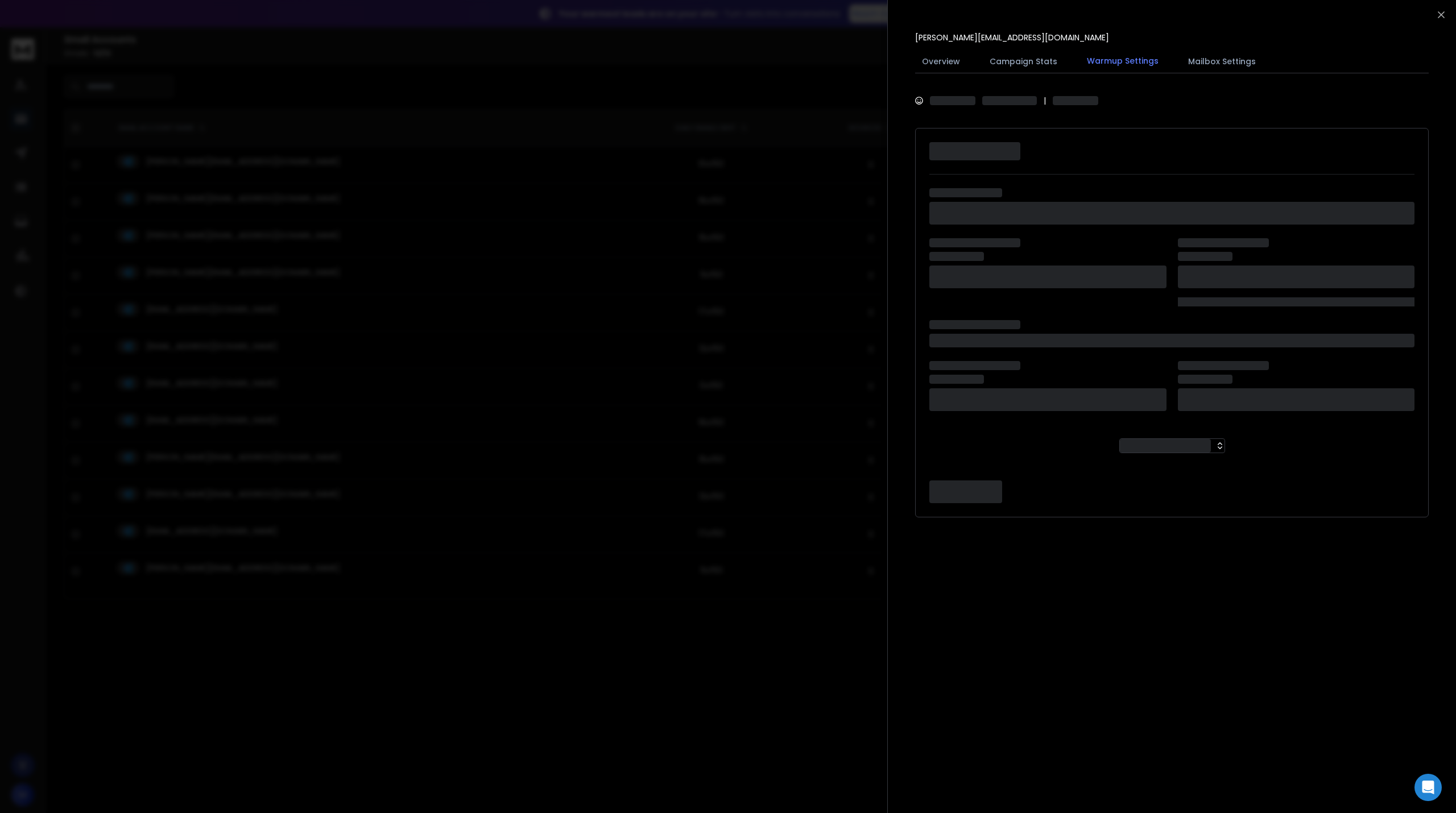
click at [521, 256] on div at bounding box center [728, 406] width 1456 height 813
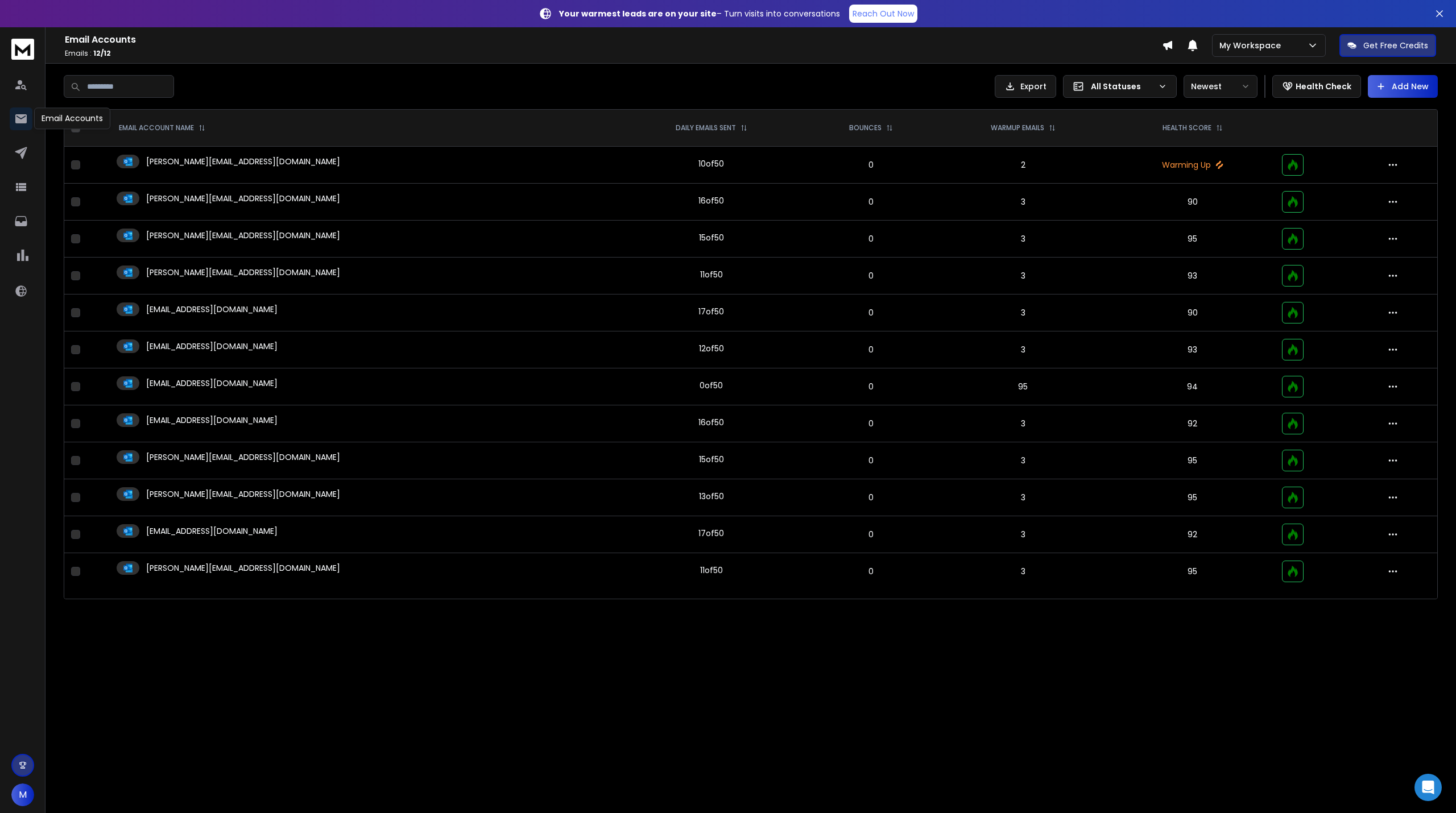
click at [26, 120] on icon at bounding box center [21, 119] width 12 height 9
click at [21, 96] on div at bounding box center [23, 87] width 26 height 27
click at [29, 220] on link at bounding box center [21, 221] width 23 height 23
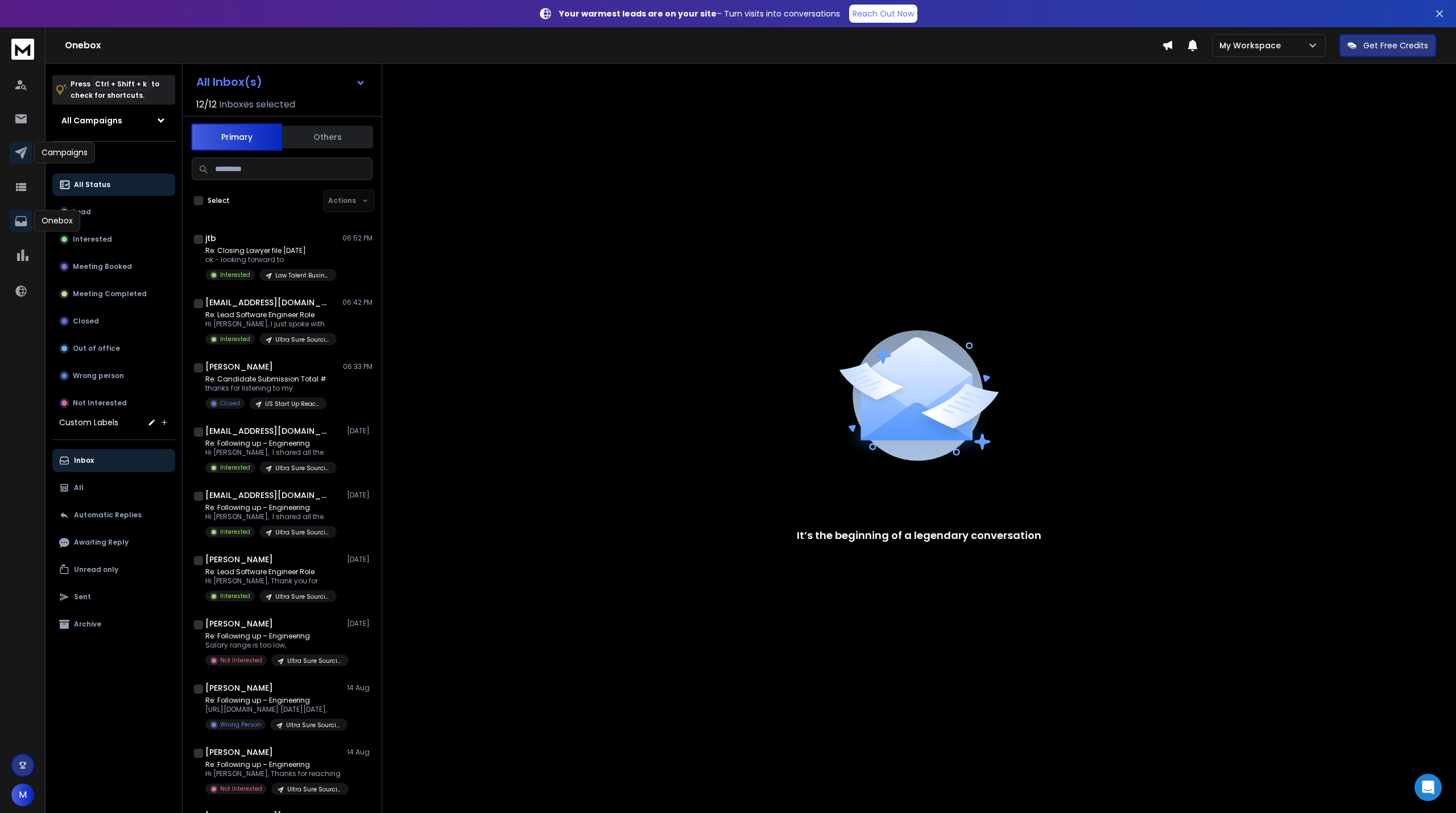
click at [15, 155] on icon at bounding box center [21, 153] width 14 height 14
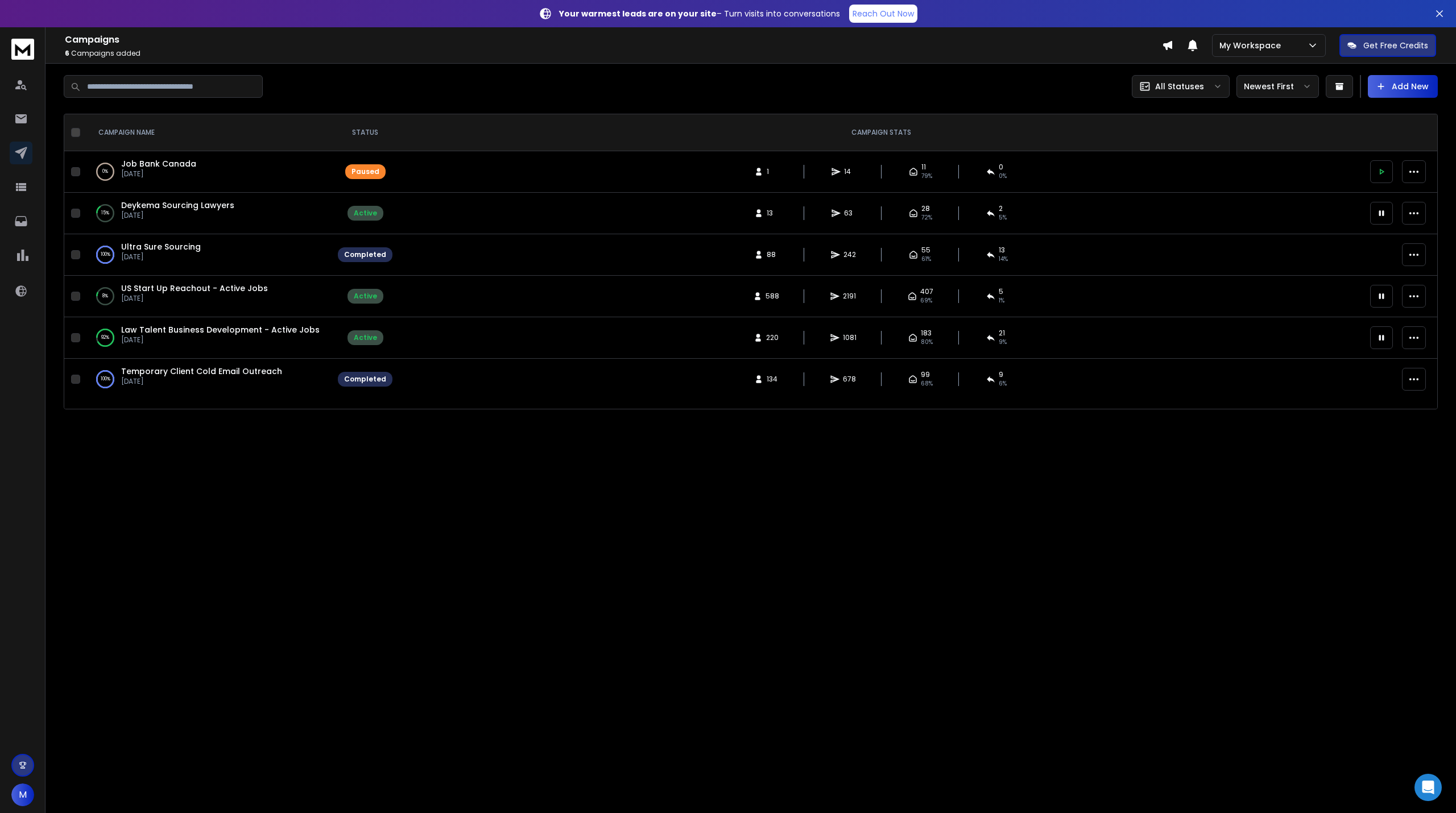
click at [237, 343] on p "[DATE]" at bounding box center [220, 340] width 198 height 9
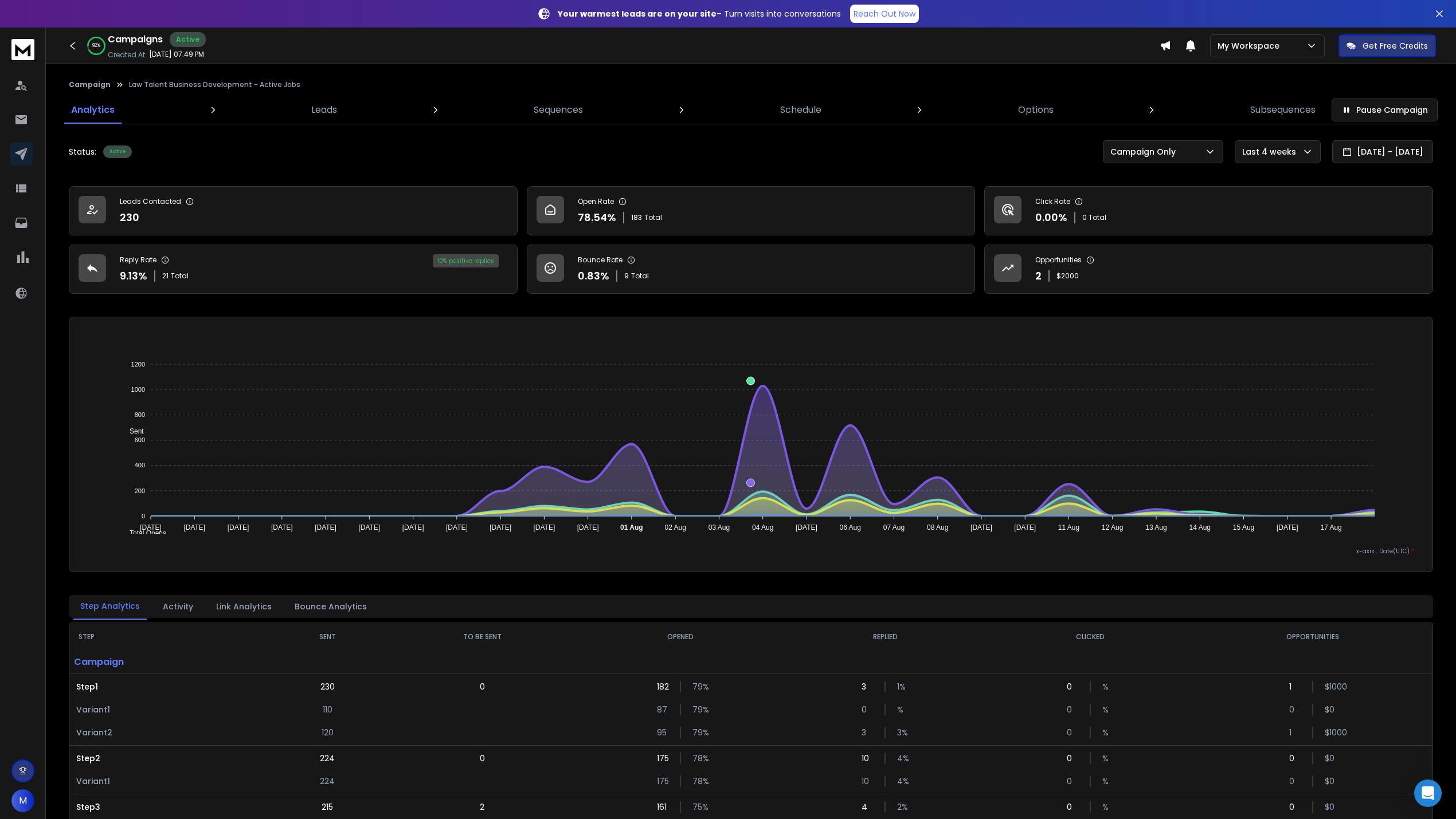
click at [463, 278] on link "Reply Rate 9.13 % 21 Total 10 % positive replies" at bounding box center [293, 269] width 449 height 49
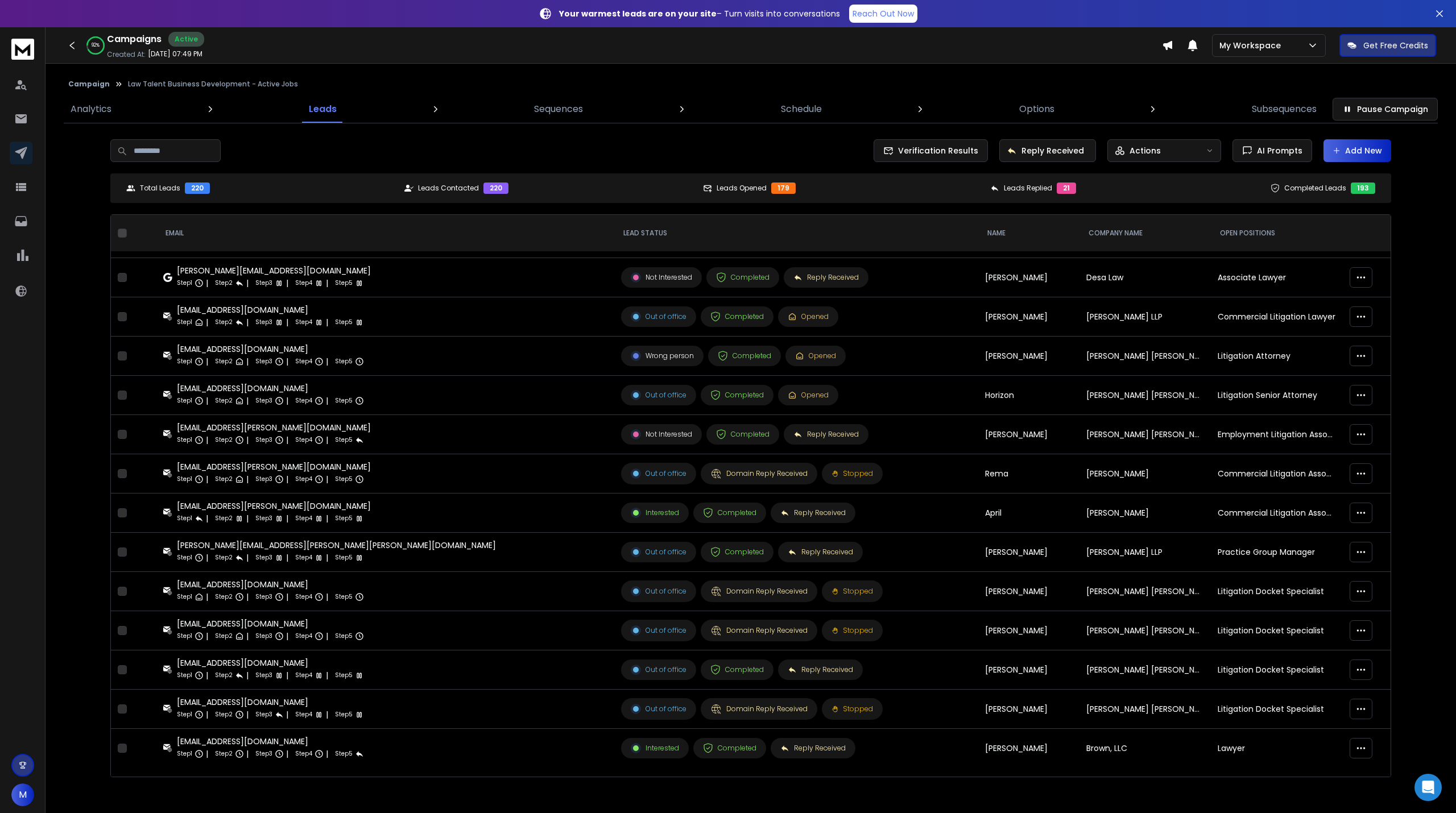
scroll to position [312, 0]
click at [18, 151] on icon at bounding box center [21, 152] width 12 height 12
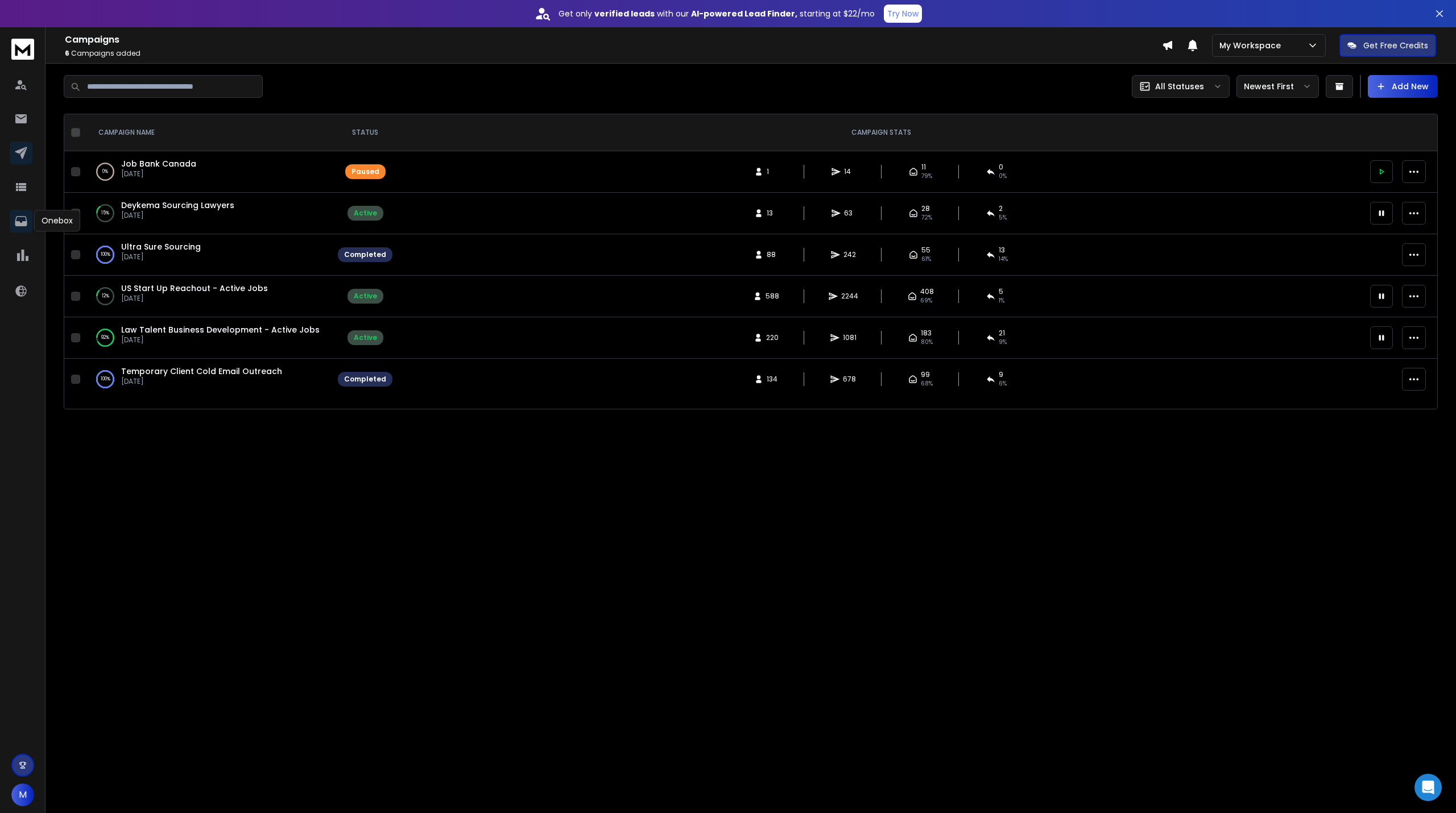
click at [15, 221] on icon at bounding box center [21, 222] width 12 height 10
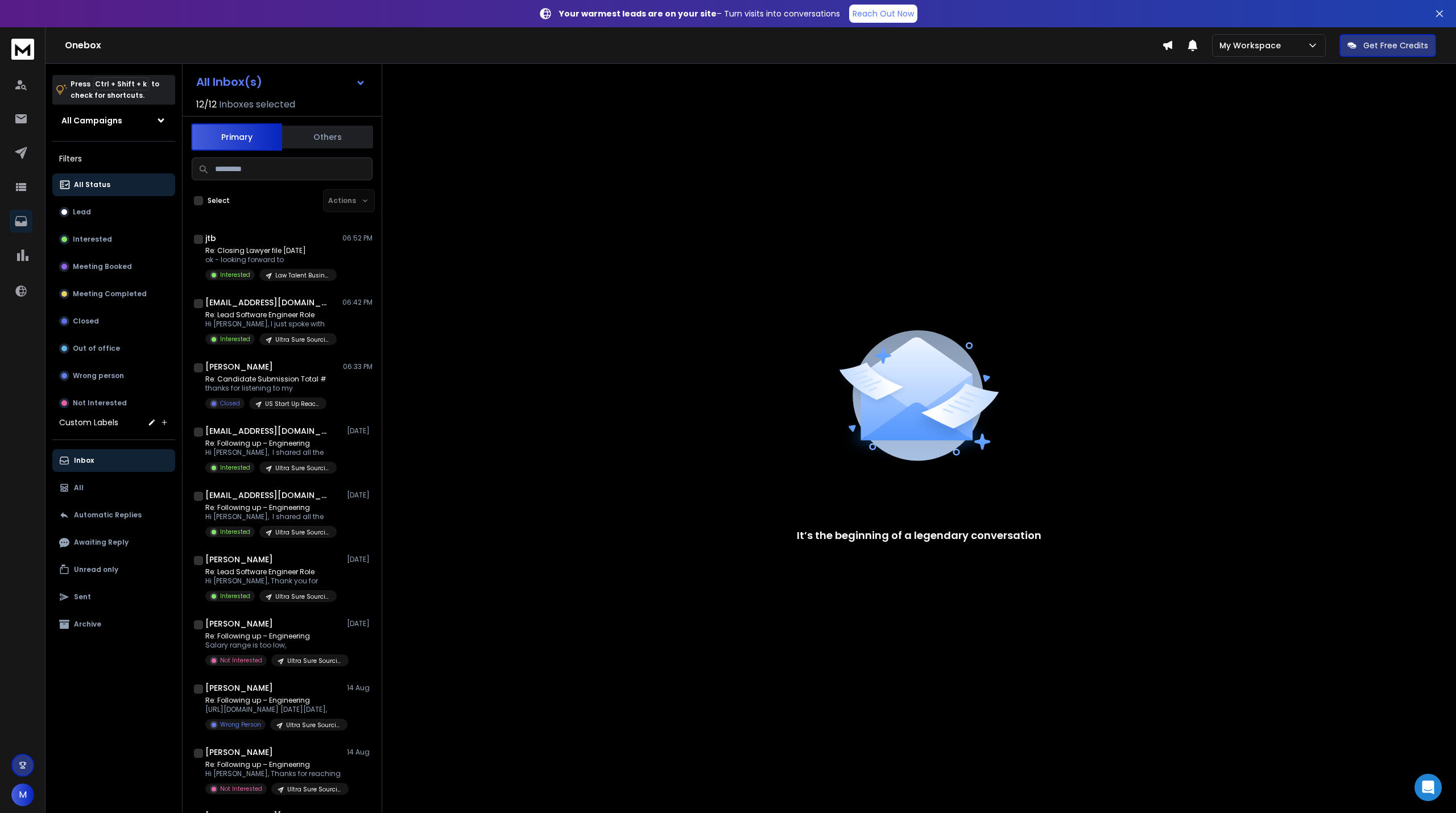
click at [328, 144] on button "Others" at bounding box center [327, 137] width 91 height 25
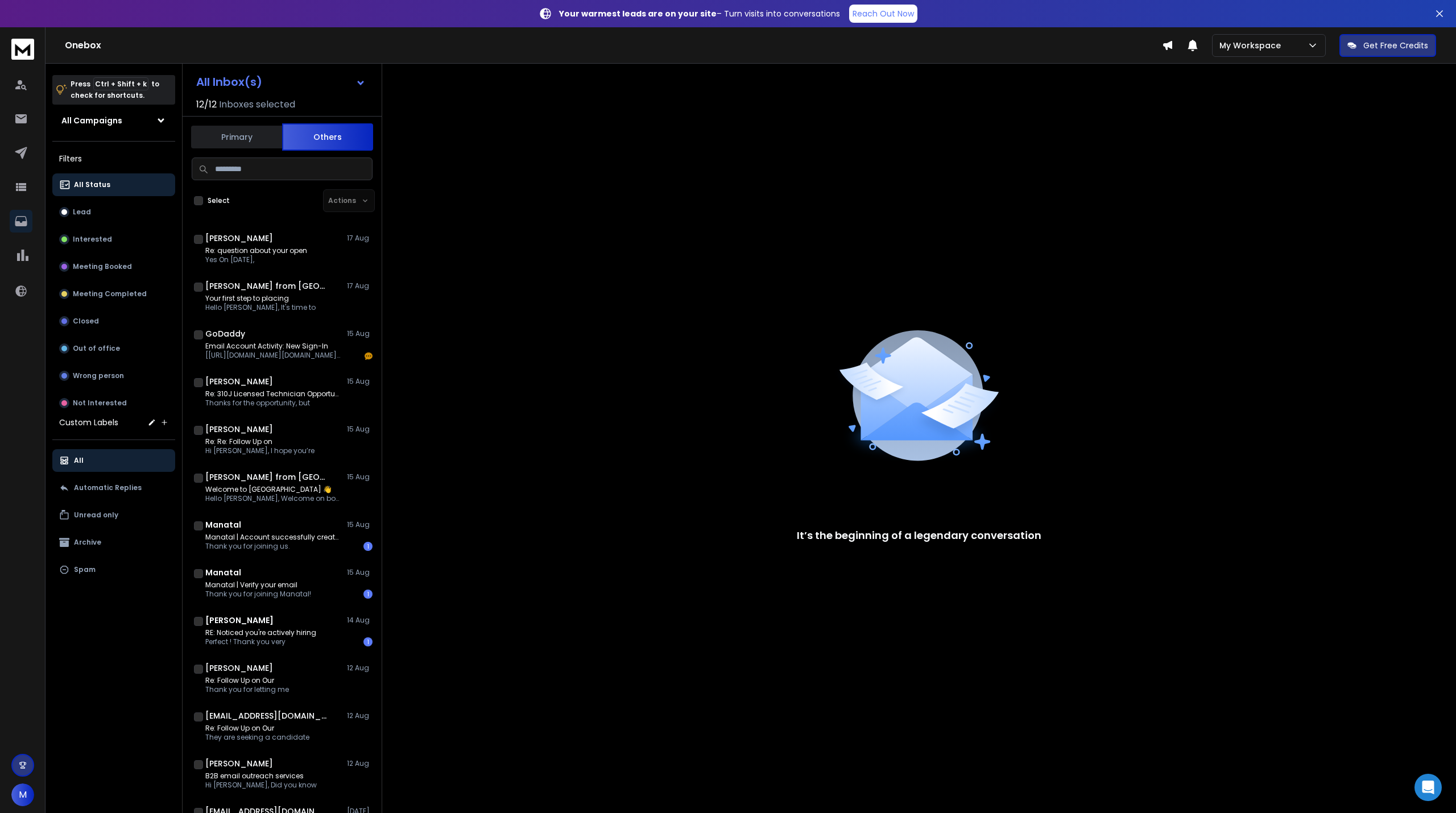
click at [212, 110] on span "12 / 12" at bounding box center [207, 104] width 21 height 14
click at [219, 130] on button "Primary" at bounding box center [237, 137] width 91 height 25
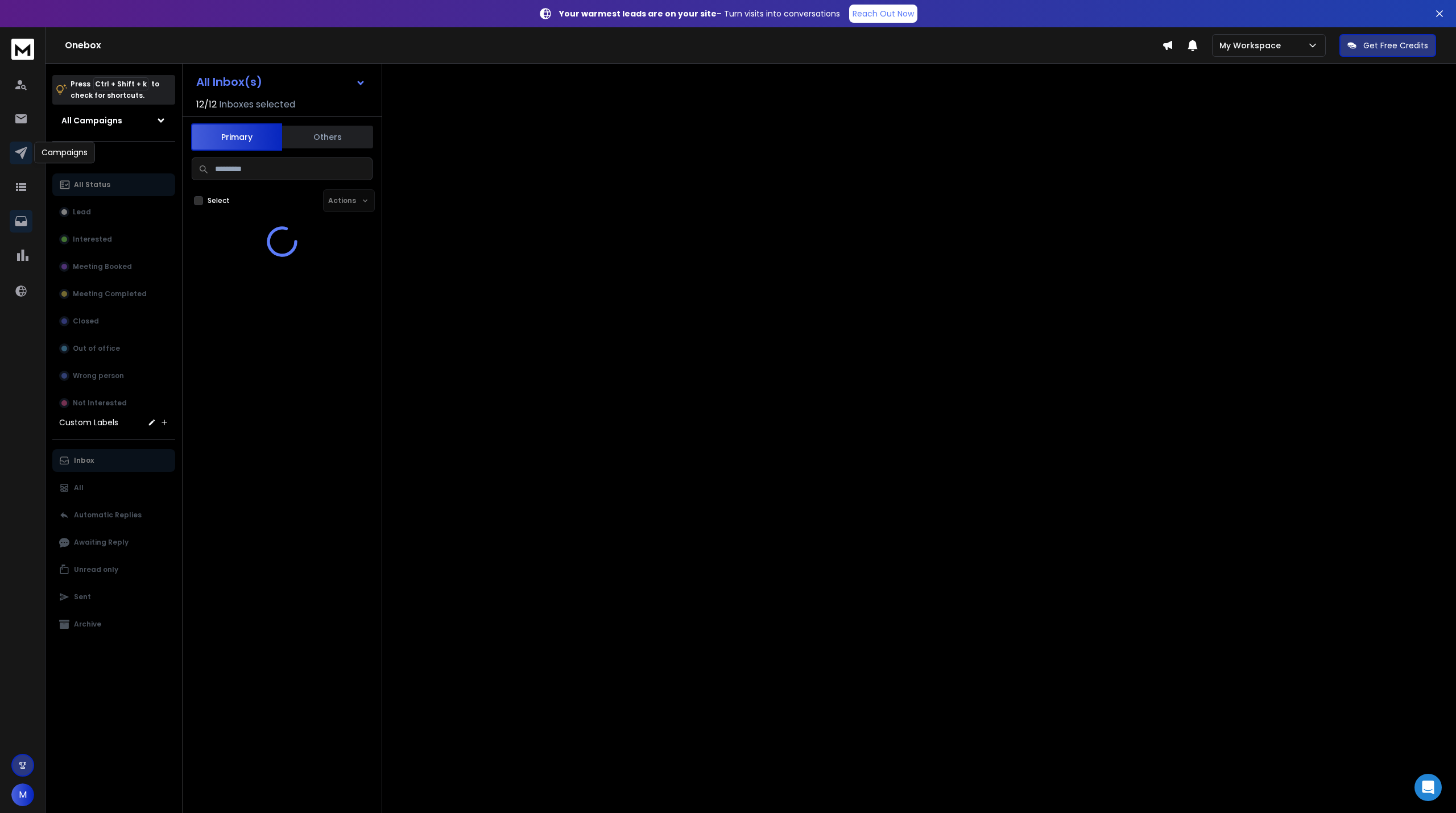
click at [12, 148] on link at bounding box center [21, 153] width 23 height 23
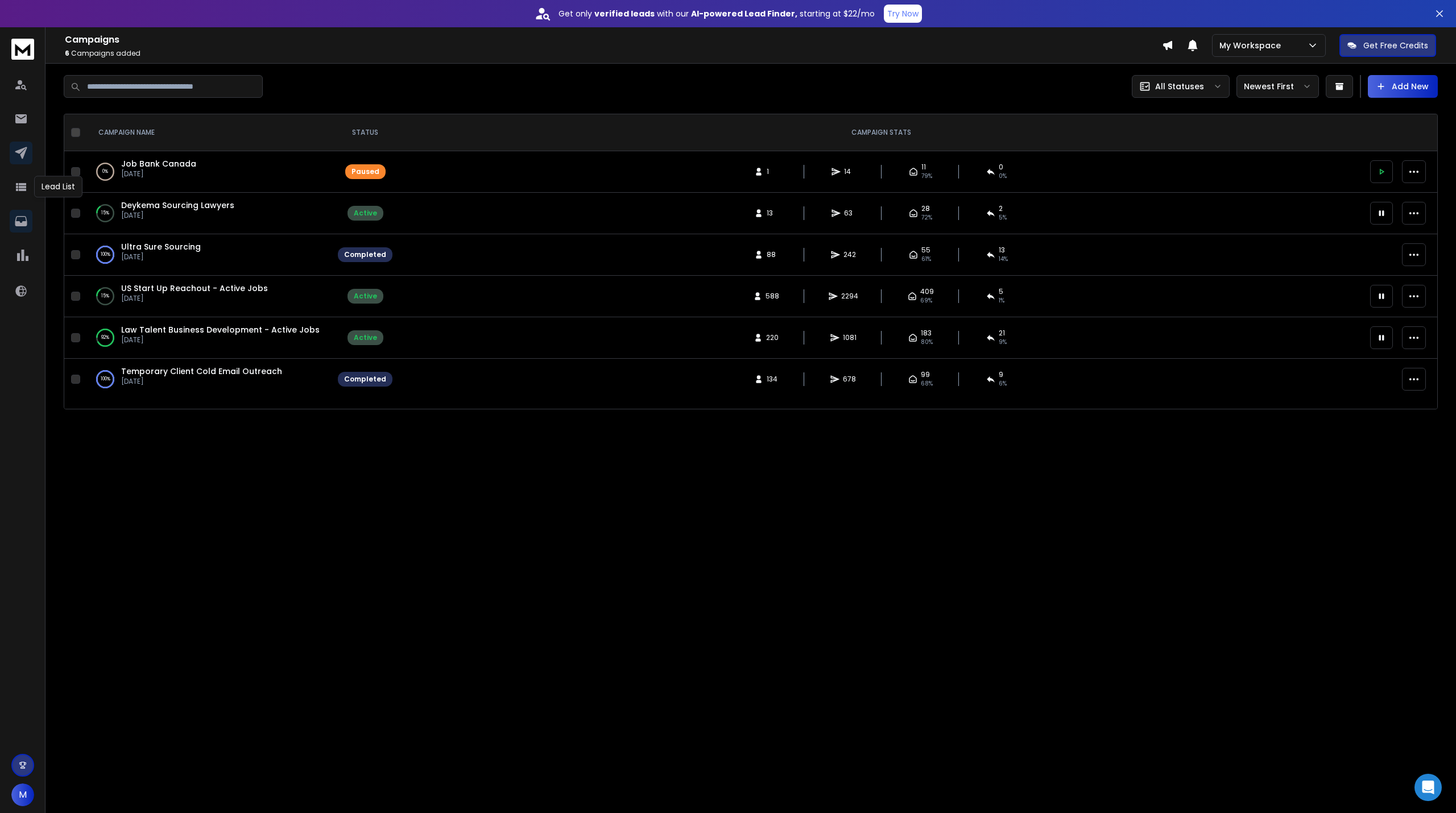
click at [30, 211] on body "Get only verified leads with our AI-powered Lead Finder, starting at $22/mo Try…" at bounding box center [728, 418] width 1456 height 836
click at [19, 221] on icon at bounding box center [21, 221] width 14 height 14
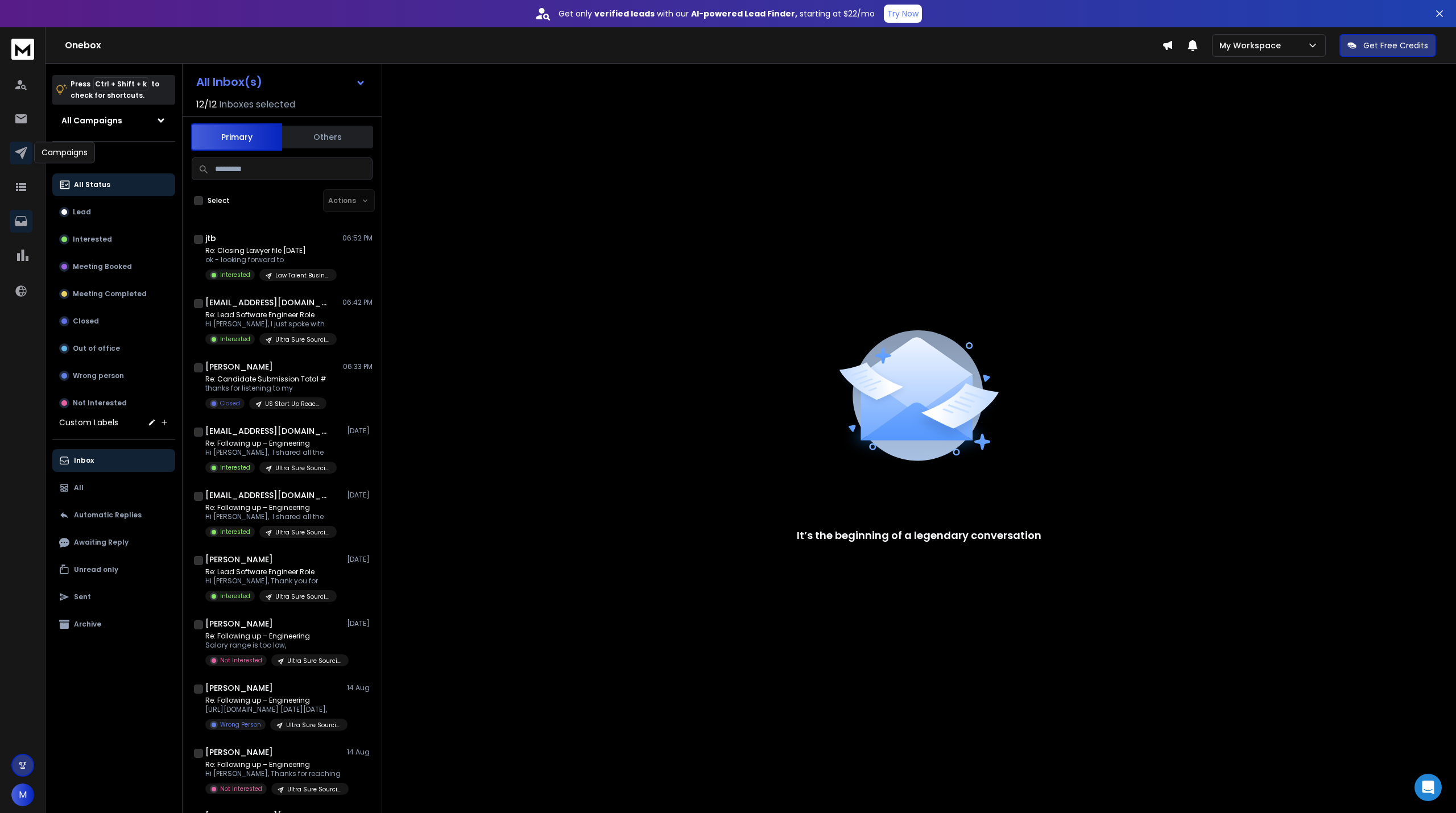
click at [23, 161] on link at bounding box center [21, 153] width 23 height 23
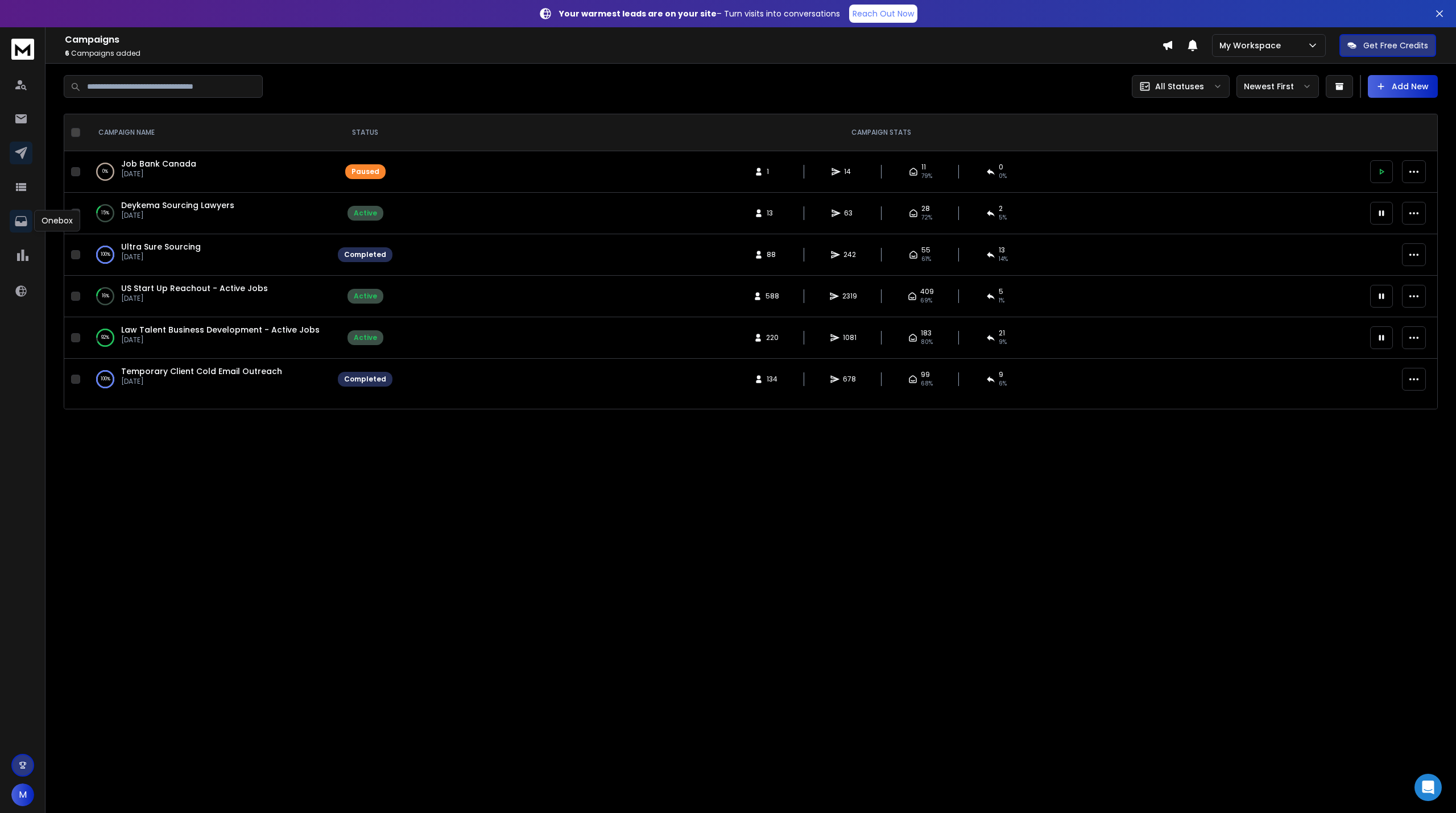
click at [27, 225] on icon at bounding box center [21, 221] width 14 height 14
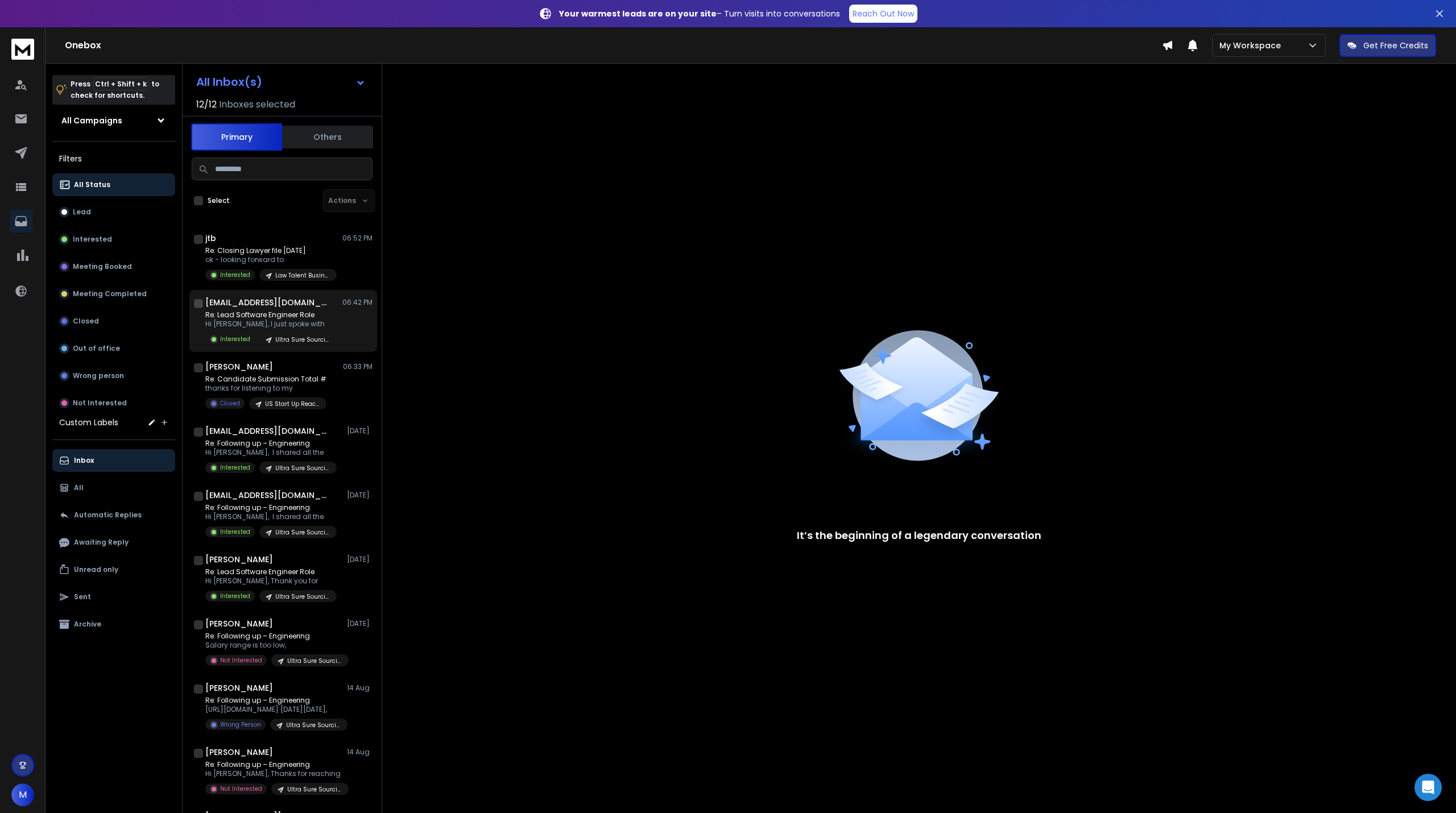
click at [278, 310] on p "Re: Lead Software Engineer Role" at bounding box center [271, 315] width 132 height 9
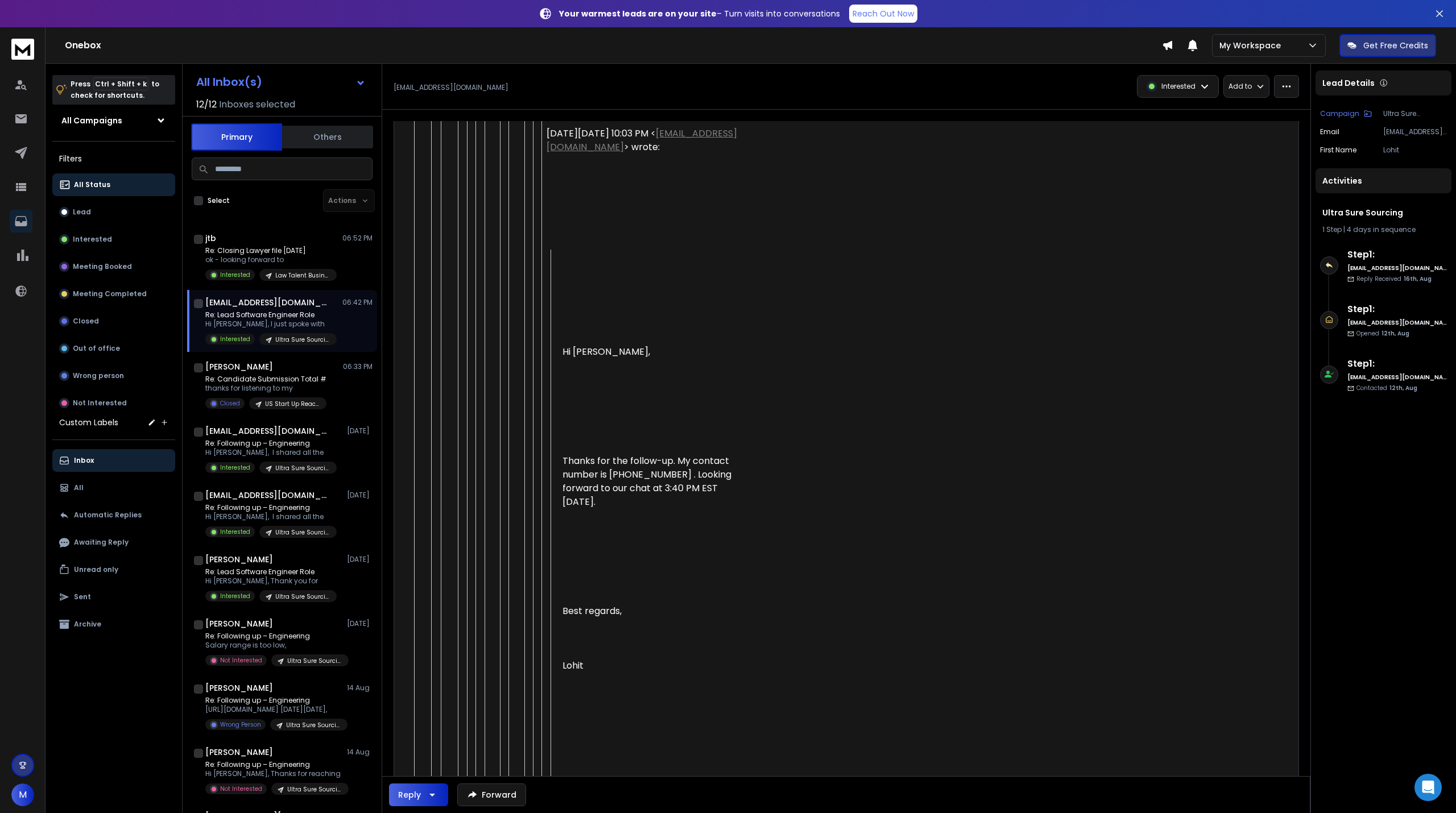
scroll to position [12587, 0]
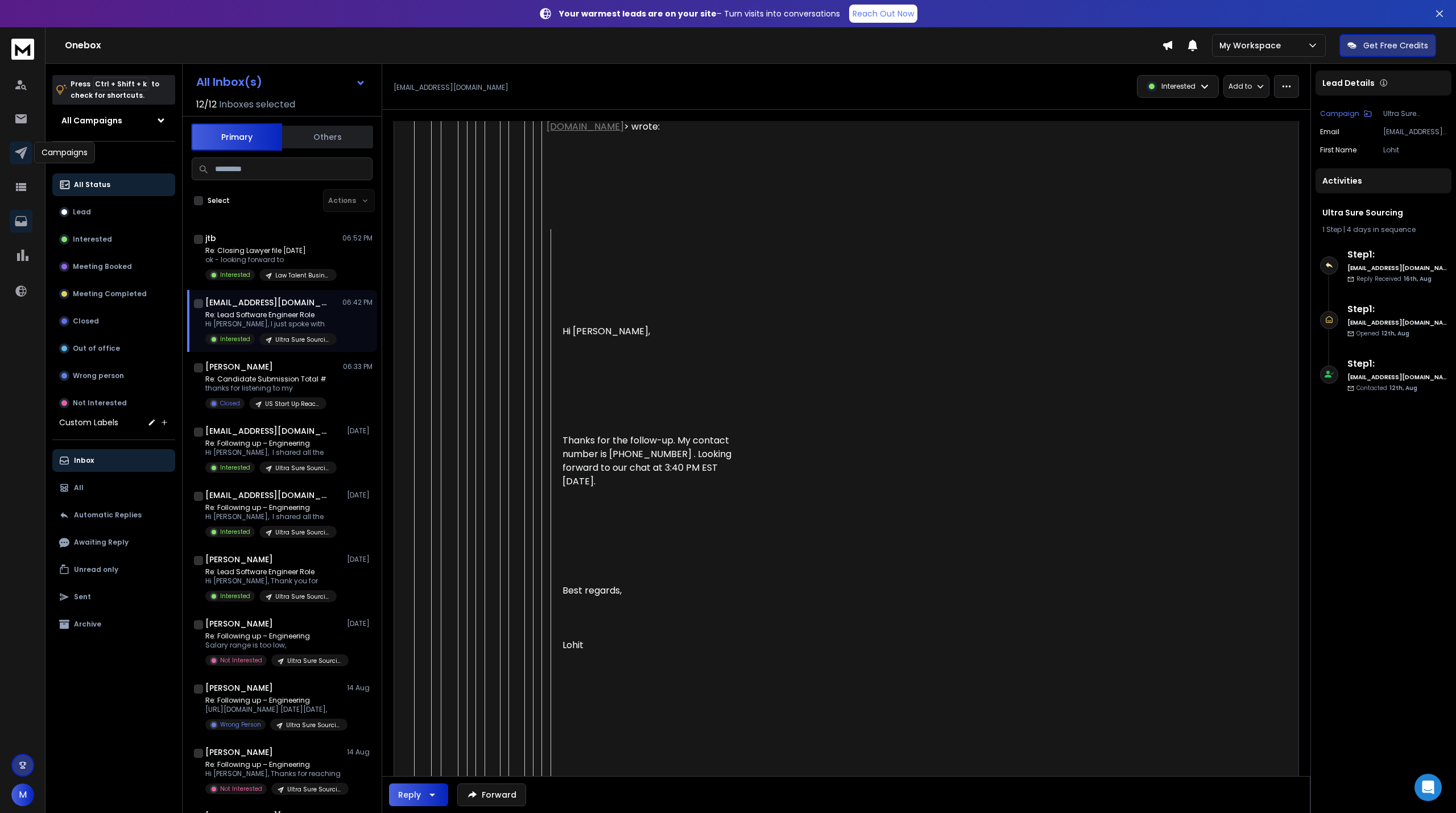
click at [21, 154] on icon at bounding box center [21, 152] width 12 height 12
